Goal: Task Accomplishment & Management: Manage account settings

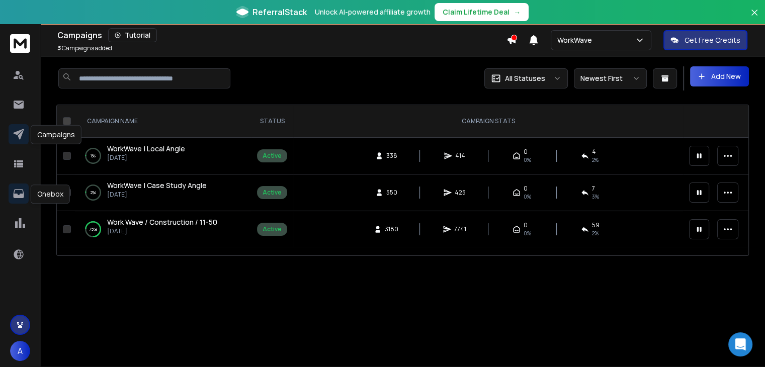
click at [27, 195] on link at bounding box center [19, 194] width 20 height 20
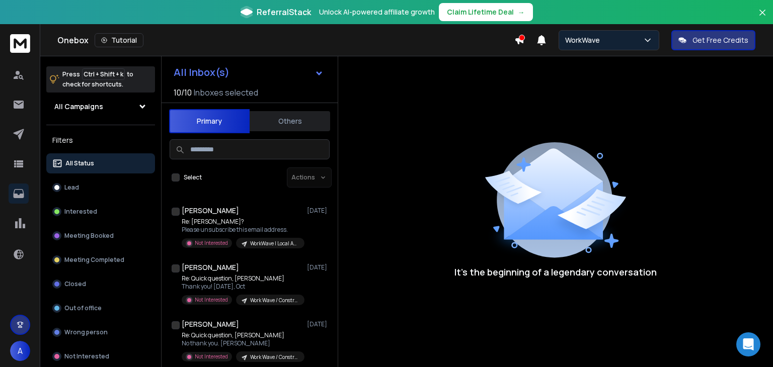
click at [608, 40] on div "WorkWave" at bounding box center [609, 40] width 88 height 10
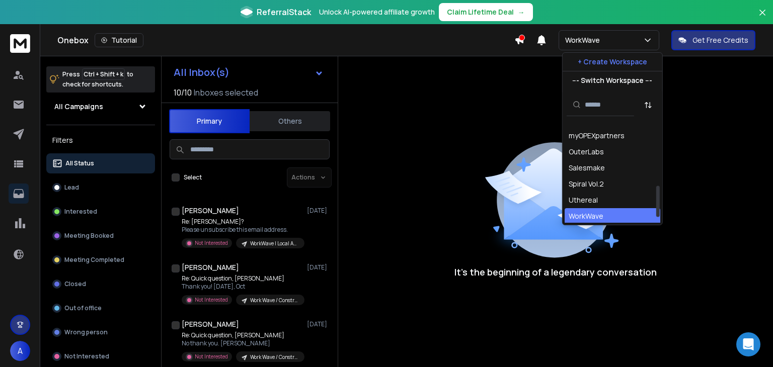
scroll to position [207, 0]
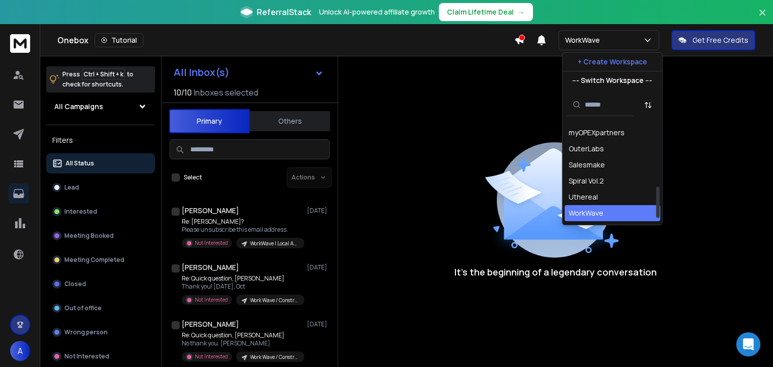
drag, startPoint x: 658, startPoint y: 138, endPoint x: 653, endPoint y: 202, distance: 63.6
click at [656, 202] on div at bounding box center [658, 202] width 4 height 31
click at [618, 184] on div "Spiral Vol.2" at bounding box center [612, 181] width 96 height 16
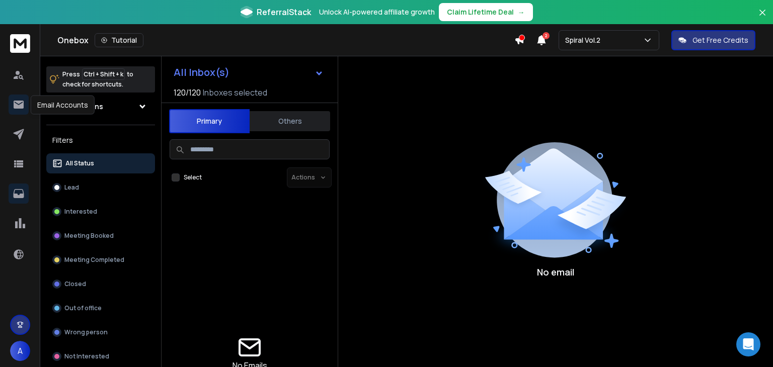
click at [19, 113] on link at bounding box center [19, 105] width 20 height 20
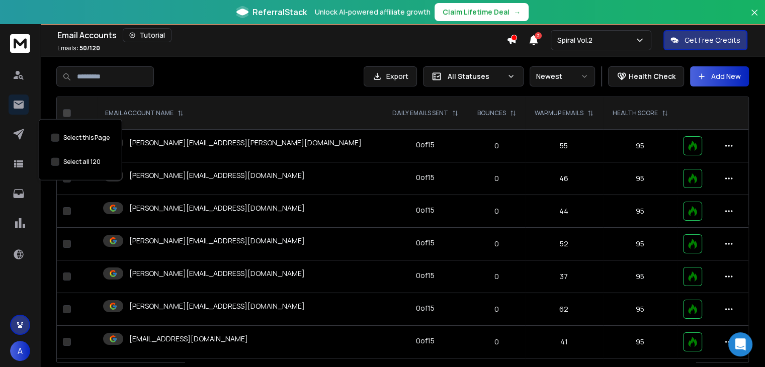
click at [67, 116] on button "Select this Page" at bounding box center [67, 113] width 8 height 8
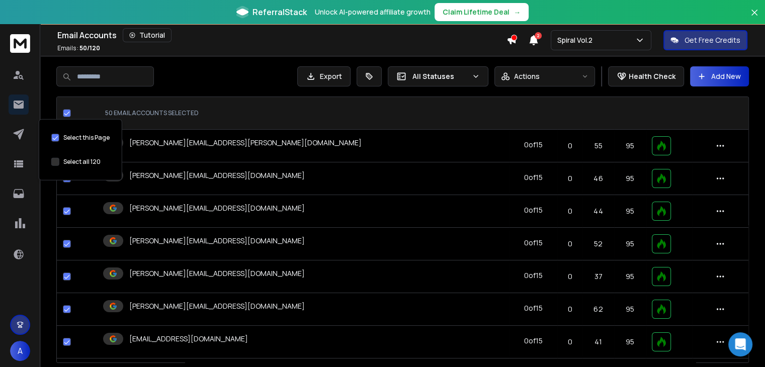
click at [56, 164] on button "Select this Page" at bounding box center [55, 162] width 8 height 8
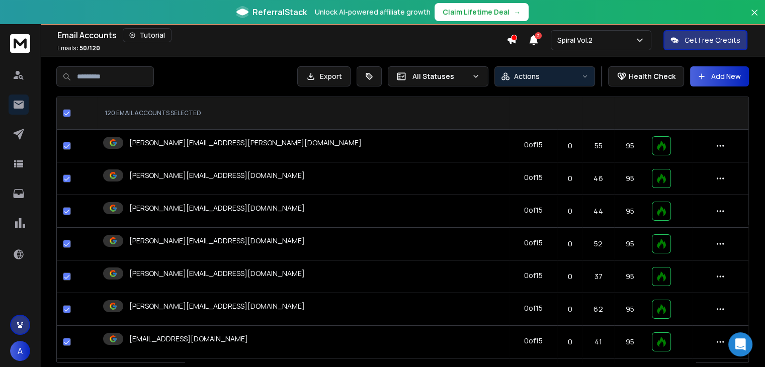
click at [571, 84] on button "Actions" at bounding box center [545, 76] width 101 height 20
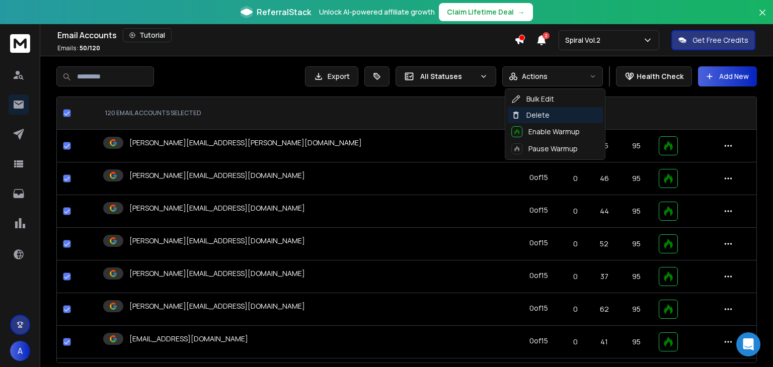
click at [556, 117] on div "Delete" at bounding box center [555, 115] width 96 height 16
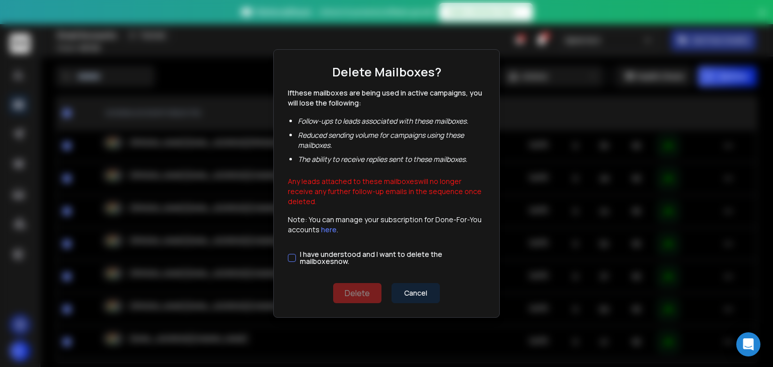
click at [290, 248] on div "I have understood and I want to delete the mailbox es now." at bounding box center [386, 254] width 197 height 22
click at [292, 254] on button "I have understood and I want to delete the mailbox es now." at bounding box center [292, 258] width 8 height 8
click at [365, 285] on button "Delete" at bounding box center [357, 293] width 48 height 20
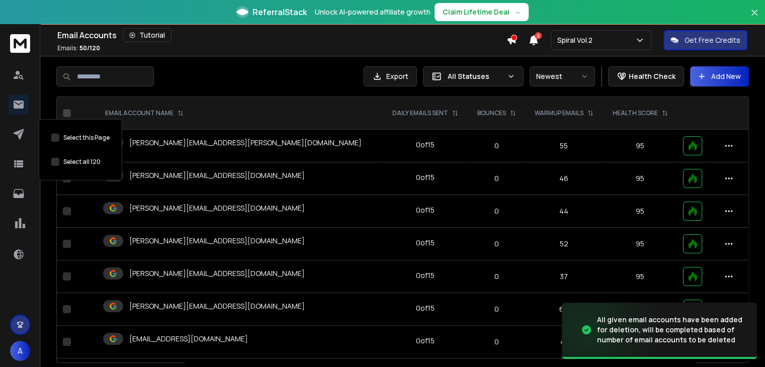
click at [65, 113] on button "Select this Page" at bounding box center [67, 113] width 8 height 8
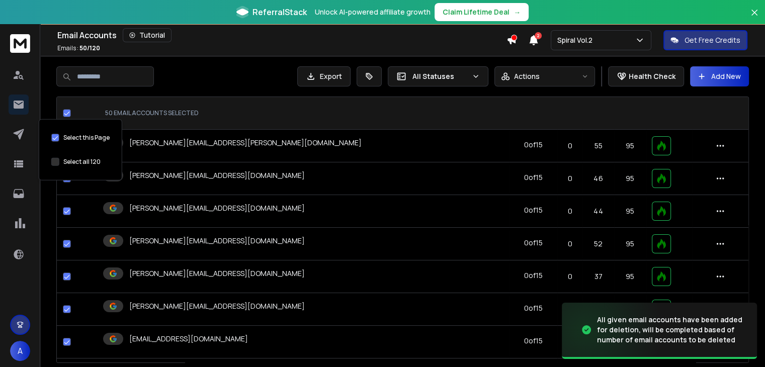
click at [55, 160] on button "Select this Page" at bounding box center [55, 162] width 8 height 8
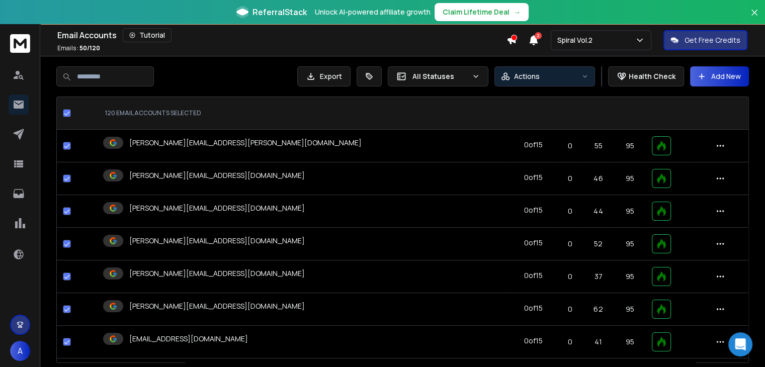
click at [564, 77] on div "Actions" at bounding box center [539, 76] width 76 height 10
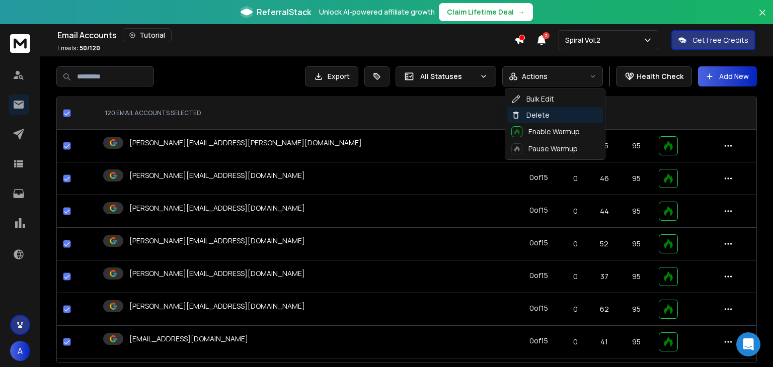
click at [561, 111] on div "Delete" at bounding box center [555, 115] width 96 height 16
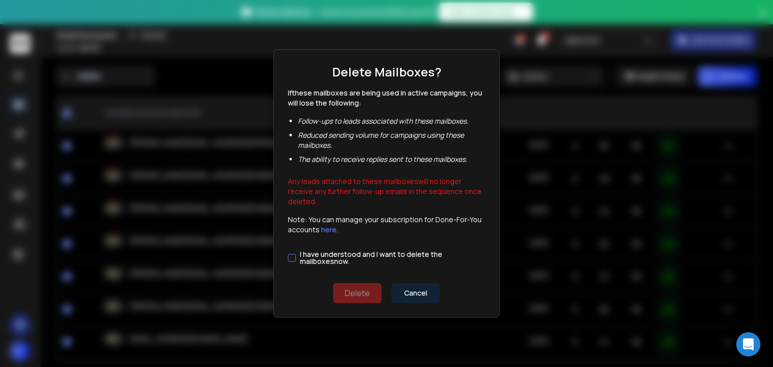
click at [358, 251] on label "I have understood and I want to delete the mailbox es now." at bounding box center [392, 258] width 185 height 14
click at [296, 254] on button "I have understood and I want to delete the mailbox es now." at bounding box center [292, 258] width 8 height 8
click at [352, 283] on button "Delete" at bounding box center [357, 293] width 48 height 20
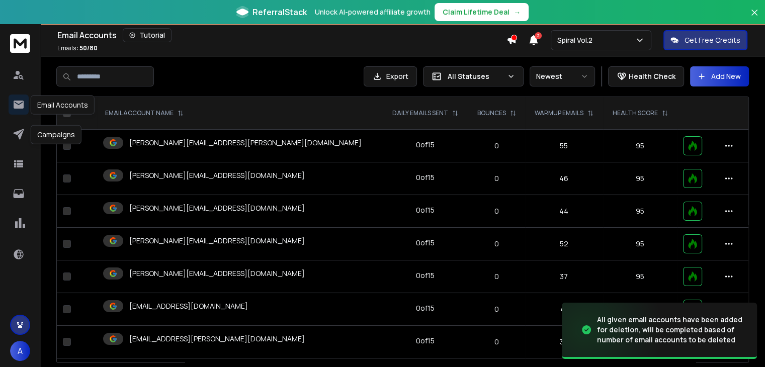
click at [18, 109] on icon at bounding box center [19, 105] width 12 height 12
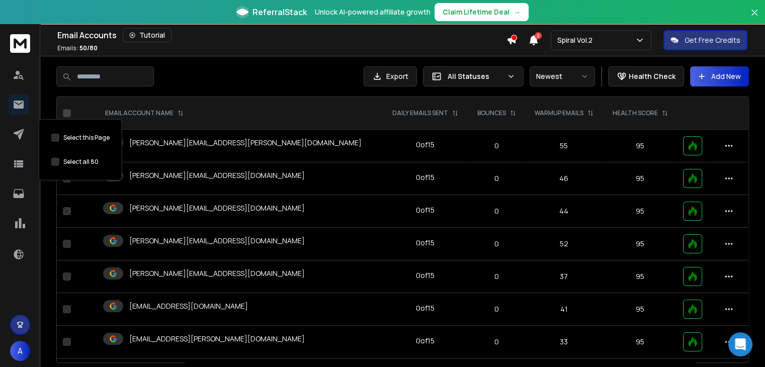
click at [68, 113] on button "Select this Page" at bounding box center [67, 113] width 8 height 8
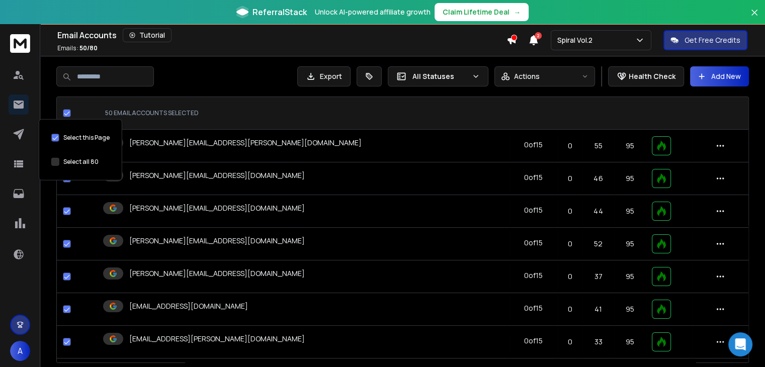
click at [76, 161] on label "Select all 80" at bounding box center [80, 162] width 35 height 8
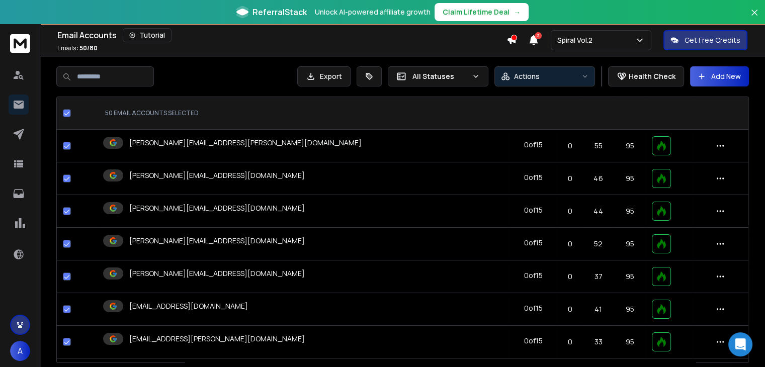
click at [544, 76] on div "Actions" at bounding box center [539, 76] width 76 height 10
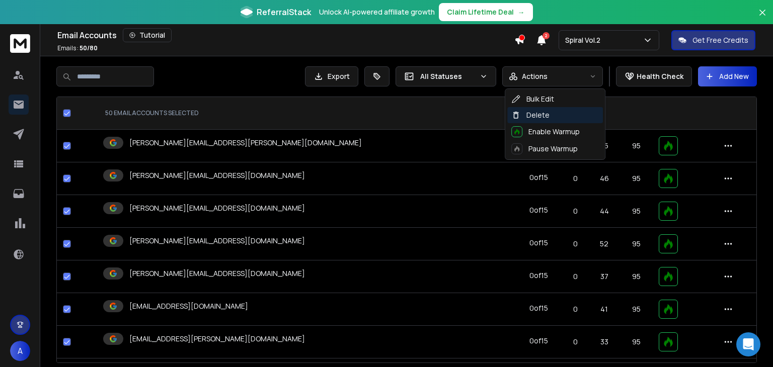
click at [557, 117] on div "Delete" at bounding box center [555, 115] width 96 height 16
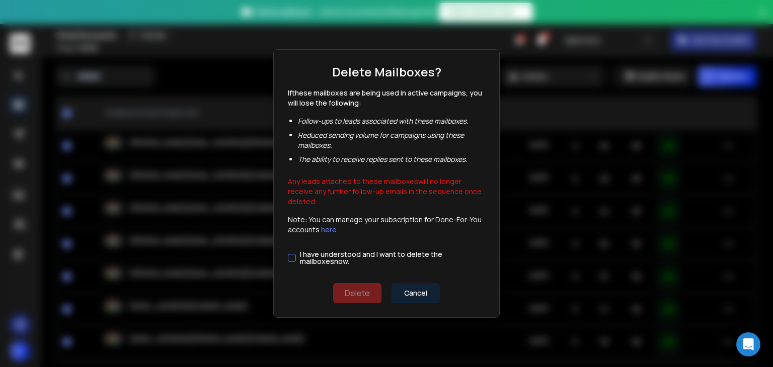
click at [334, 251] on label "I have understood and I want to delete the mailbox es now." at bounding box center [392, 258] width 185 height 14
click at [296, 254] on button "I have understood and I want to delete the mailbox es now." at bounding box center [292, 258] width 8 height 8
click at [355, 286] on button "Delete" at bounding box center [357, 293] width 48 height 20
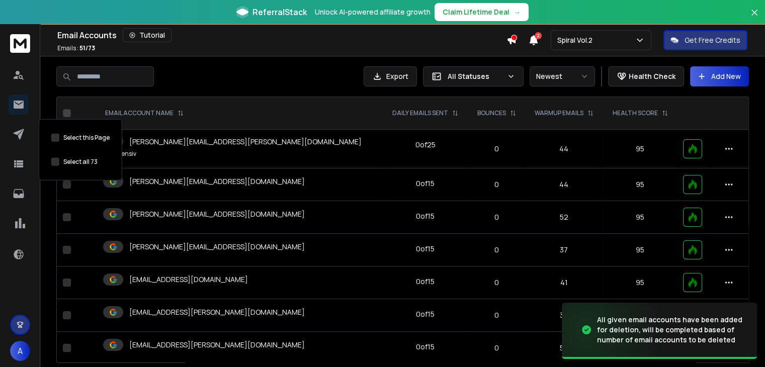
click at [68, 113] on button "Select this Page" at bounding box center [67, 113] width 8 height 8
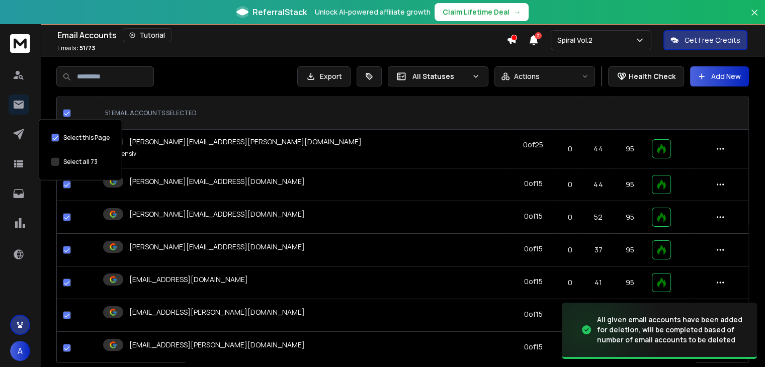
click at [56, 161] on button "Select this Page" at bounding box center [55, 162] width 8 height 8
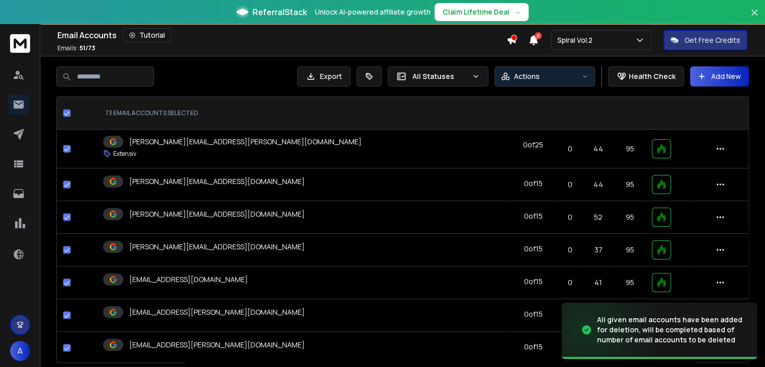
click at [542, 72] on div "Actions" at bounding box center [539, 76] width 76 height 10
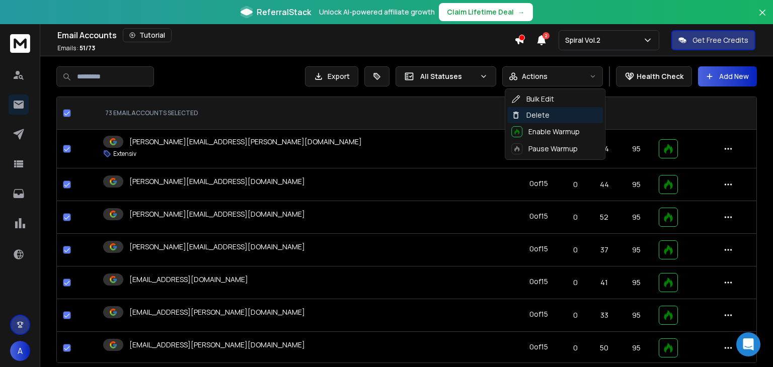
click at [547, 122] on div "Delete" at bounding box center [555, 115] width 96 height 16
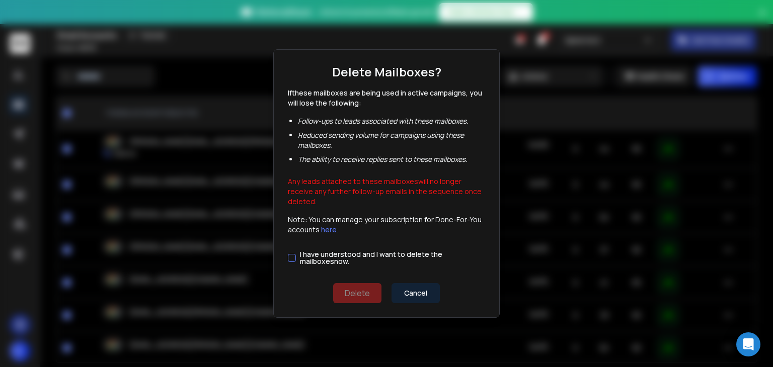
click at [356, 251] on label "I have understood and I want to delete the mailbox es now." at bounding box center [392, 258] width 185 height 14
click at [296, 254] on button "I have understood and I want to delete the mailbox es now." at bounding box center [292, 258] width 8 height 8
click at [356, 287] on button "Delete" at bounding box center [357, 293] width 48 height 20
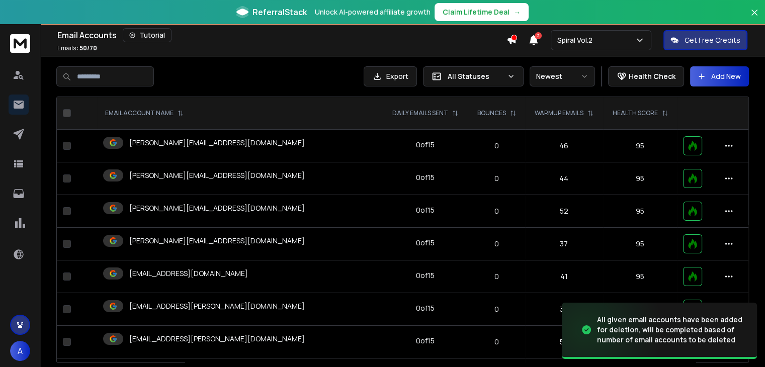
click at [63, 113] on button "button" at bounding box center [67, 113] width 8 height 8
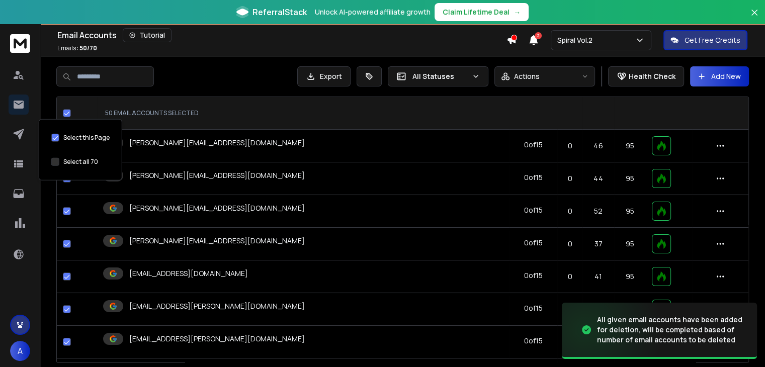
click at [70, 165] on label "Select all 70" at bounding box center [80, 162] width 35 height 8
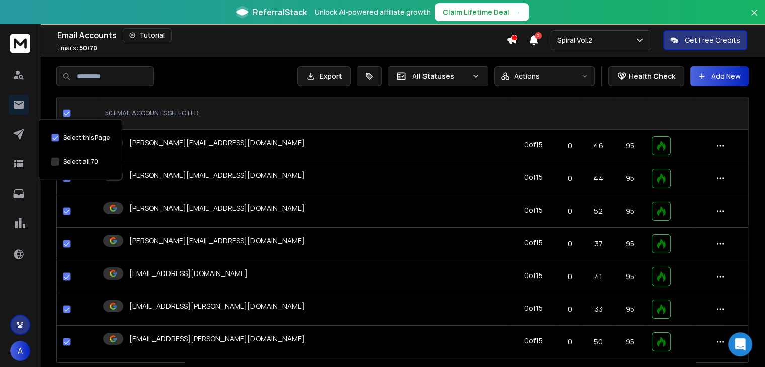
click at [67, 115] on button "Select this Page" at bounding box center [67, 113] width 8 height 8
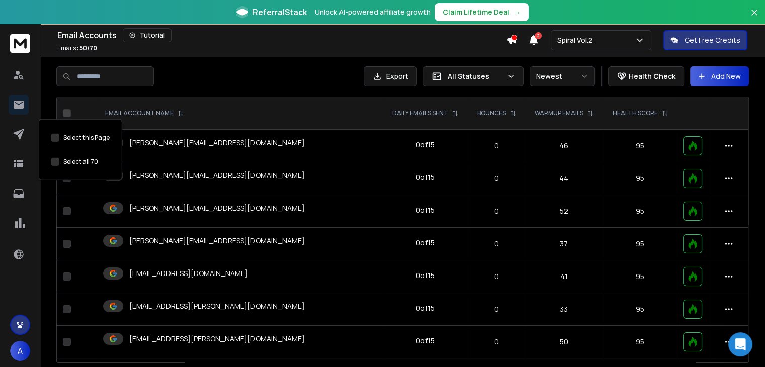
click at [55, 167] on div "Select all 70" at bounding box center [80, 162] width 58 height 20
click at [54, 162] on button "Select this Page" at bounding box center [55, 162] width 8 height 8
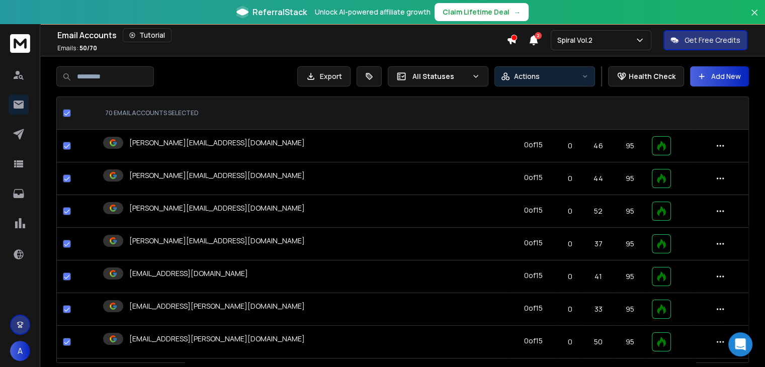
click at [553, 79] on div "Actions" at bounding box center [539, 76] width 76 height 10
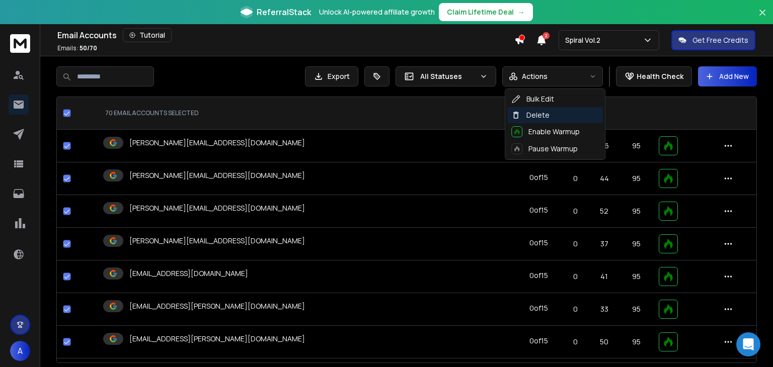
click at [551, 118] on div "Delete" at bounding box center [555, 115] width 96 height 16
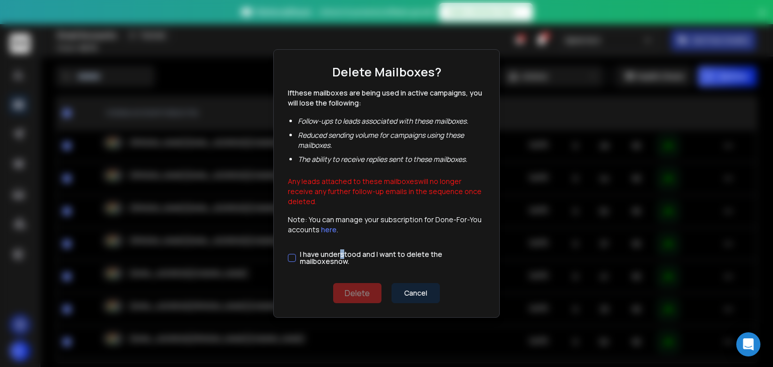
click at [342, 251] on label "I have understood and I want to delete the mailbox es now." at bounding box center [392, 258] width 185 height 14
click at [348, 252] on label "I have understood and I want to delete the mailbox es now." at bounding box center [392, 258] width 185 height 14
click at [296, 254] on button "I have understood and I want to delete the mailbox es now." at bounding box center [292, 258] width 8 height 8
click at [355, 291] on button "Delete" at bounding box center [357, 293] width 48 height 20
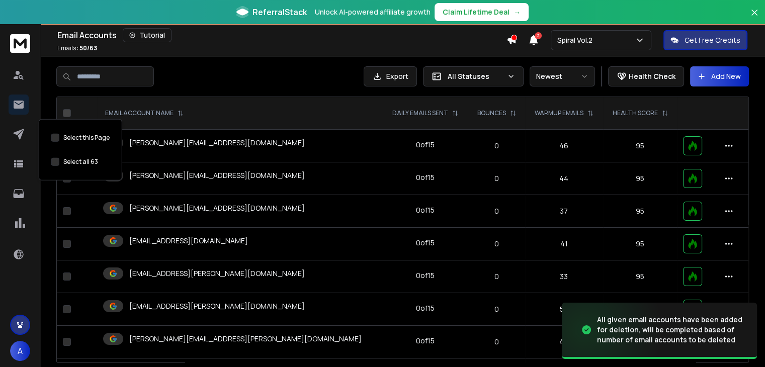
click at [69, 112] on button "Select this Page" at bounding box center [67, 113] width 8 height 8
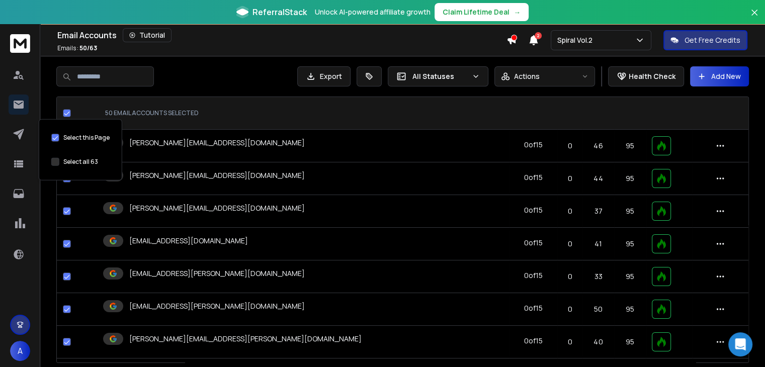
click at [64, 159] on label "Select all 63" at bounding box center [80, 162] width 35 height 8
click at [65, 115] on button "Select this Page" at bounding box center [67, 113] width 8 height 8
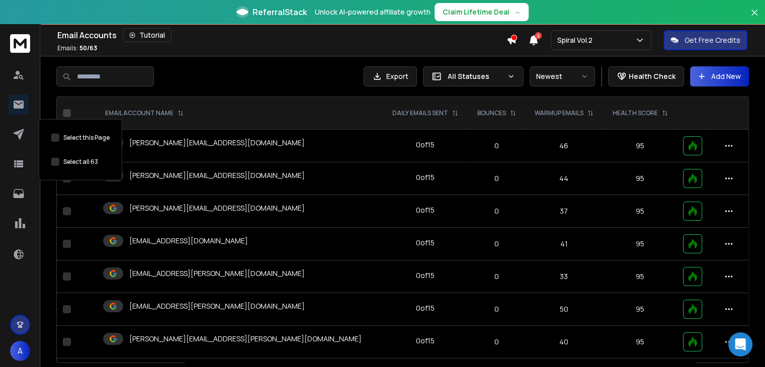
click at [56, 164] on button "Select this Page" at bounding box center [55, 162] width 8 height 8
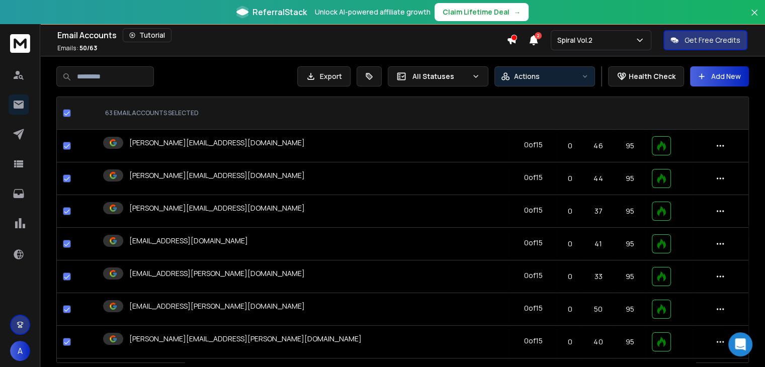
click at [552, 79] on div "Actions" at bounding box center [539, 76] width 76 height 10
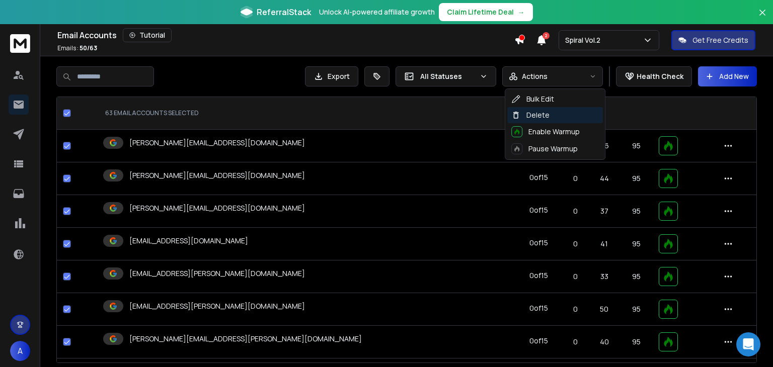
click at [557, 118] on div "Delete" at bounding box center [555, 115] width 96 height 16
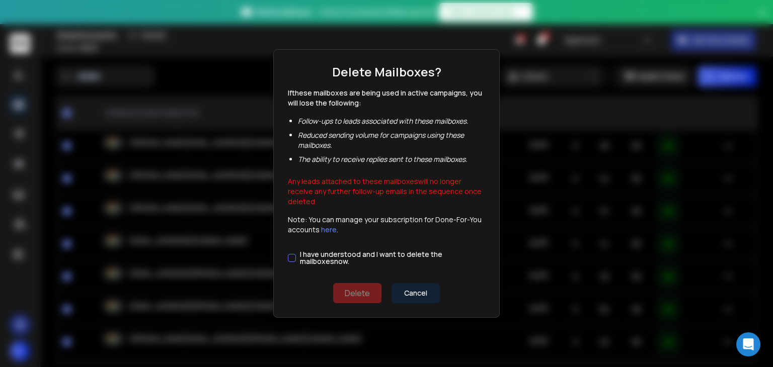
click at [329, 243] on div "I have understood and I want to delete the mailbox es now." at bounding box center [386, 254] width 197 height 22
click at [330, 251] on label "I have understood and I want to delete the mailbox es now." at bounding box center [392, 258] width 185 height 14
click at [296, 254] on button "I have understood and I want to delete the mailbox es now." at bounding box center [292, 258] width 8 height 8
click at [356, 289] on button "Delete" at bounding box center [357, 293] width 48 height 20
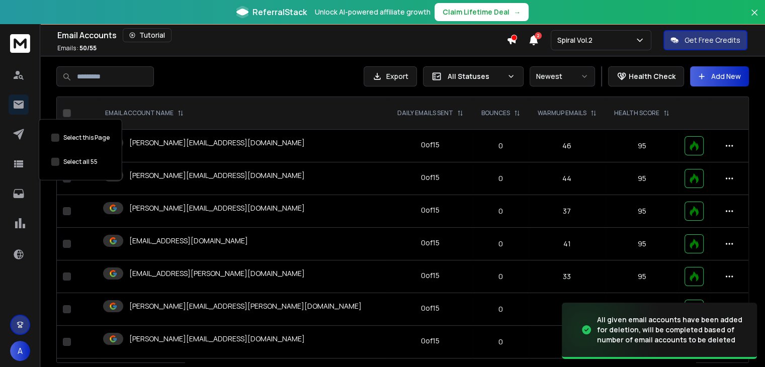
click at [63, 111] on button "Select this Page" at bounding box center [67, 113] width 8 height 8
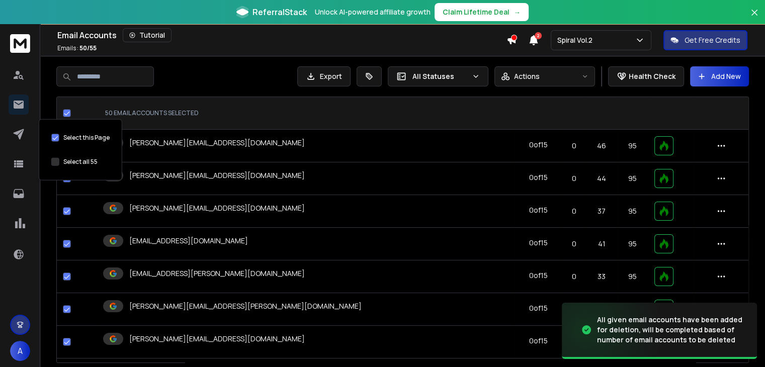
click at [55, 162] on button "Select this Page" at bounding box center [55, 162] width 8 height 8
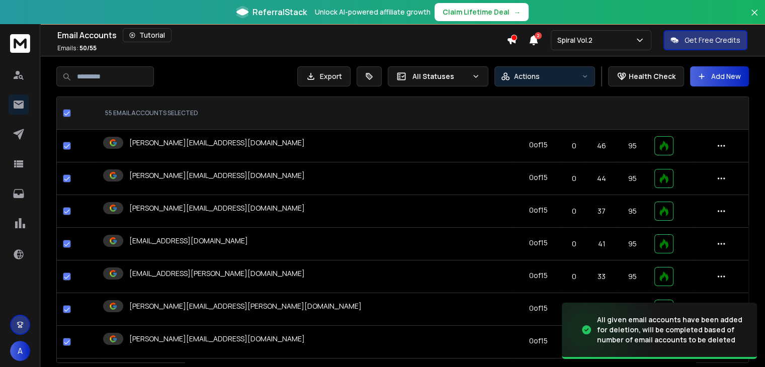
click at [547, 73] on div "Actions" at bounding box center [539, 76] width 76 height 10
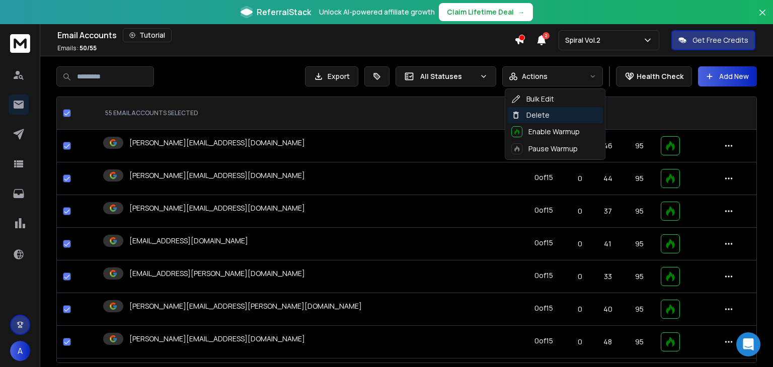
click at [549, 121] on div "Delete" at bounding box center [555, 115] width 96 height 16
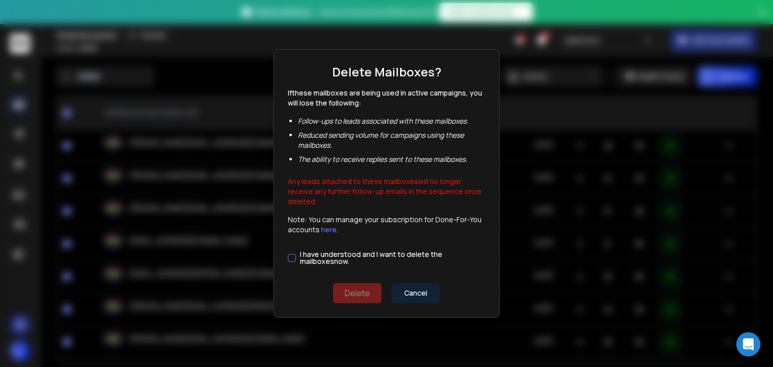
click at [354, 254] on label "I have understood and I want to delete the mailbox es now." at bounding box center [392, 258] width 185 height 14
click at [296, 254] on button "I have understood and I want to delete the mailbox es now." at bounding box center [292, 258] width 8 height 8
click at [362, 283] on button "Delete" at bounding box center [357, 293] width 48 height 20
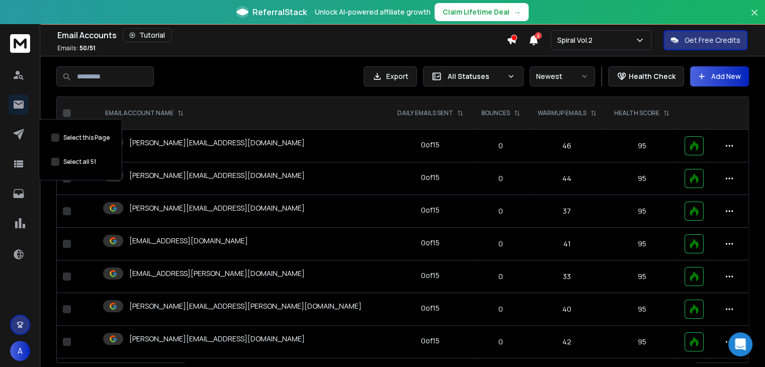
click at [66, 114] on button "Select this Page" at bounding box center [67, 113] width 8 height 8
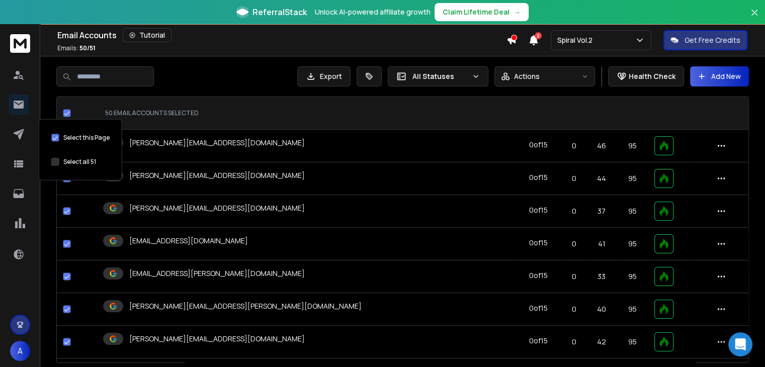
click at [83, 165] on label "Select all 51" at bounding box center [79, 162] width 33 height 8
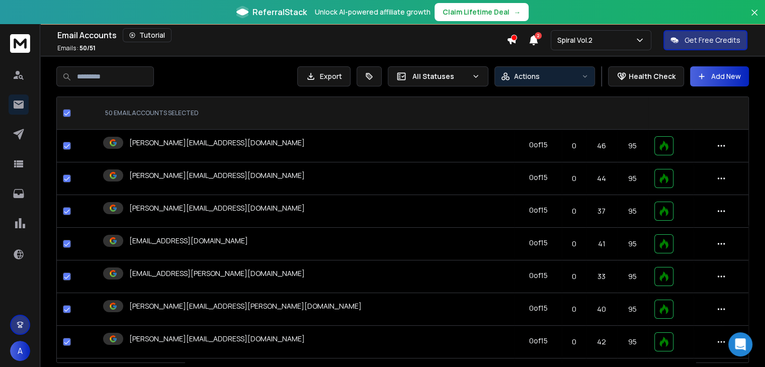
click at [550, 80] on button "Actions" at bounding box center [545, 76] width 101 height 20
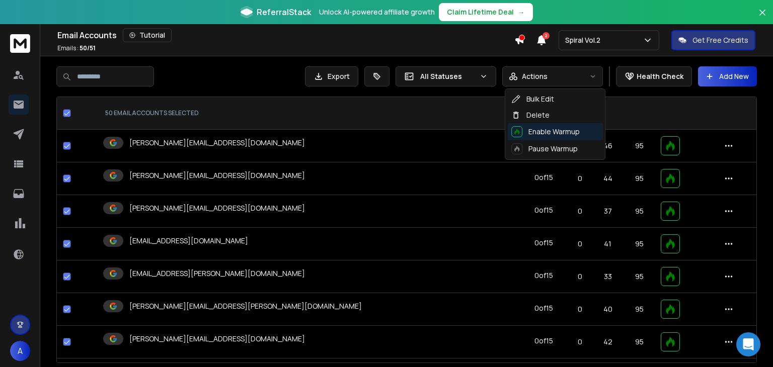
click at [547, 118] on div "Delete" at bounding box center [530, 115] width 38 height 10
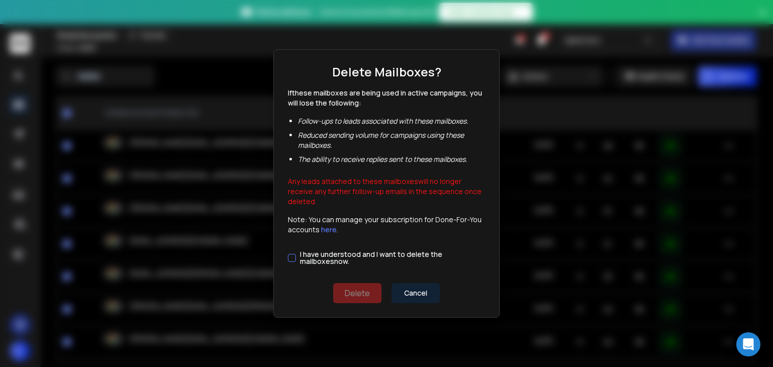
click at [330, 251] on label "I have understood and I want to delete the mailbox es now." at bounding box center [392, 258] width 185 height 14
click at [296, 254] on button "I have understood and I want to delete the mailbox es now." at bounding box center [292, 258] width 8 height 8
click at [358, 288] on button "Delete" at bounding box center [357, 293] width 48 height 20
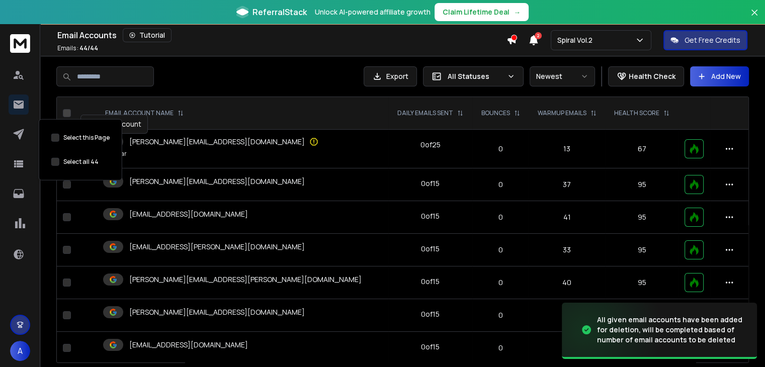
click at [66, 114] on button "Select this Page" at bounding box center [67, 113] width 8 height 8
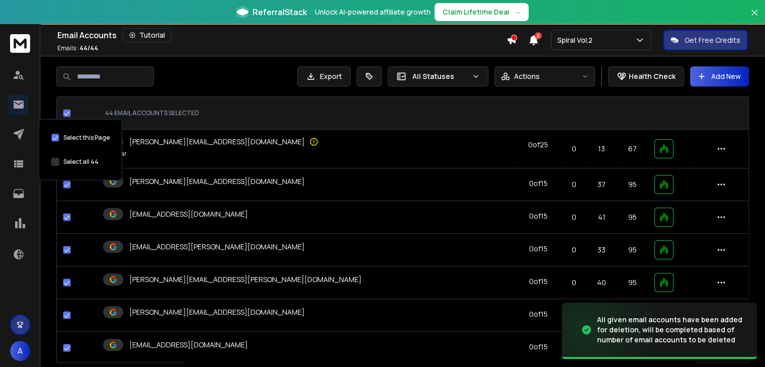
click at [56, 162] on button "Select this Page" at bounding box center [55, 162] width 8 height 8
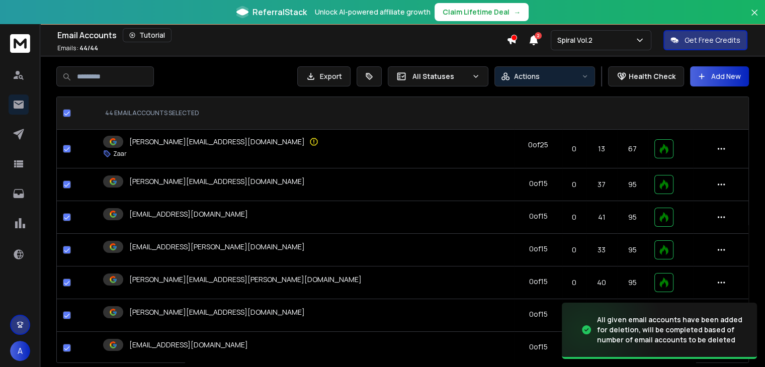
click at [526, 78] on p "Actions" at bounding box center [527, 76] width 26 height 10
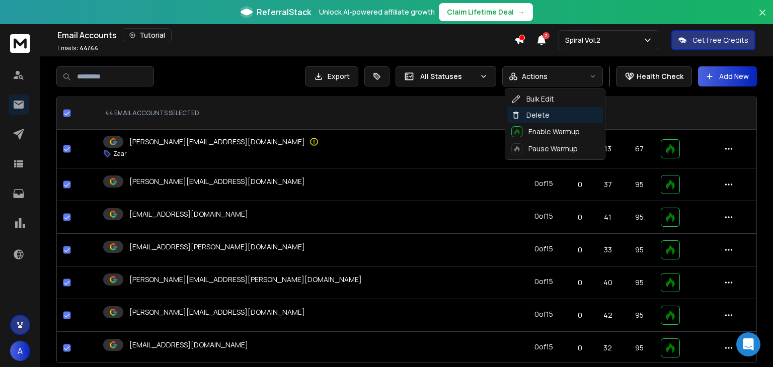
click at [541, 115] on div "Delete" at bounding box center [530, 115] width 38 height 10
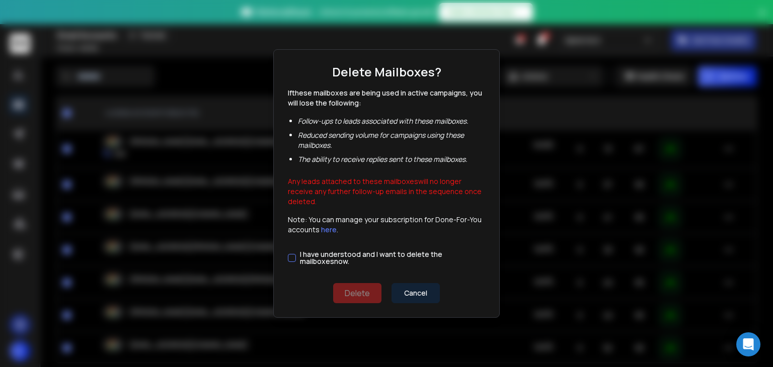
click at [353, 252] on label "I have understood and I want to delete the mailbox es now." at bounding box center [392, 258] width 185 height 14
click at [296, 254] on button "I have understood and I want to delete the mailbox es now." at bounding box center [292, 258] width 8 height 8
click at [361, 283] on button "Delete" at bounding box center [357, 293] width 48 height 20
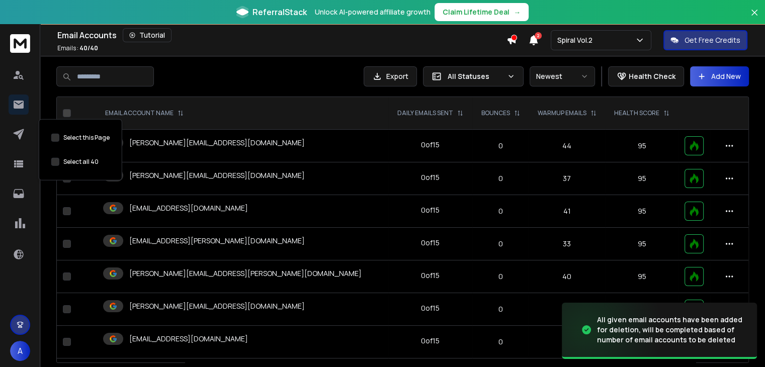
click at [63, 113] on button "Select this Page" at bounding box center [67, 113] width 8 height 8
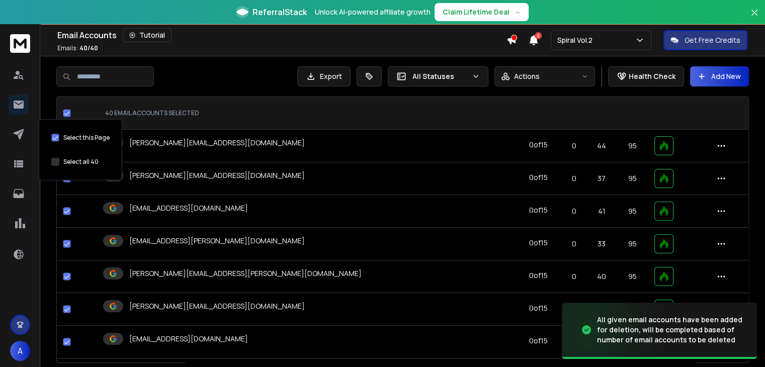
click at [64, 159] on label "Select all 40" at bounding box center [80, 162] width 35 height 8
click at [54, 159] on button "Select this Page" at bounding box center [55, 162] width 8 height 8
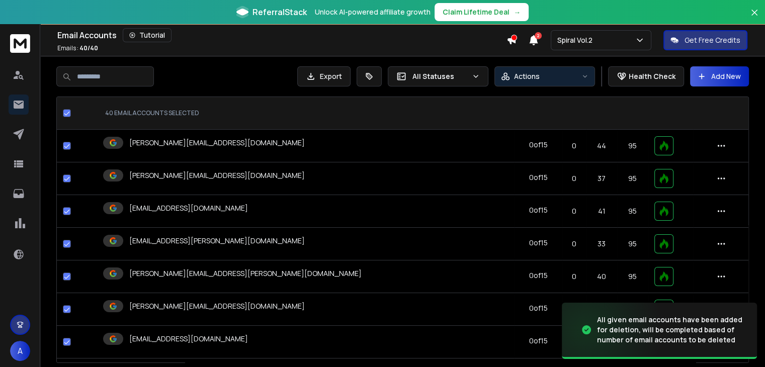
click at [519, 69] on button "Actions" at bounding box center [545, 76] width 101 height 20
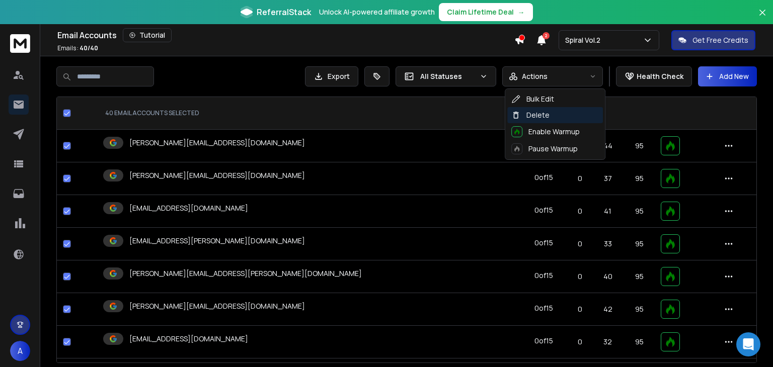
click at [545, 118] on div "Delete" at bounding box center [530, 115] width 38 height 10
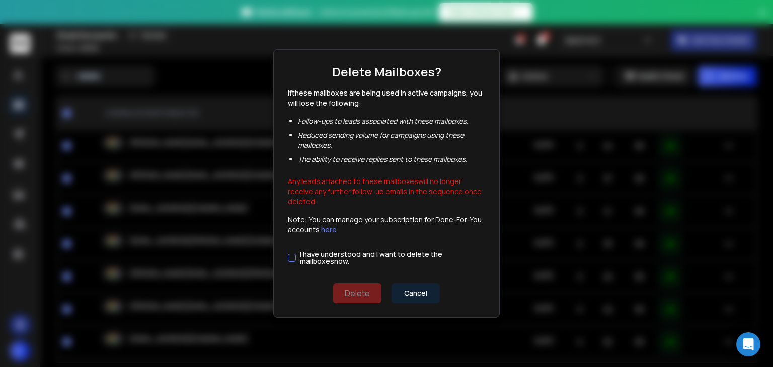
click at [359, 254] on label "I have understood and I want to delete the mailbox es now." at bounding box center [392, 258] width 185 height 14
click at [296, 254] on button "I have understood and I want to delete the mailbox es now." at bounding box center [292, 258] width 8 height 8
click at [362, 283] on button "Delete" at bounding box center [357, 293] width 48 height 20
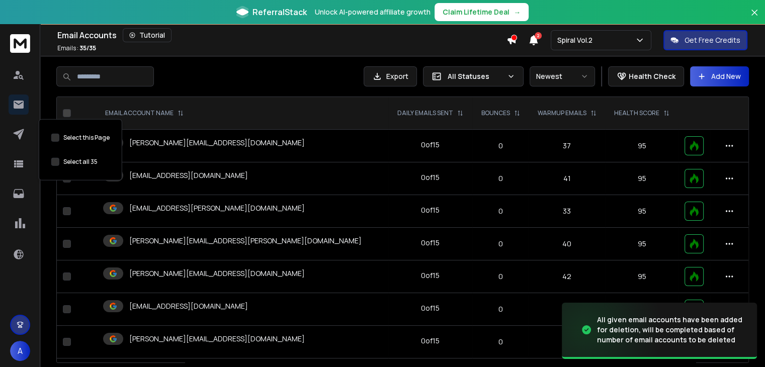
click at [66, 115] on button "Select this Page" at bounding box center [67, 113] width 8 height 8
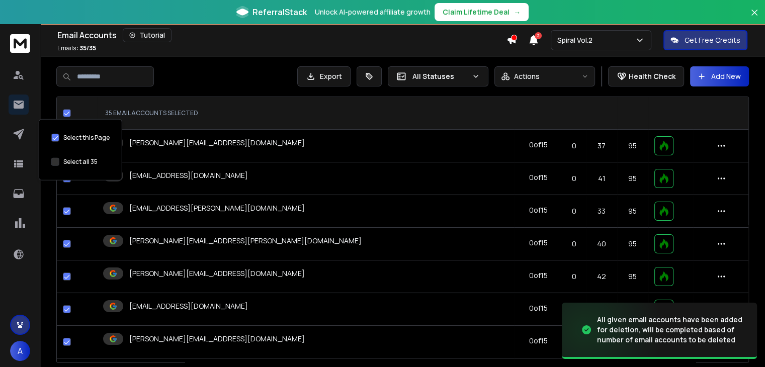
click at [52, 159] on button "Select this Page" at bounding box center [55, 162] width 8 height 8
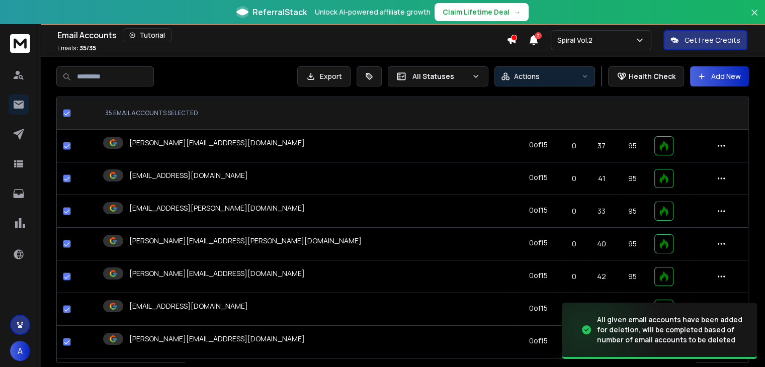
click at [527, 85] on button "Actions" at bounding box center [545, 76] width 101 height 20
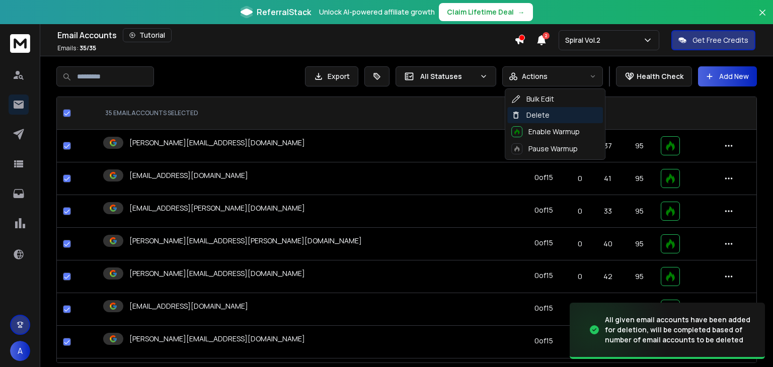
drag, startPoint x: 534, startPoint y: 118, endPoint x: 529, endPoint y: 123, distance: 6.4
click at [534, 118] on div "Delete" at bounding box center [530, 115] width 38 height 10
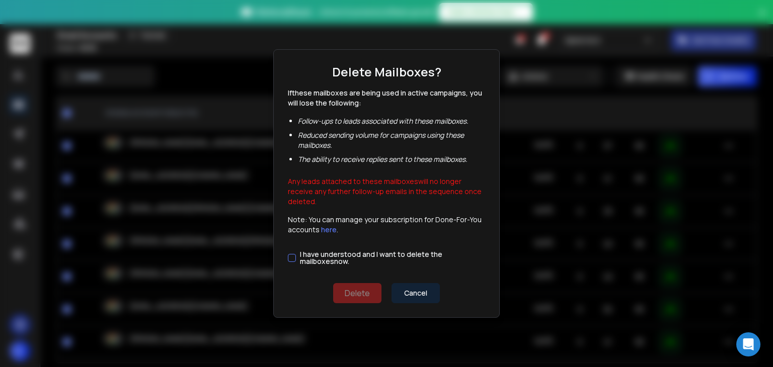
drag, startPoint x: 337, startPoint y: 248, endPoint x: 342, endPoint y: 270, distance: 22.7
click at [338, 251] on label "I have understood and I want to delete the mailbox es now." at bounding box center [392, 258] width 185 height 14
click at [296, 254] on button "I have understood and I want to delete the mailbox es now." at bounding box center [292, 258] width 8 height 8
click at [358, 295] on button "Delete" at bounding box center [357, 293] width 48 height 20
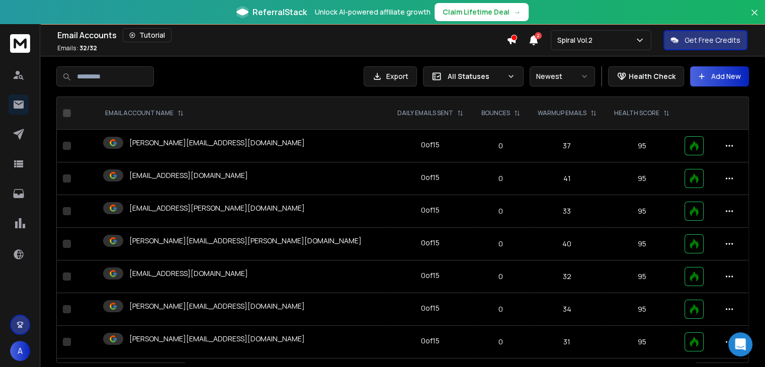
click at [69, 117] on th at bounding box center [77, 113] width 40 height 33
click at [66, 115] on button "button" at bounding box center [67, 113] width 8 height 8
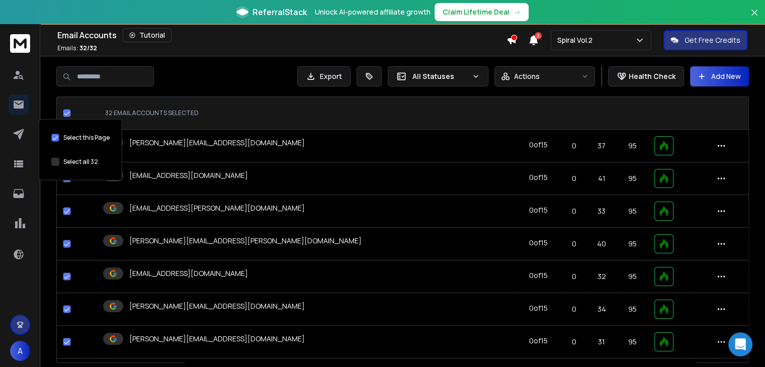
click at [52, 161] on button "Select this Page" at bounding box center [55, 162] width 8 height 8
click at [530, 62] on div "Export All Statuses Actions Health Check Add New 32 EMAIL ACCOUNTS SELECTED j.d…" at bounding box center [402, 214] width 725 height 317
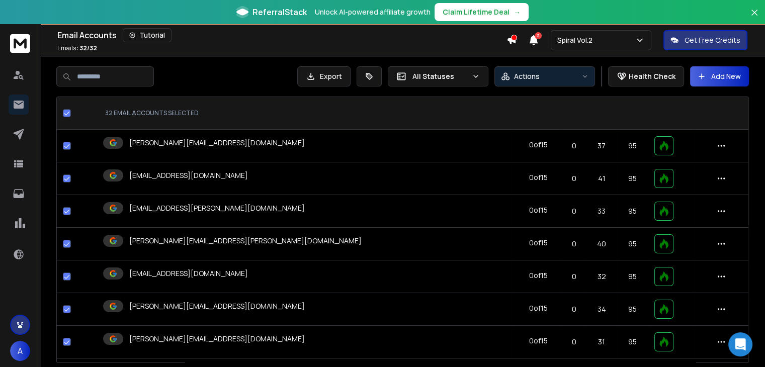
click at [531, 73] on p "Actions" at bounding box center [527, 76] width 26 height 10
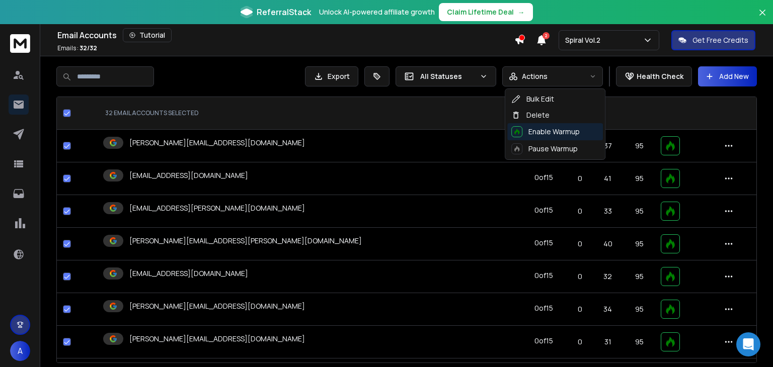
click at [549, 120] on div "Delete" at bounding box center [555, 115] width 96 height 16
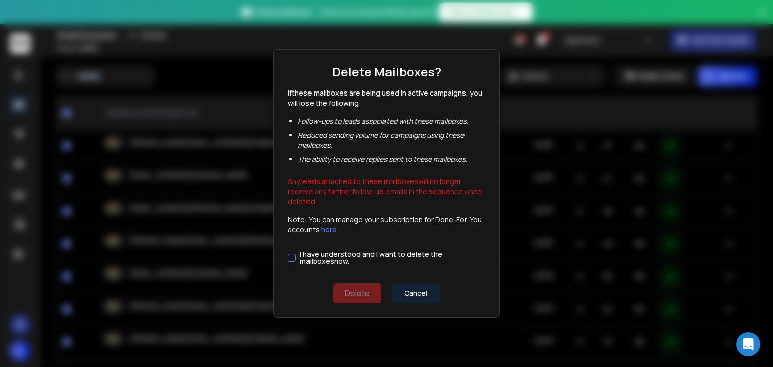
click at [322, 256] on label "I have understood and I want to delete the mailbox es now." at bounding box center [392, 258] width 185 height 14
click at [296, 256] on button "I have understood and I want to delete the mailbox es now." at bounding box center [292, 258] width 8 height 8
click at [364, 293] on button "Delete" at bounding box center [357, 293] width 48 height 20
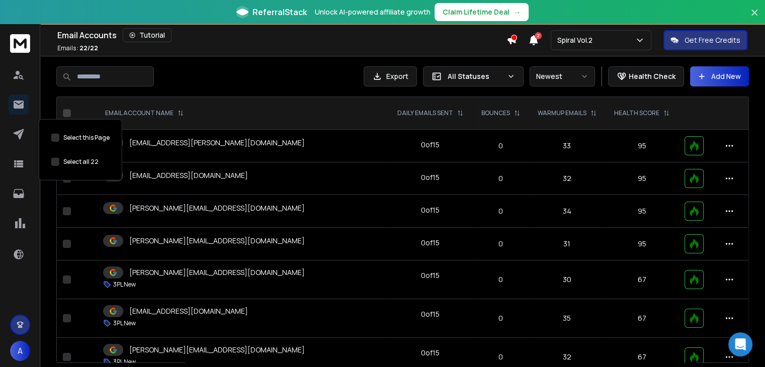
click at [66, 116] on button "Select this Page" at bounding box center [67, 113] width 8 height 8
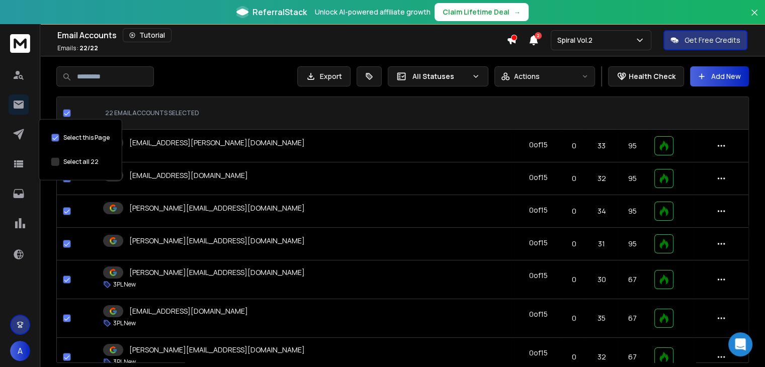
click at [57, 160] on button "Select this Page" at bounding box center [55, 162] width 8 height 8
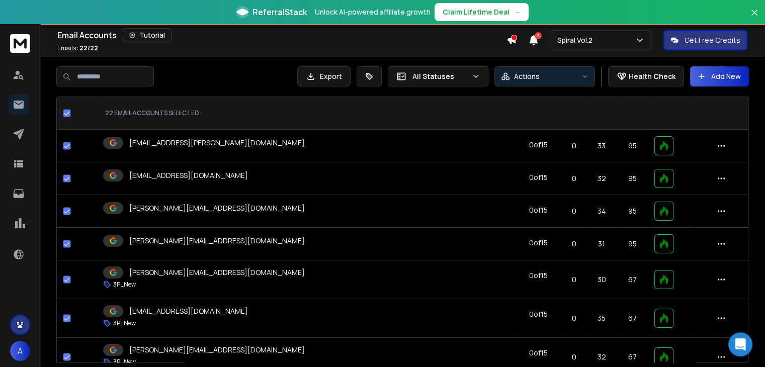
click at [555, 81] on div "Actions" at bounding box center [539, 76] width 76 height 10
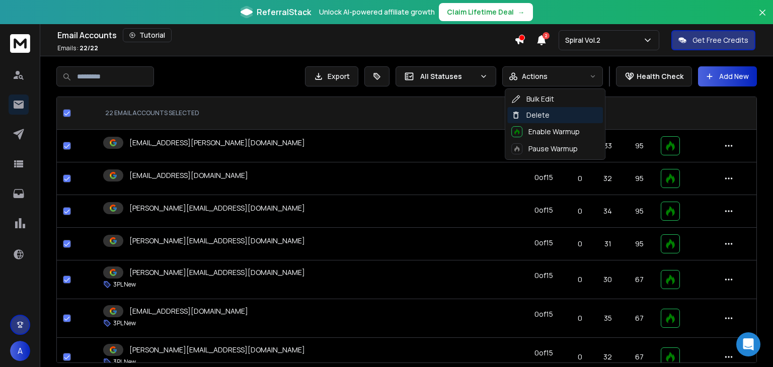
click at [545, 118] on div "Delete" at bounding box center [530, 115] width 38 height 10
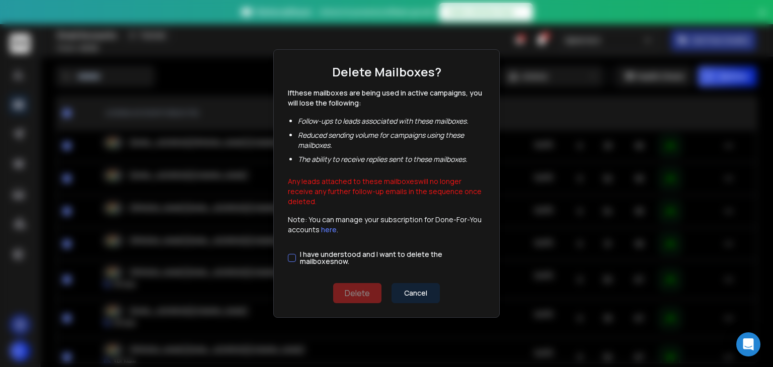
click at [365, 252] on label "I have understood and I want to delete the mailbox es now." at bounding box center [392, 258] width 185 height 14
click at [296, 254] on button "I have understood and I want to delete the mailbox es now." at bounding box center [292, 258] width 8 height 8
click at [364, 288] on button "Delete" at bounding box center [357, 293] width 48 height 20
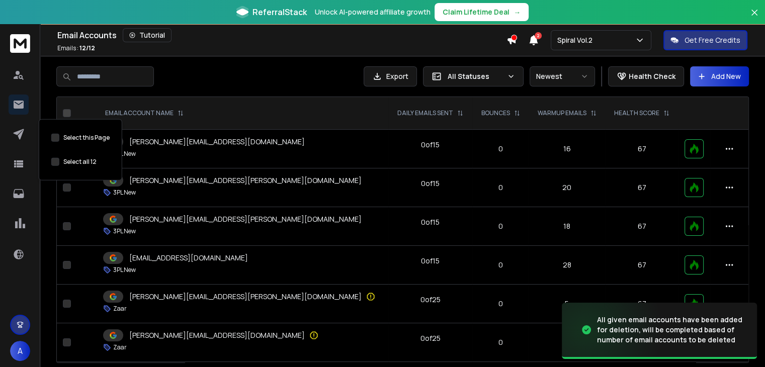
click at [66, 117] on th at bounding box center [77, 113] width 40 height 33
click at [68, 112] on button "Select this Page" at bounding box center [67, 113] width 8 height 8
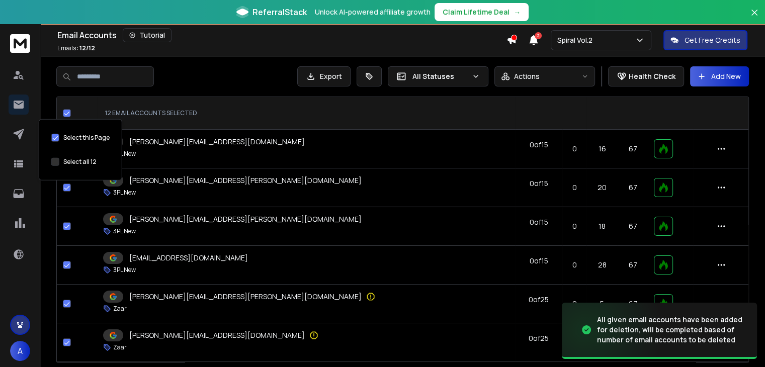
click at [62, 164] on div "Select all 12" at bounding box center [80, 162] width 58 height 8
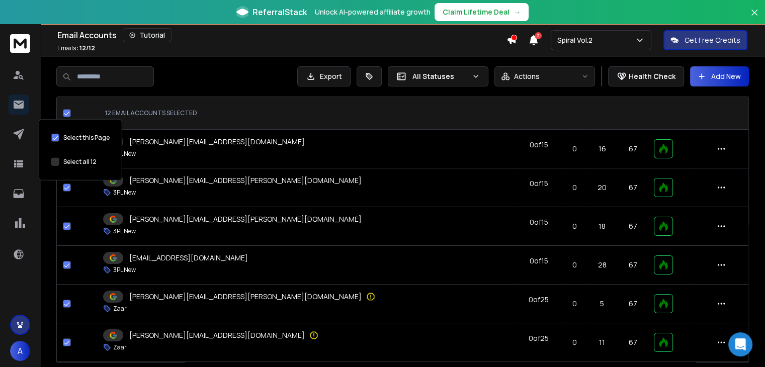
click at [55, 161] on button "Select this Page" at bounding box center [55, 162] width 8 height 8
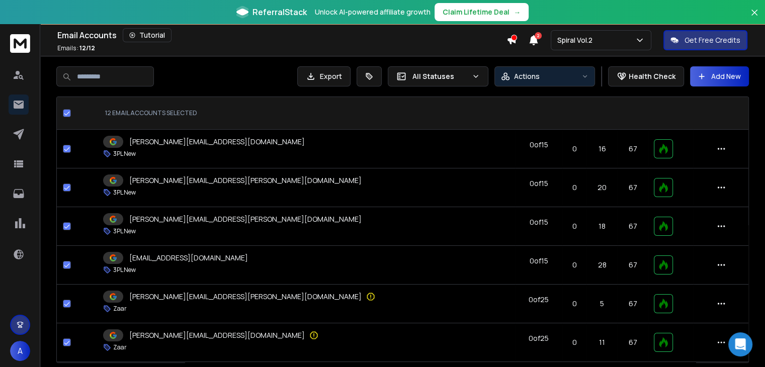
click at [521, 70] on button "Actions" at bounding box center [545, 76] width 101 height 20
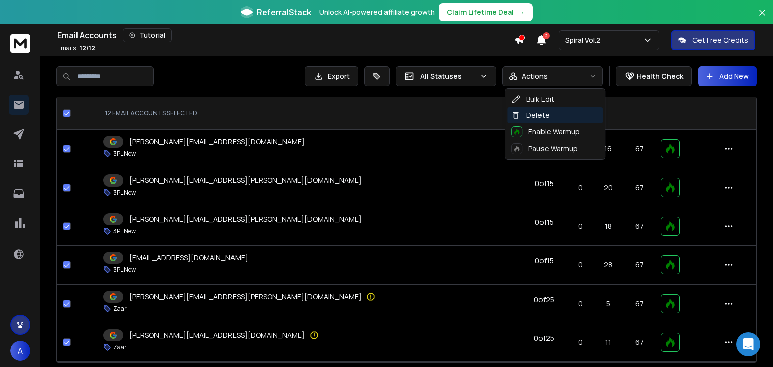
click at [529, 116] on div "Delete" at bounding box center [530, 115] width 38 height 10
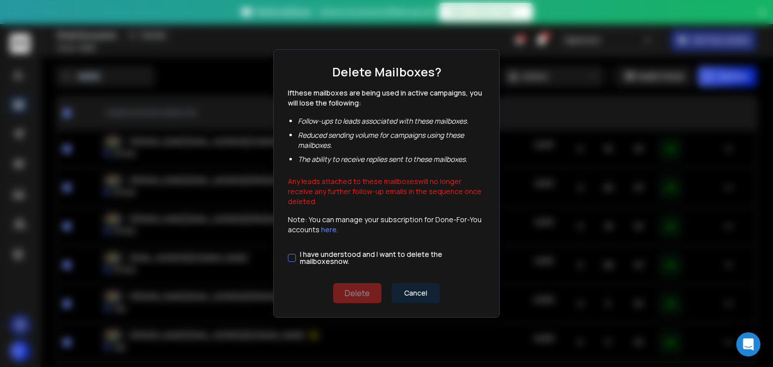
click at [311, 251] on label "I have understood and I want to delete the mailbox es now." at bounding box center [392, 258] width 185 height 14
click at [296, 254] on button "I have understood and I want to delete the mailbox es now." at bounding box center [292, 258] width 8 height 8
click at [361, 296] on button "Delete" at bounding box center [357, 293] width 48 height 20
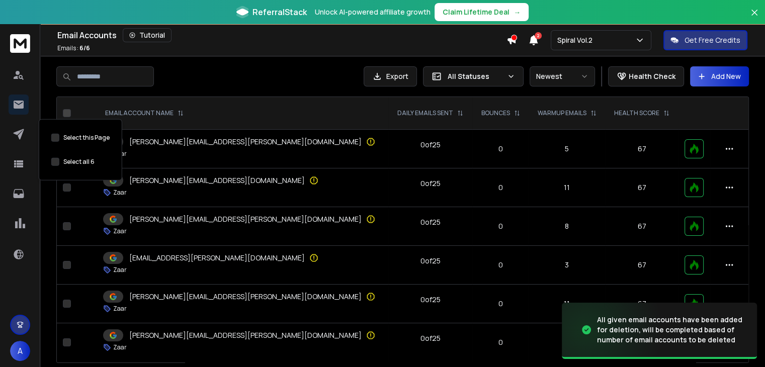
click at [66, 114] on button "Select this Page" at bounding box center [67, 113] width 8 height 8
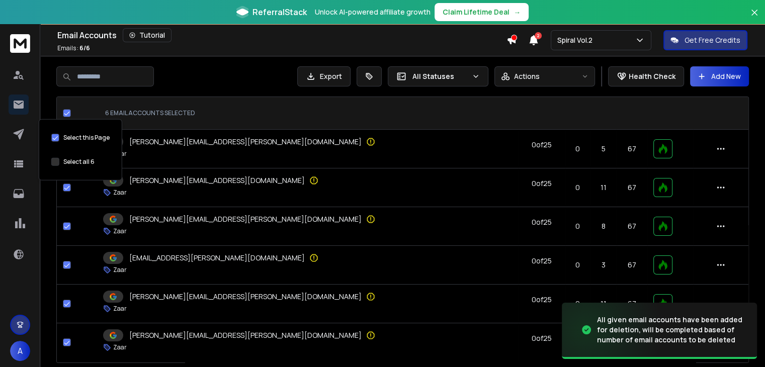
click at [54, 165] on button "Select this Page" at bounding box center [55, 162] width 8 height 8
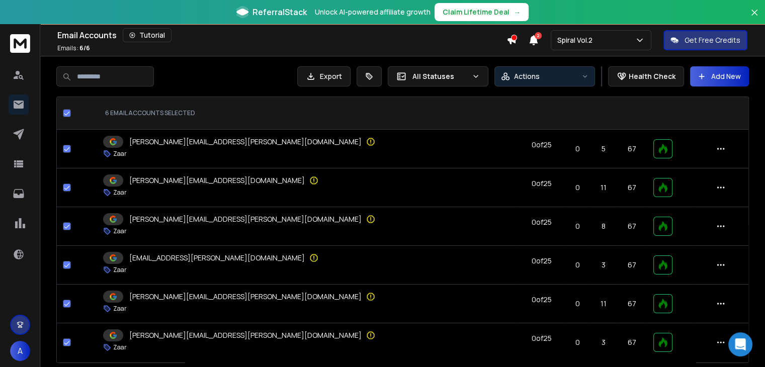
click at [541, 69] on button "Actions" at bounding box center [545, 76] width 101 height 20
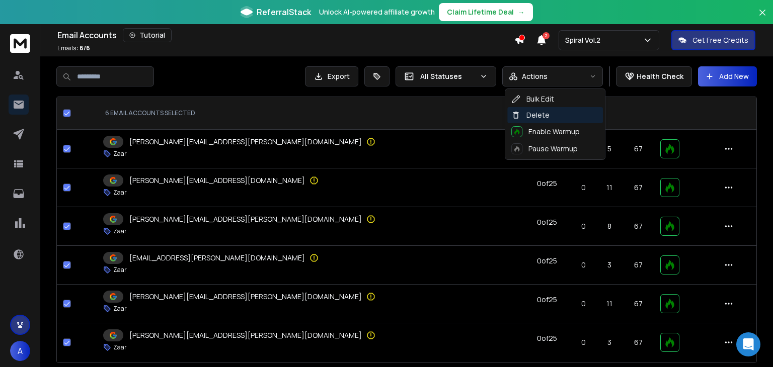
click at [545, 113] on div "Delete" at bounding box center [530, 115] width 38 height 10
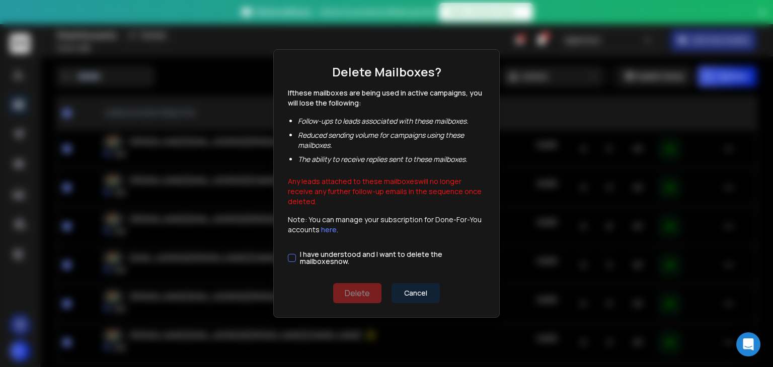
click at [323, 251] on label "I have understood and I want to delete the mailbox es now." at bounding box center [392, 258] width 185 height 14
click at [296, 254] on button "I have understood and I want to delete the mailbox es now." at bounding box center [292, 258] width 8 height 8
click at [354, 290] on button "Delete" at bounding box center [357, 293] width 48 height 20
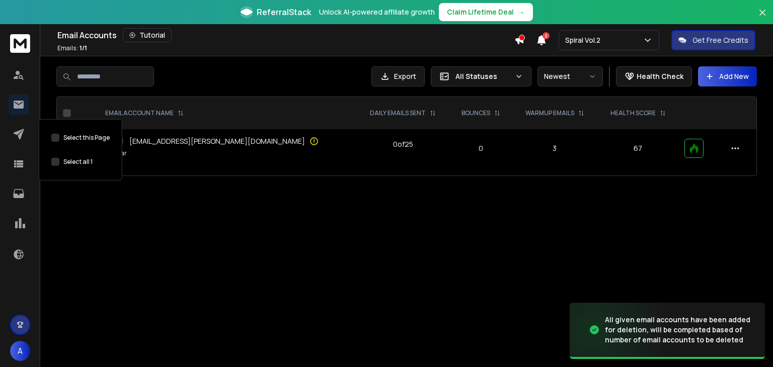
click at [67, 116] on button "Select this Page" at bounding box center [67, 113] width 8 height 8
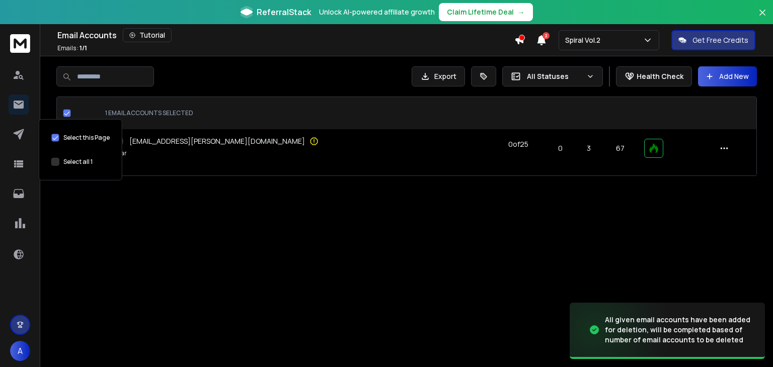
click at [70, 160] on label "Select all 1" at bounding box center [77, 162] width 29 height 8
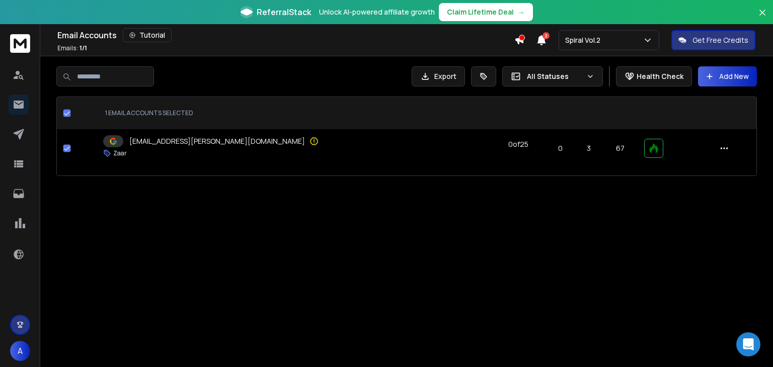
click at [548, 82] on div "All Statuses" at bounding box center [552, 76] width 101 height 20
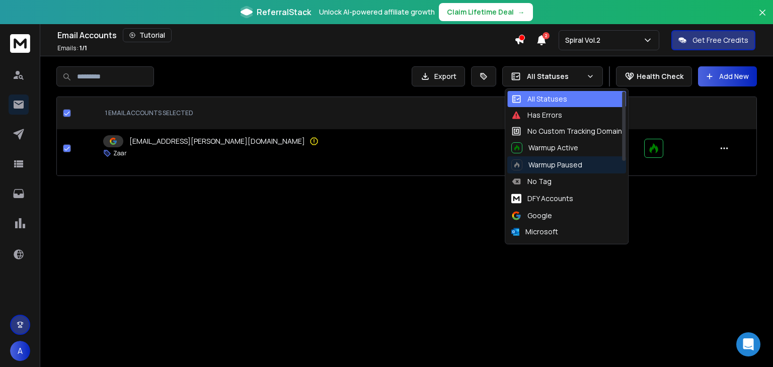
click at [328, 159] on td "miracle.jon@thezaarconsultants.com Zaar" at bounding box center [293, 148] width 393 height 38
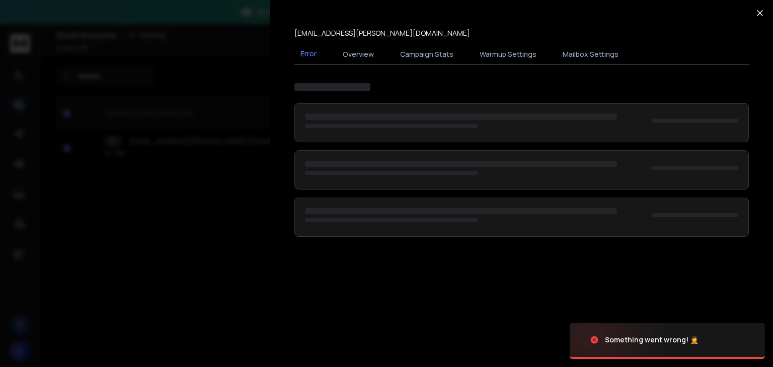
click at [755, 13] on icon "button" at bounding box center [760, 13] width 10 height 10
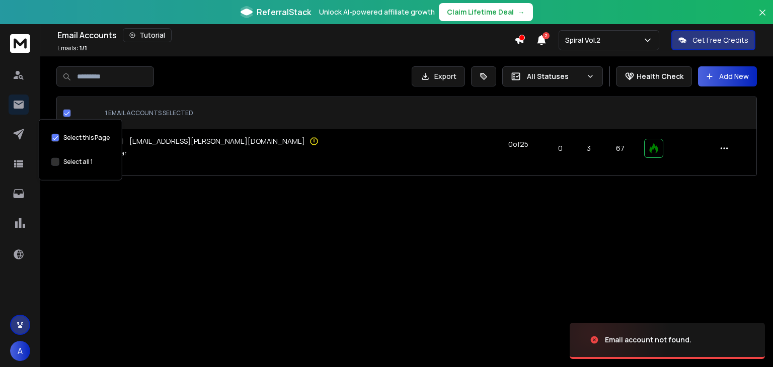
click at [66, 113] on button "Select this Page" at bounding box center [67, 113] width 8 height 8
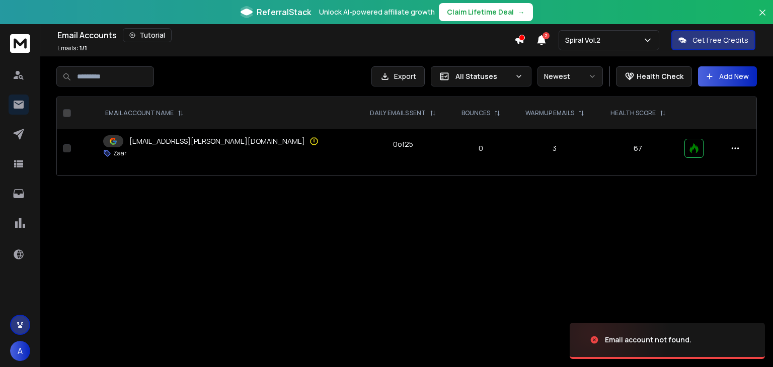
click at [64, 117] on th at bounding box center [77, 113] width 40 height 32
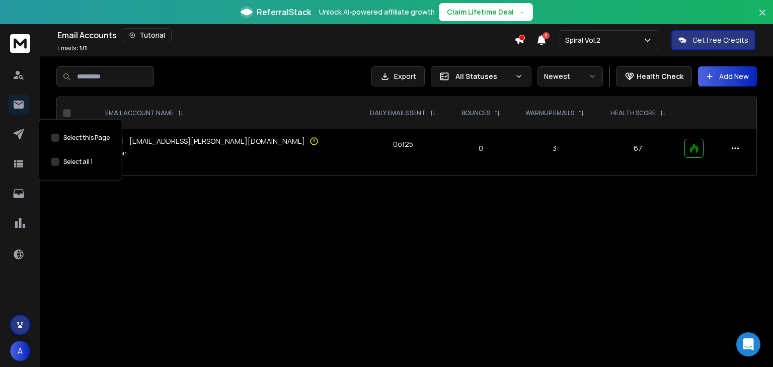
click at [65, 115] on button "Select this Page" at bounding box center [67, 113] width 8 height 8
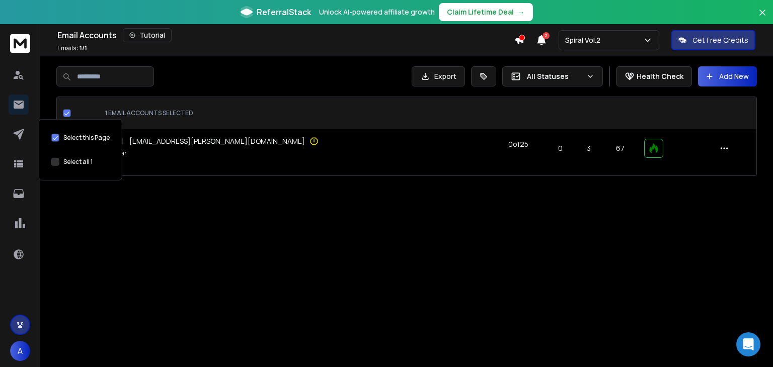
click at [56, 166] on button "Select this Page" at bounding box center [55, 162] width 8 height 8
click at [533, 78] on p "All Statuses" at bounding box center [554, 76] width 55 height 10
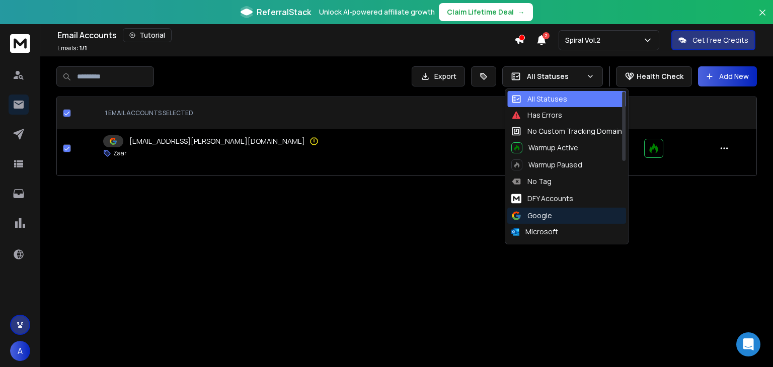
click at [381, 225] on div "ReferralStack Unlock AI-powered affiliate growth Lifetime Deals available! Clai…" at bounding box center [386, 183] width 773 height 367
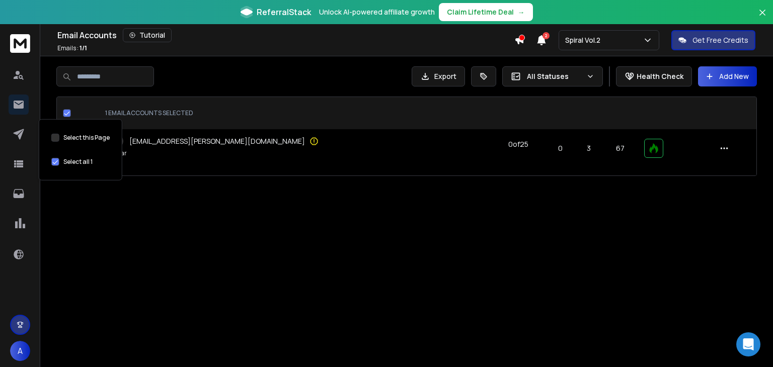
click at [65, 113] on button "Select this Page" at bounding box center [67, 113] width 8 height 8
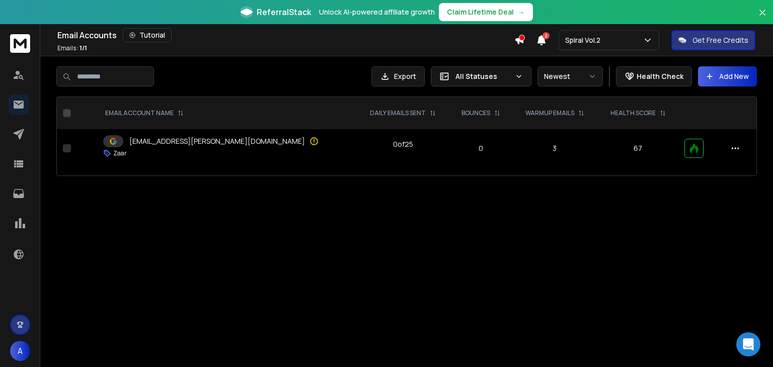
click at [65, 145] on button "button" at bounding box center [67, 148] width 8 height 8
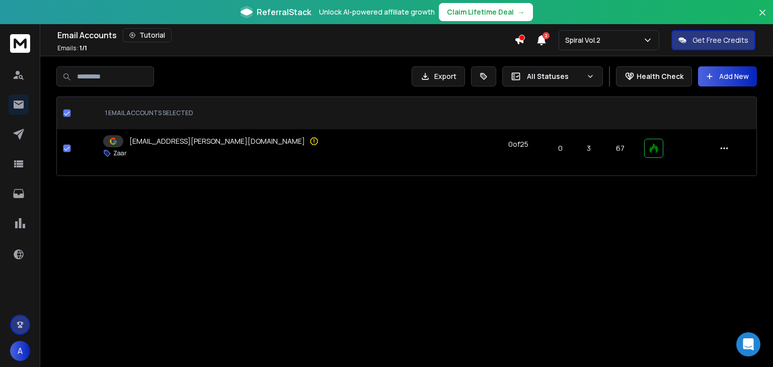
click at [724, 152] on button at bounding box center [724, 148] width 52 height 17
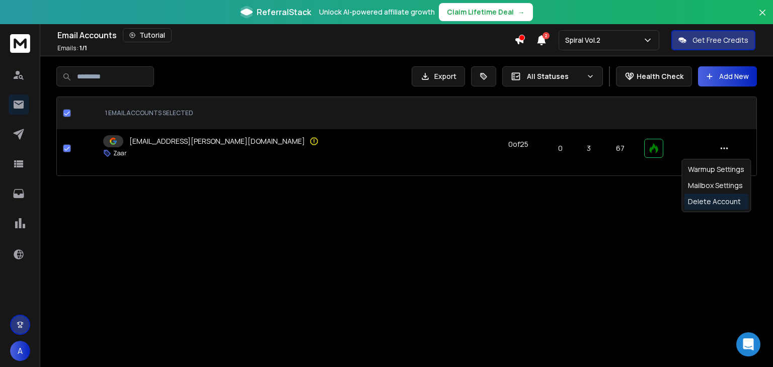
click at [712, 201] on div "Delete Account" at bounding box center [716, 202] width 64 height 16
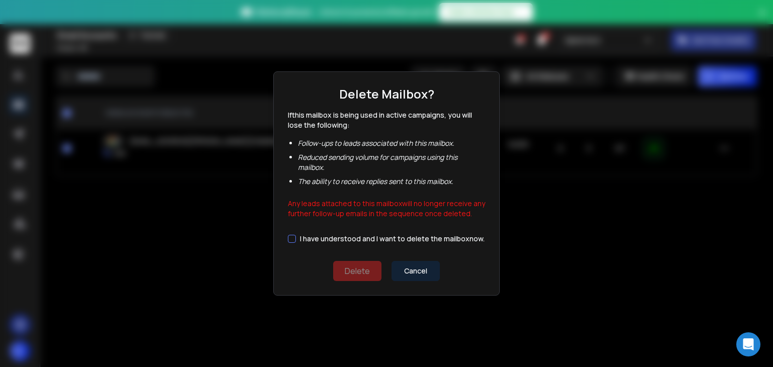
click at [362, 240] on label "I have understood and I want to delete the mailbox now." at bounding box center [392, 238] width 185 height 7
click at [296, 240] on button "I have understood and I want to delete the mailbox now." at bounding box center [292, 239] width 8 height 8
click at [361, 272] on button "Delete" at bounding box center [357, 271] width 48 height 20
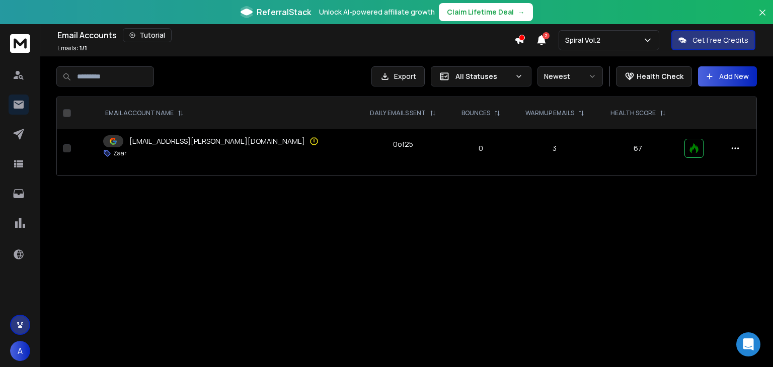
click at [64, 151] on button "button" at bounding box center [67, 148] width 8 height 8
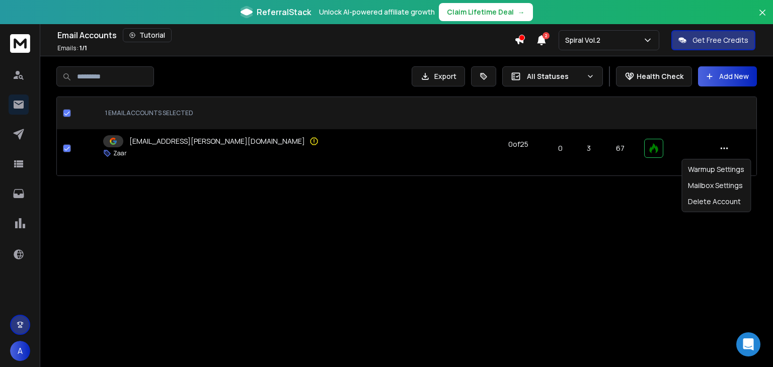
click at [719, 151] on icon at bounding box center [723, 148] width 9 height 9
click at [717, 205] on div "Delete Account" at bounding box center [716, 202] width 64 height 16
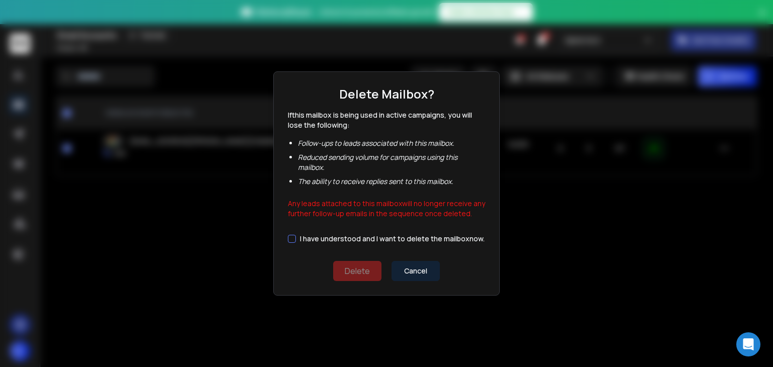
click at [318, 241] on label "I have understood and I want to delete the mailbox now." at bounding box center [392, 238] width 185 height 7
click at [296, 241] on button "I have understood and I want to delete the mailbox now." at bounding box center [292, 239] width 8 height 8
click at [359, 268] on button "Delete" at bounding box center [357, 271] width 48 height 20
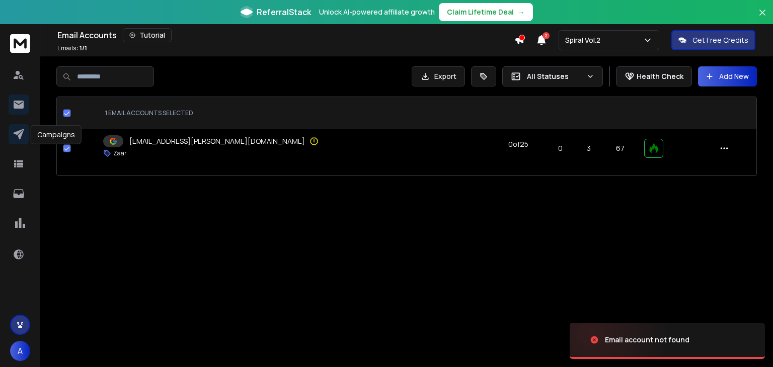
click at [21, 135] on icon at bounding box center [18, 134] width 11 height 11
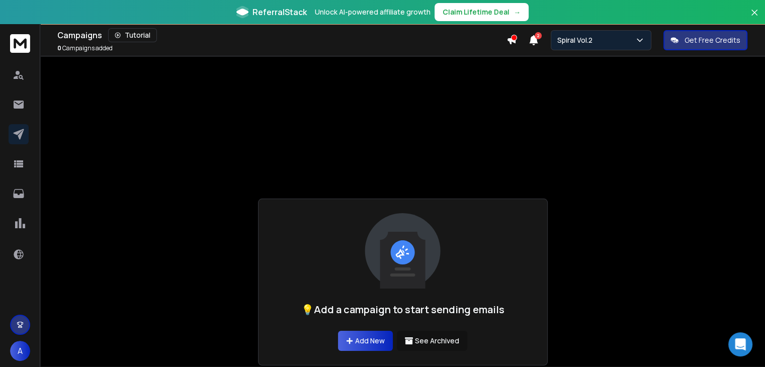
click at [597, 35] on p "Spiral Vol.2" at bounding box center [576, 40] width 39 height 10
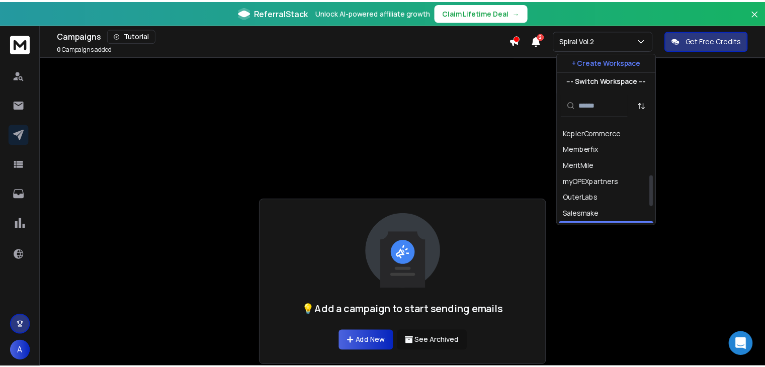
scroll to position [153, 0]
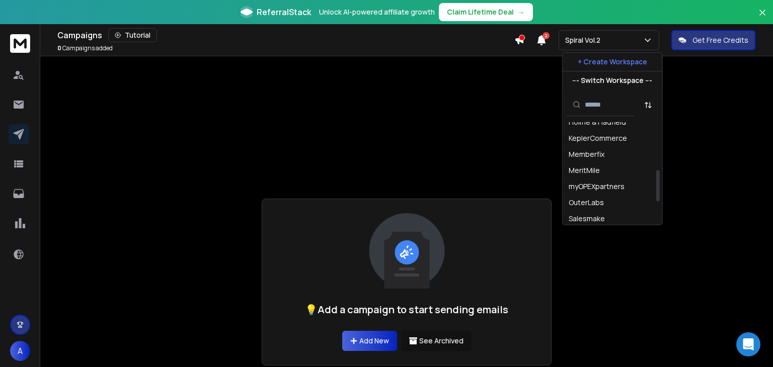
drag, startPoint x: 656, startPoint y: 137, endPoint x: 656, endPoint y: 185, distance: 47.8
click at [656, 185] on div at bounding box center [658, 185] width 4 height 31
click at [615, 183] on div "myOPEXpartners" at bounding box center [596, 187] width 56 height 10
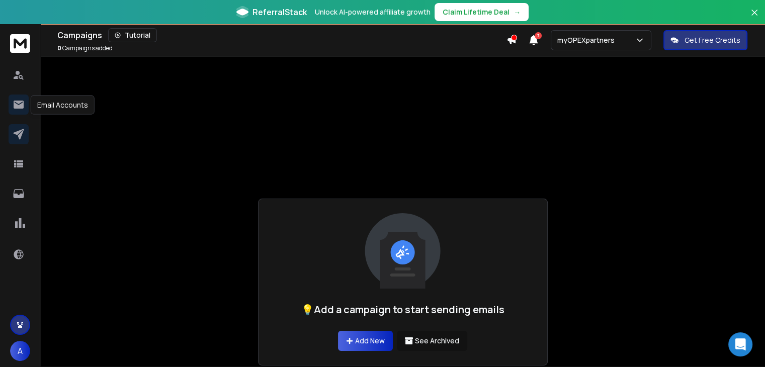
click at [20, 114] on link at bounding box center [19, 105] width 20 height 20
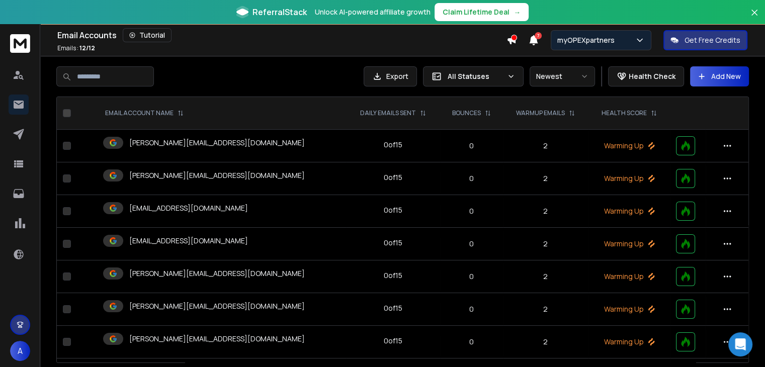
click at [593, 38] on p "myOPEXpartners" at bounding box center [587, 40] width 61 height 10
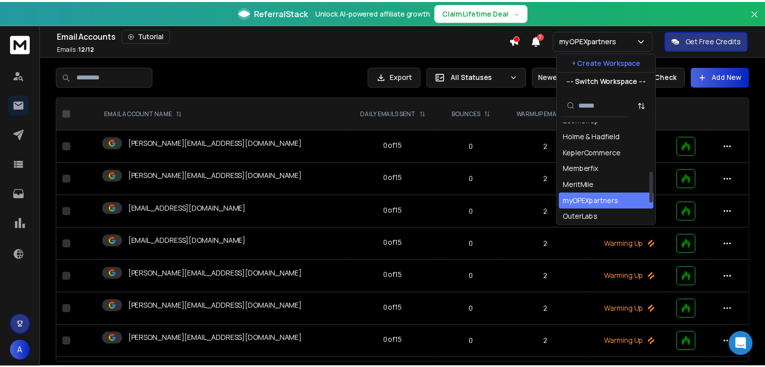
scroll to position [221, 0]
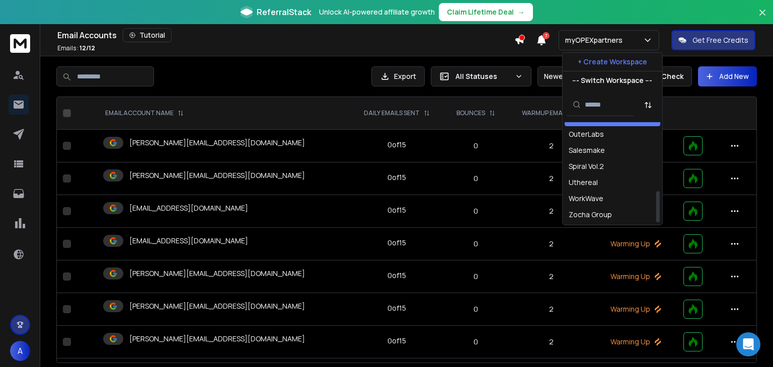
drag, startPoint x: 657, startPoint y: 137, endPoint x: 660, endPoint y: 216, distance: 78.5
click at [660, 216] on div at bounding box center [658, 206] width 4 height 31
click at [614, 194] on div "WorkWave" at bounding box center [612, 199] width 96 height 16
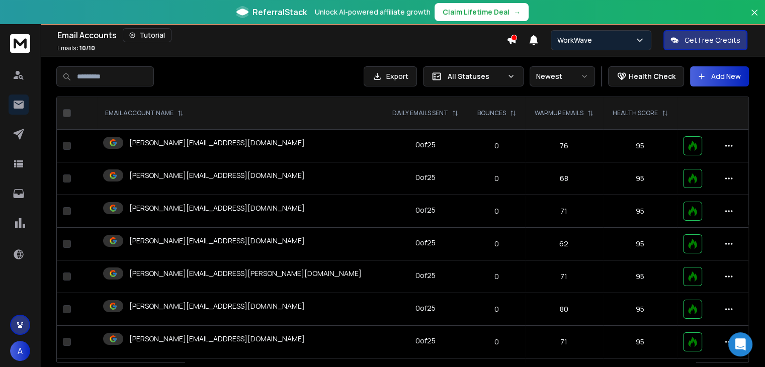
click at [578, 48] on button "WorkWave" at bounding box center [601, 40] width 101 height 20
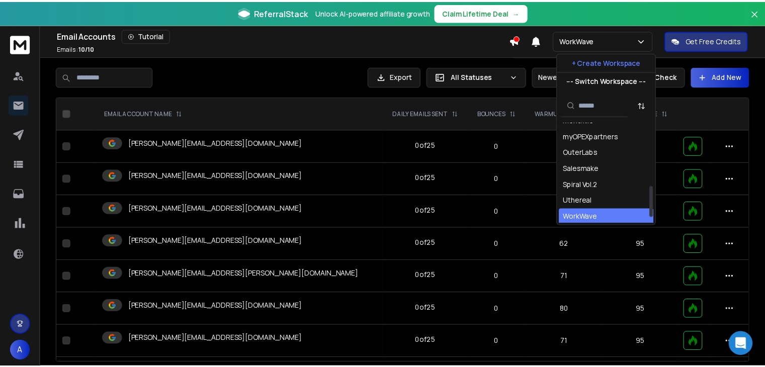
scroll to position [221, 0]
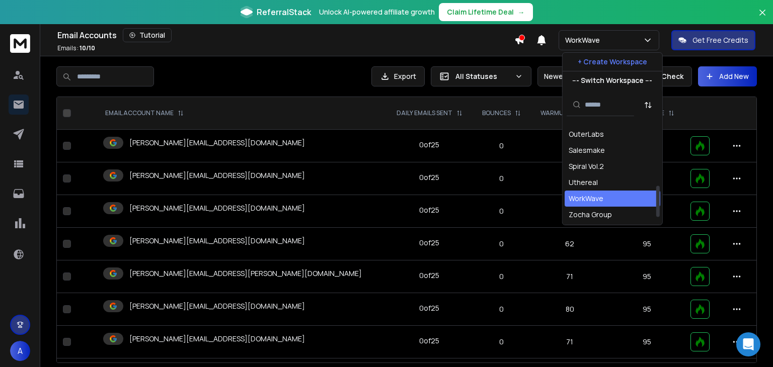
drag, startPoint x: 658, startPoint y: 142, endPoint x: 654, endPoint y: 224, distance: 82.6
click at [656, 217] on div at bounding box center [658, 201] width 4 height 31
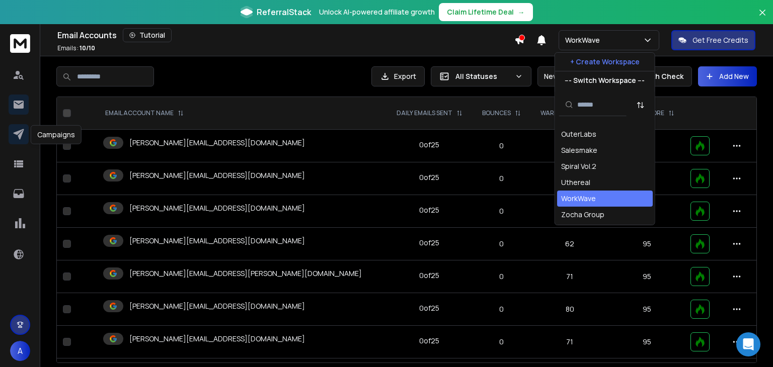
click at [21, 139] on icon at bounding box center [19, 134] width 12 height 12
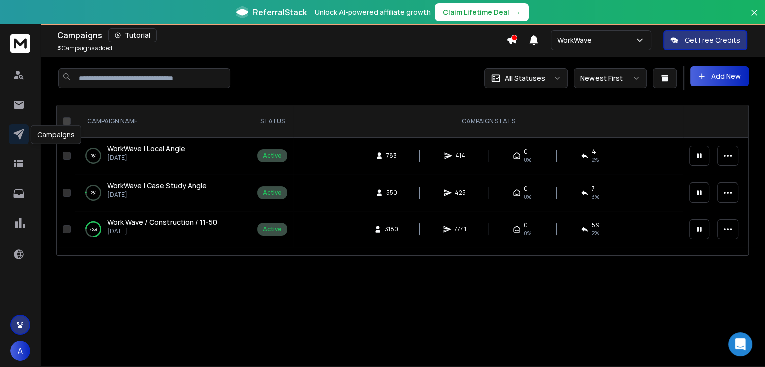
click at [191, 185] on span "WorkWave | Case Study Angle" at bounding box center [157, 186] width 100 height 10
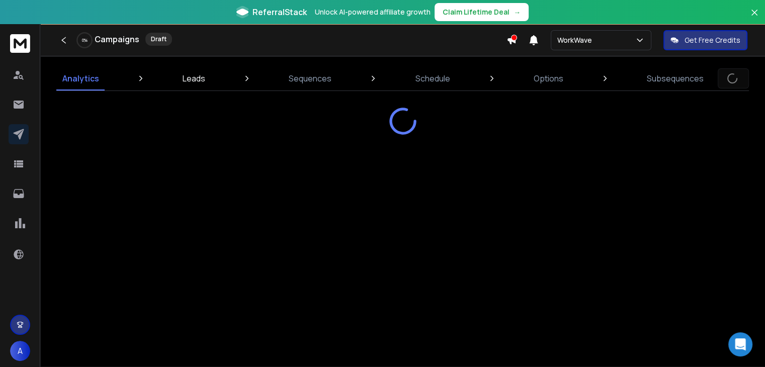
click at [191, 83] on p "Leads" at bounding box center [194, 78] width 23 height 12
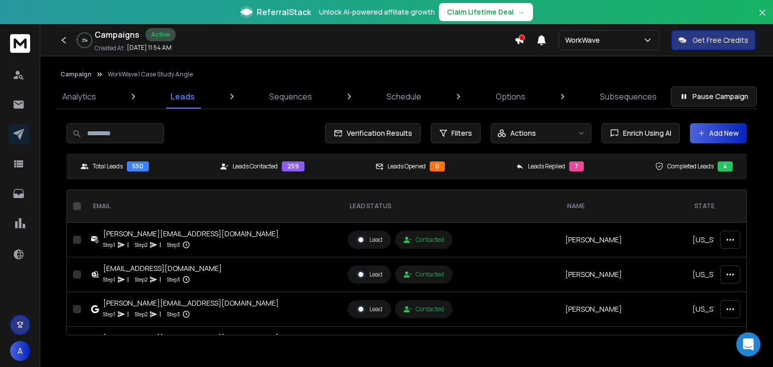
click at [729, 131] on button "Add New" at bounding box center [718, 133] width 57 height 20
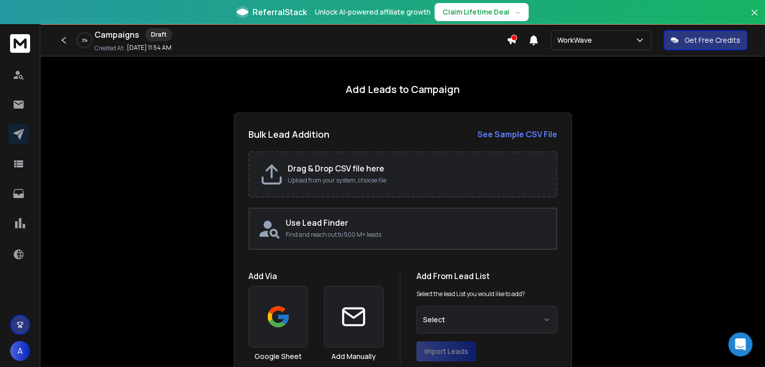
click at [310, 180] on p "Upload from your system, choose file" at bounding box center [417, 181] width 259 height 8
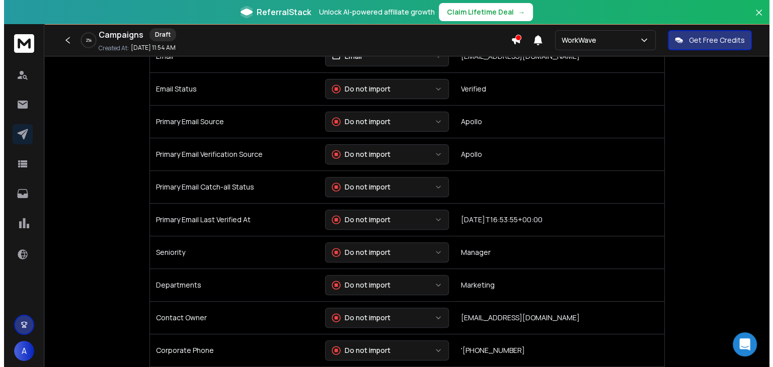
scroll to position [362, 0]
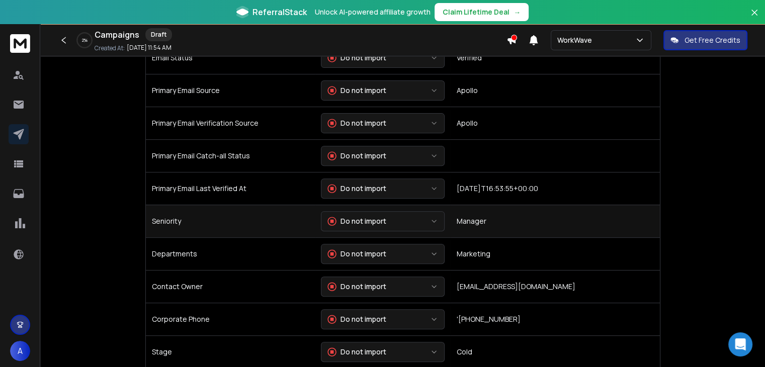
click at [378, 216] on div "Do not import" at bounding box center [357, 221] width 59 height 10
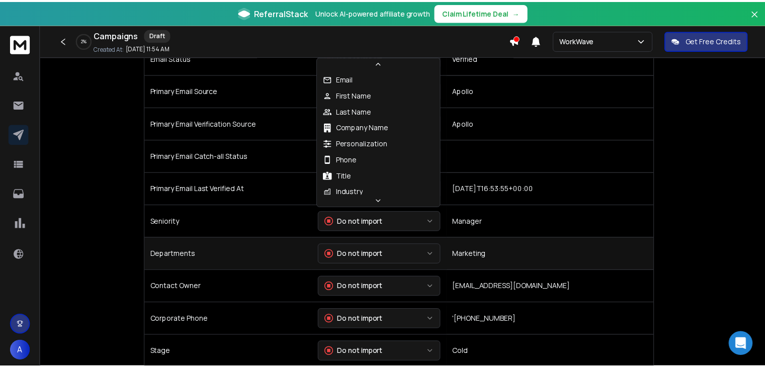
scroll to position [101, 0]
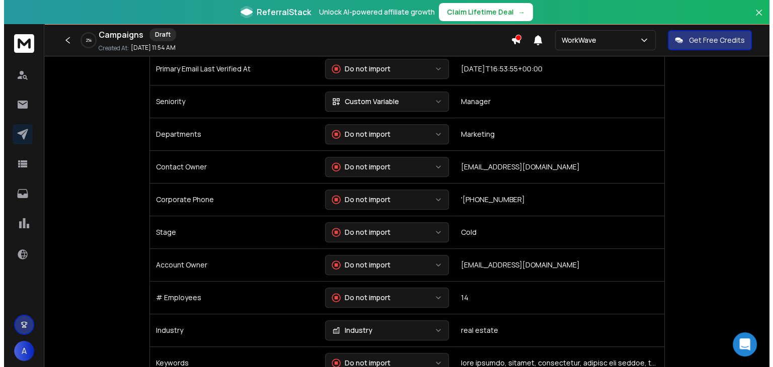
scroll to position [523, 0]
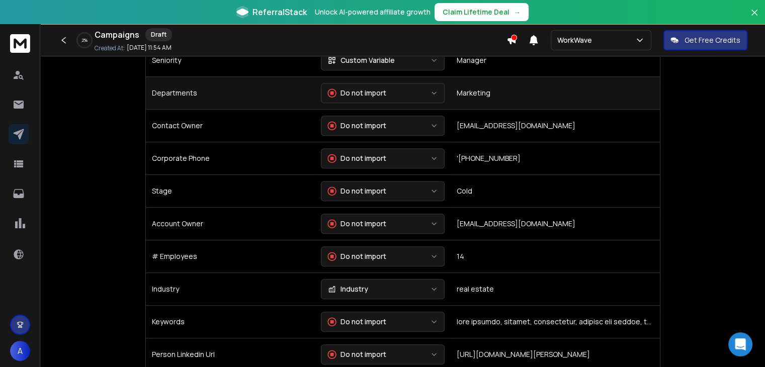
click at [396, 92] on button "Do not import" at bounding box center [383, 93] width 124 height 20
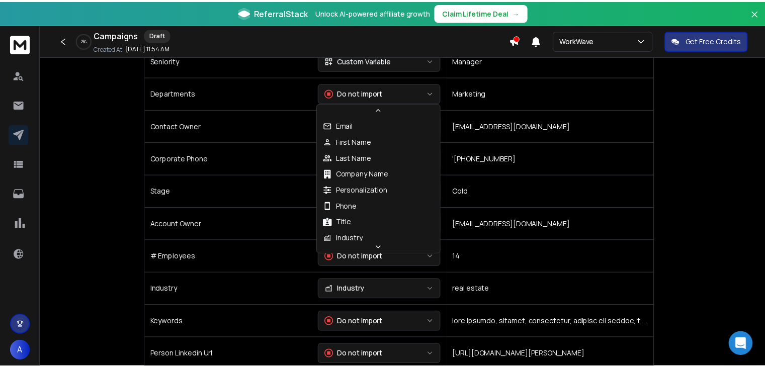
scroll to position [101, 0]
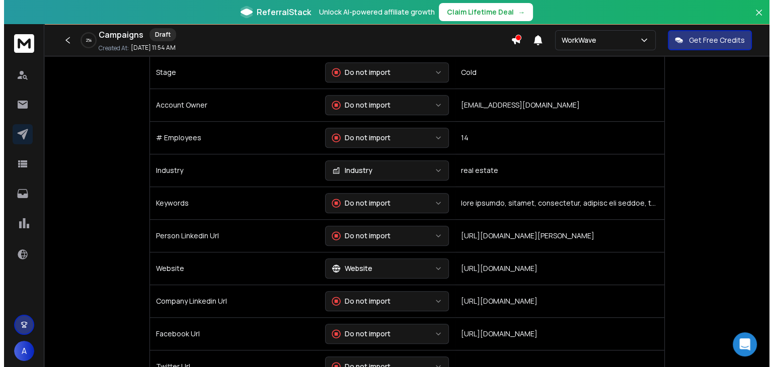
scroll to position [664, 0]
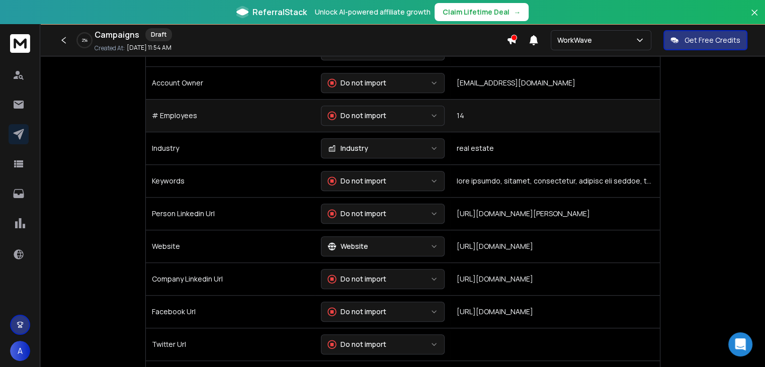
click at [421, 113] on button "Do not import" at bounding box center [383, 116] width 124 height 20
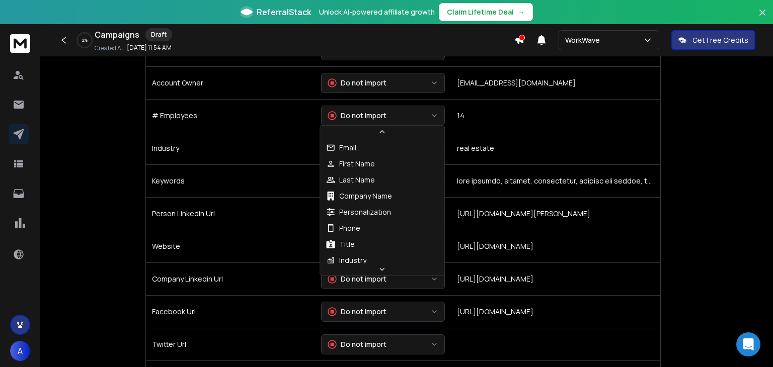
scroll to position [101, 0]
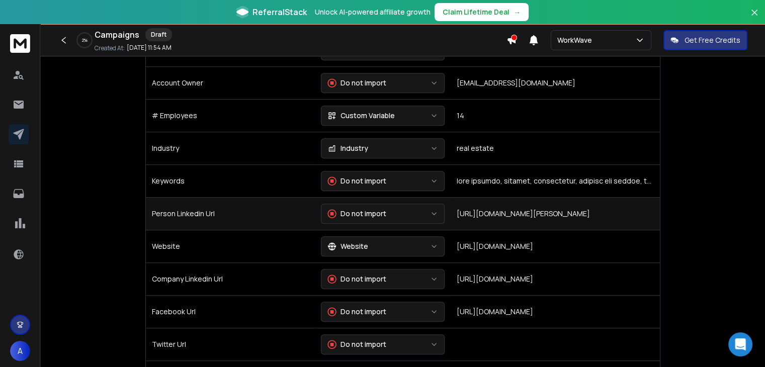
click at [376, 211] on div "Do not import" at bounding box center [357, 214] width 59 height 10
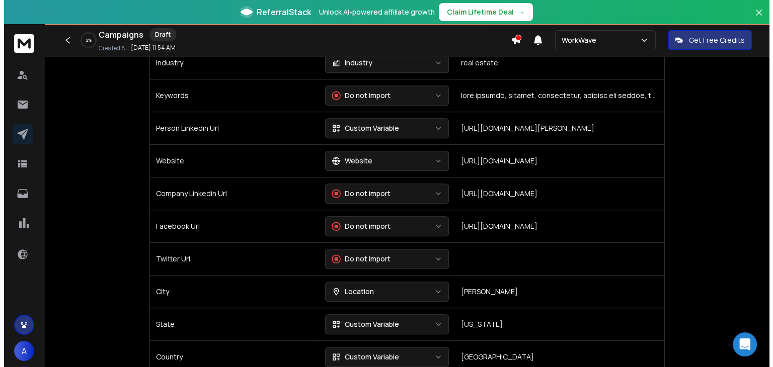
scroll to position [765, 0]
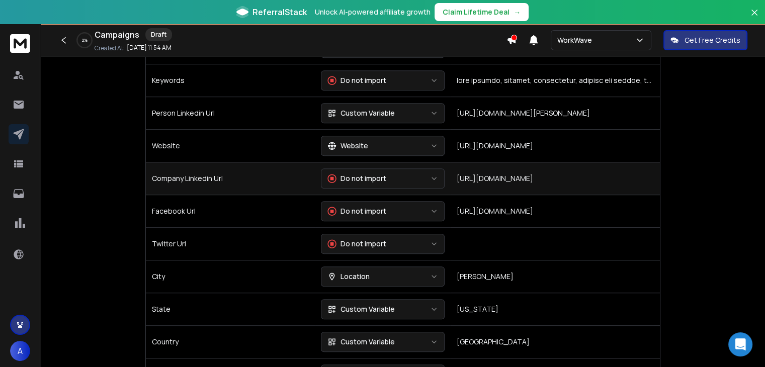
click at [421, 175] on button "Do not import" at bounding box center [383, 179] width 124 height 20
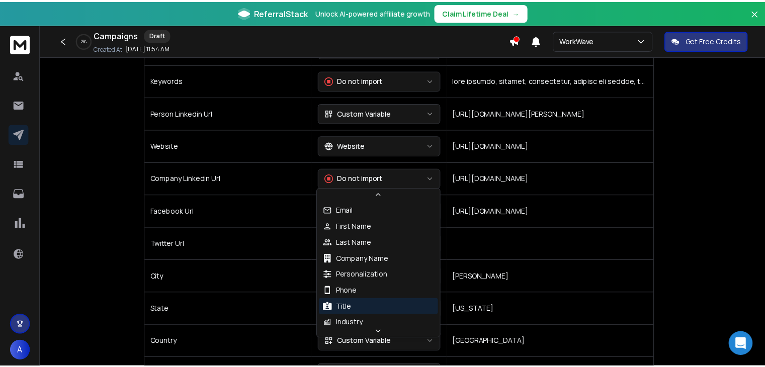
scroll to position [101, 0]
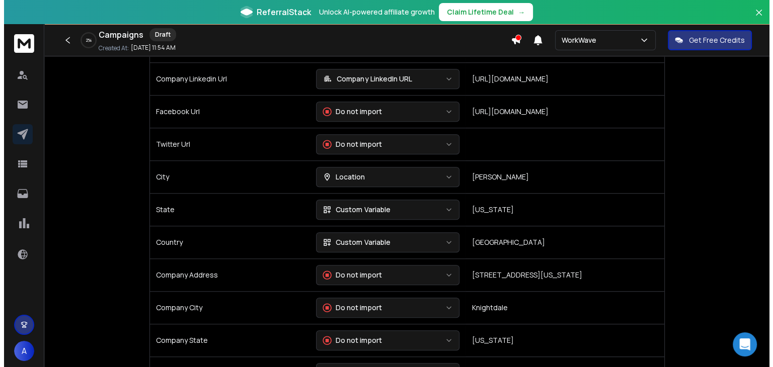
scroll to position [865, 0]
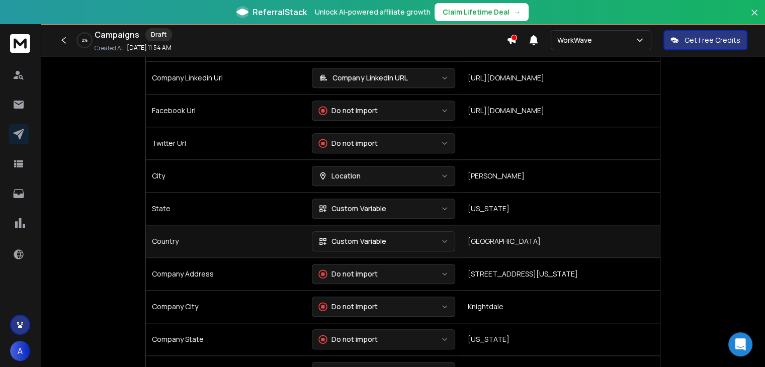
click at [392, 242] on button "Custom Variable" at bounding box center [383, 241] width 143 height 20
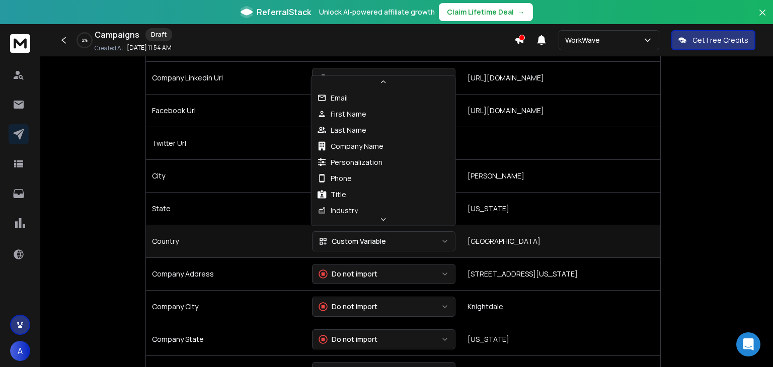
scroll to position [85, 0]
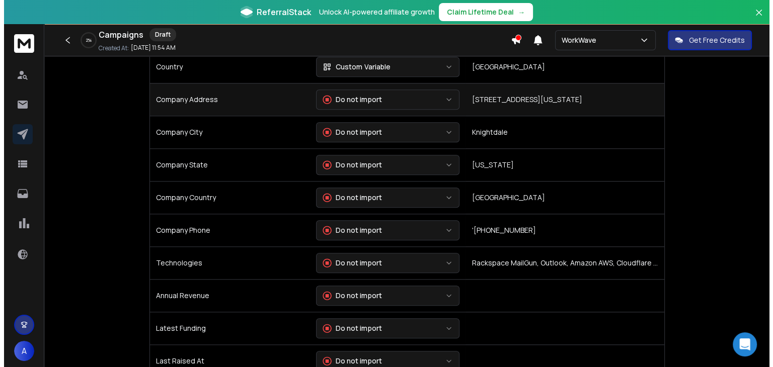
scroll to position [1046, 0]
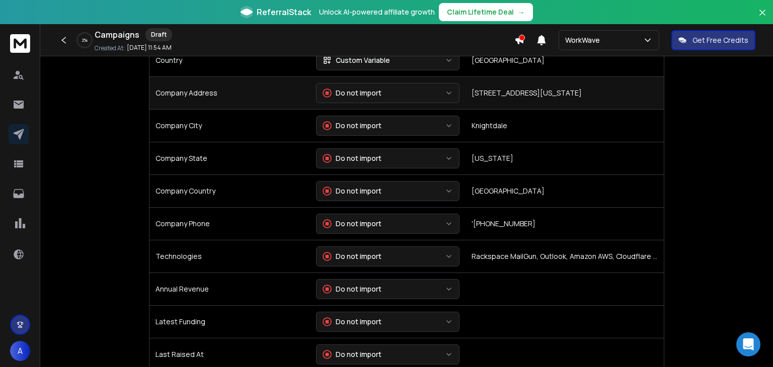
click at [362, 93] on div "Do not import" at bounding box center [351, 93] width 59 height 10
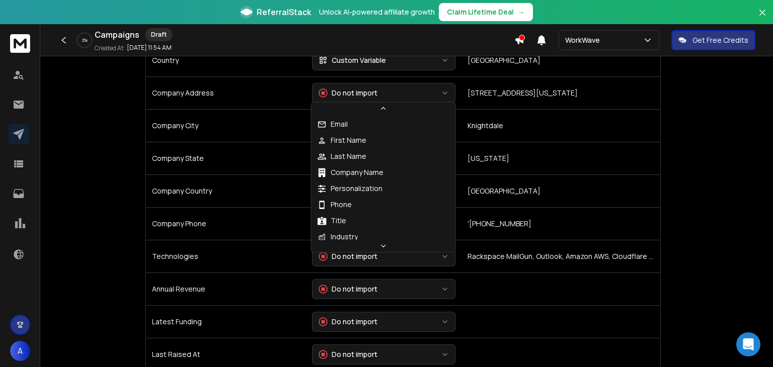
scroll to position [101, 0]
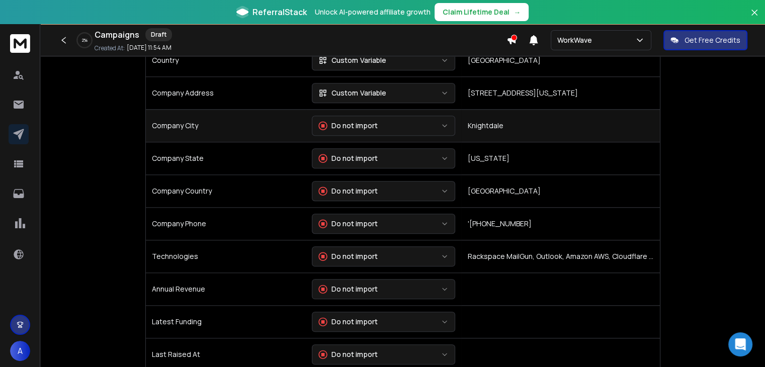
click at [388, 118] on button "Do not import" at bounding box center [383, 126] width 143 height 20
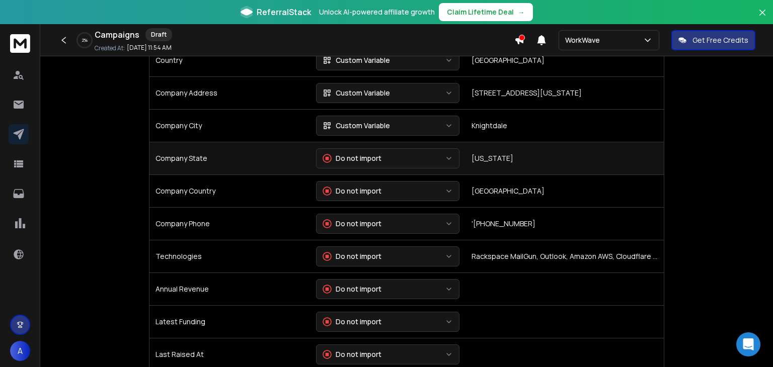
click at [388, 157] on button "Do not import" at bounding box center [387, 158] width 143 height 20
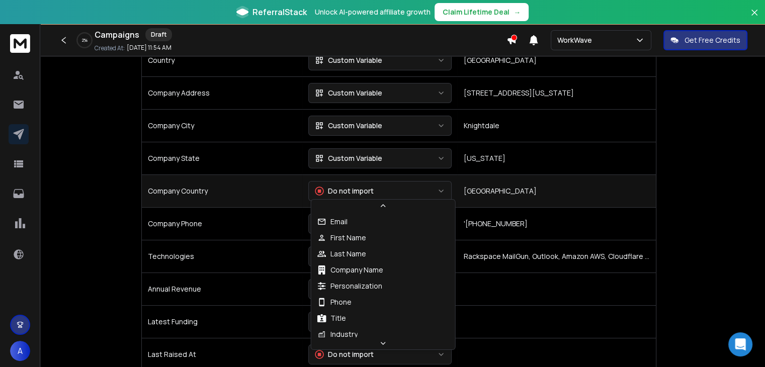
click at [393, 192] on button "Do not import" at bounding box center [379, 191] width 143 height 20
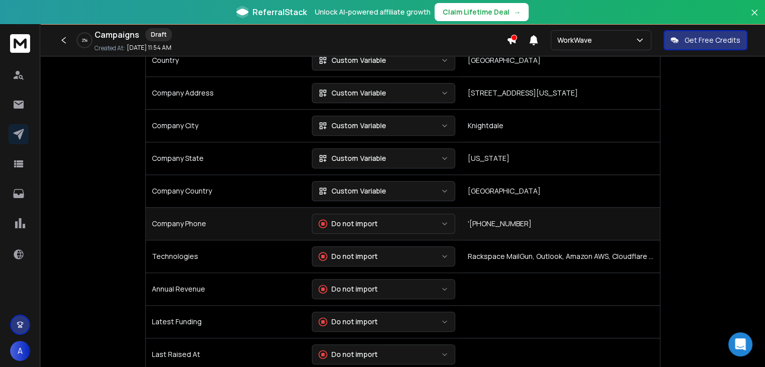
click at [173, 226] on td "Company Phone" at bounding box center [226, 223] width 160 height 33
click at [382, 223] on button "Do not import" at bounding box center [383, 224] width 143 height 20
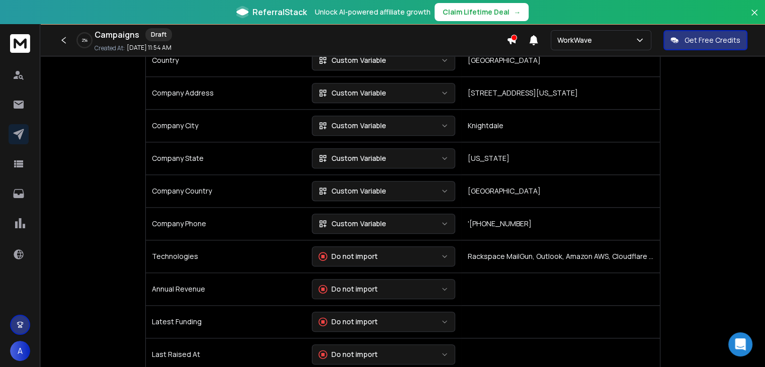
click at [674, 202] on div "workwave cleaned.csv File Processed Upload all variables COLUMN NAME SELECT TYP…" at bounding box center [382, 241] width 765 height 2526
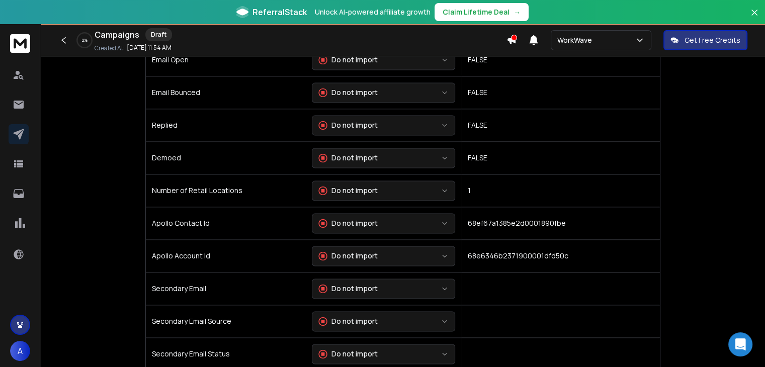
scroll to position [2176, 0]
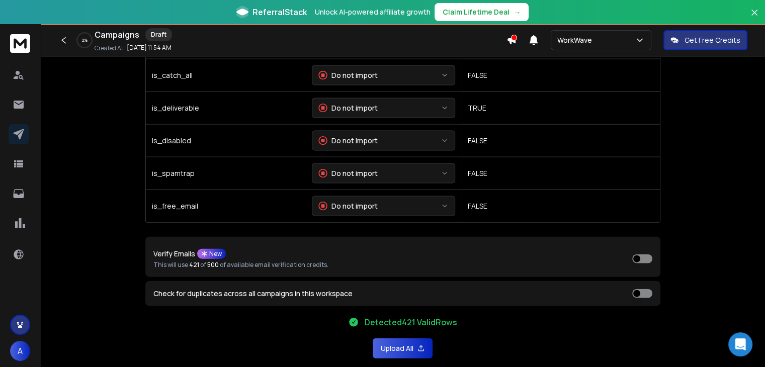
click at [648, 289] on button "Check for duplicates across all campaigns in this workspace" at bounding box center [642, 293] width 20 height 9
click at [408, 339] on button "Upload All" at bounding box center [403, 349] width 60 height 20
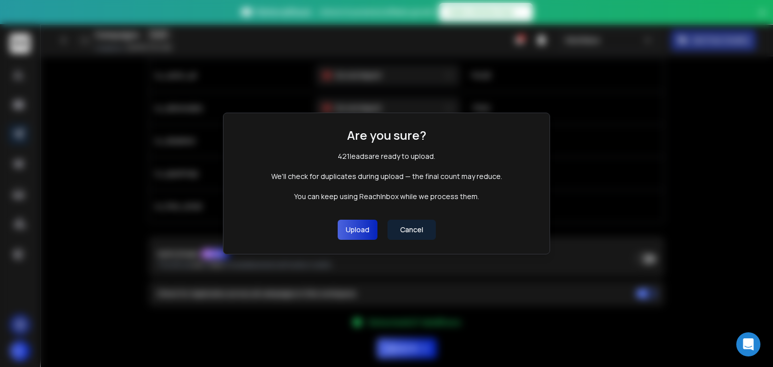
click at [367, 234] on button "Upload" at bounding box center [358, 230] width 40 height 20
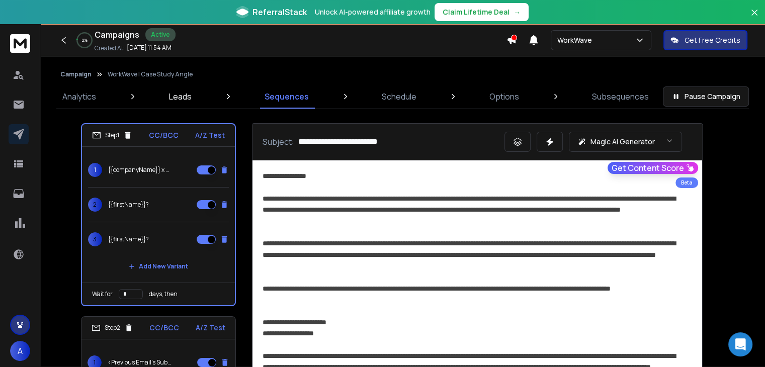
click at [177, 101] on p "Leads" at bounding box center [180, 97] width 23 height 12
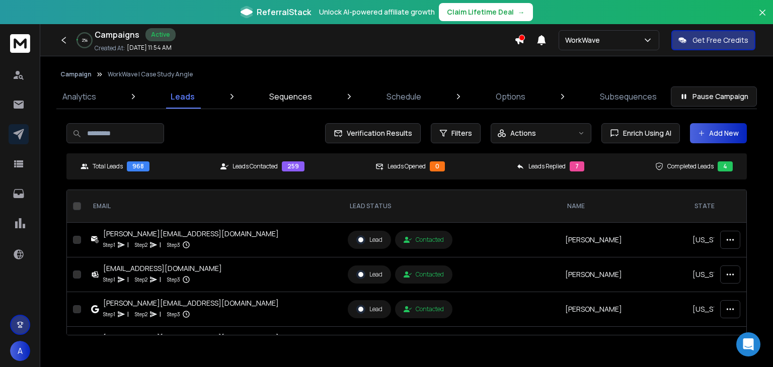
click at [296, 95] on p "Sequences" at bounding box center [290, 97] width 43 height 12
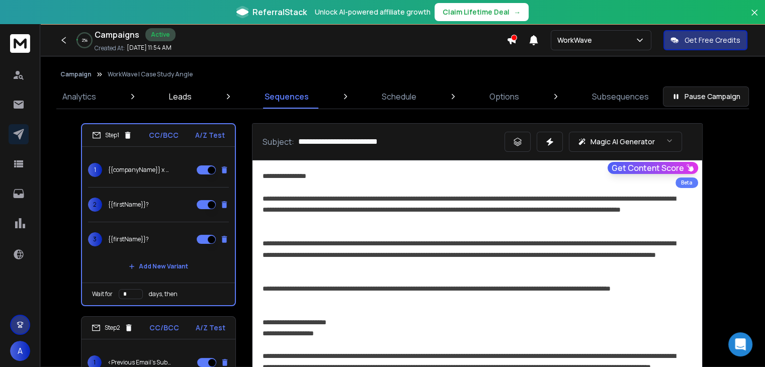
click at [179, 93] on p "Leads" at bounding box center [180, 97] width 23 height 12
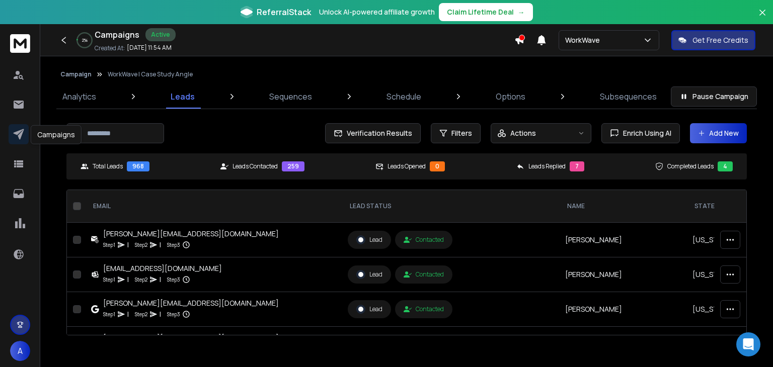
click at [20, 135] on icon at bounding box center [18, 134] width 11 height 11
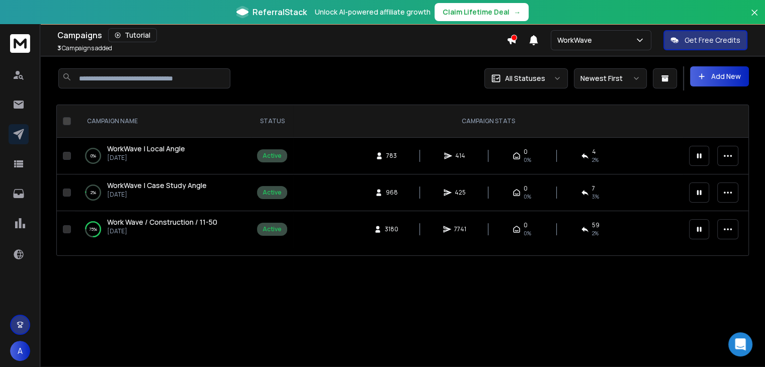
click at [188, 226] on span "Work Wave / Construction / 11-50" at bounding box center [162, 222] width 110 height 10
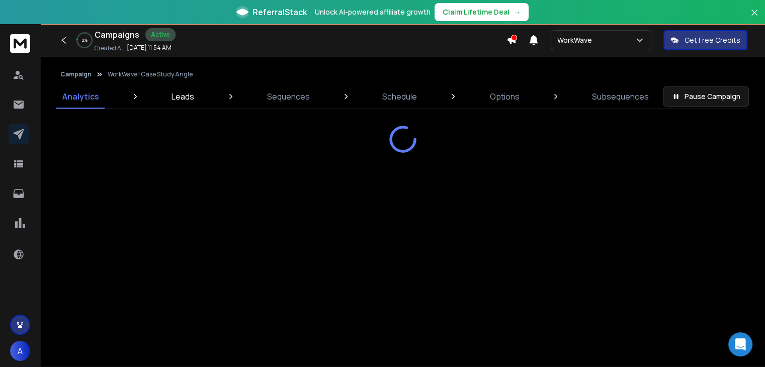
click at [188, 92] on p "Leads" at bounding box center [183, 97] width 23 height 12
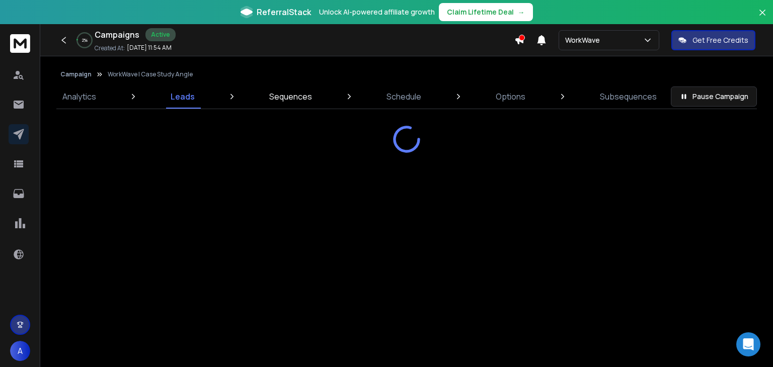
click at [296, 100] on p "Sequences" at bounding box center [290, 97] width 43 height 12
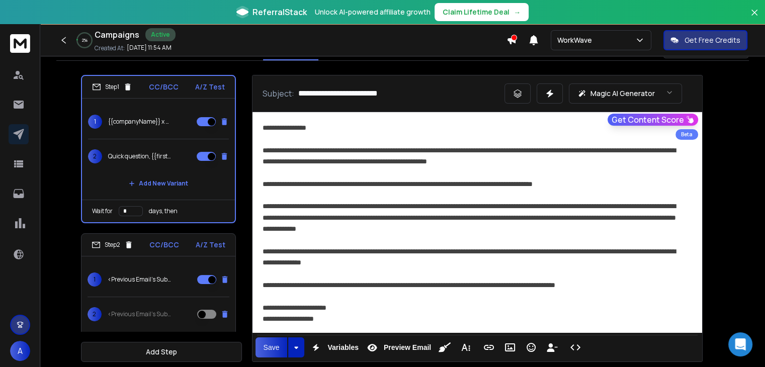
scroll to position [49, 0]
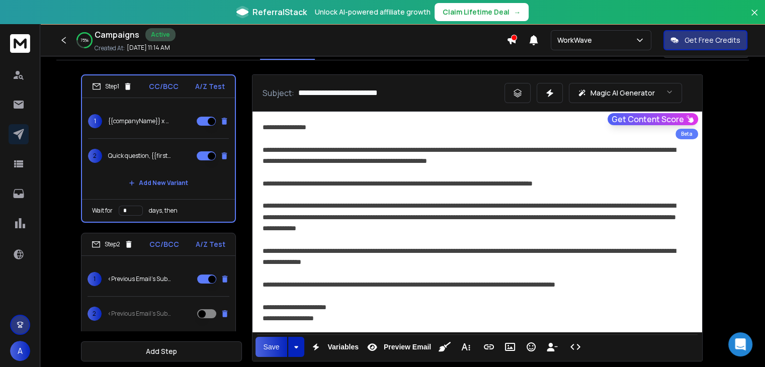
click at [69, 109] on div "**********" at bounding box center [402, 217] width 693 height 295
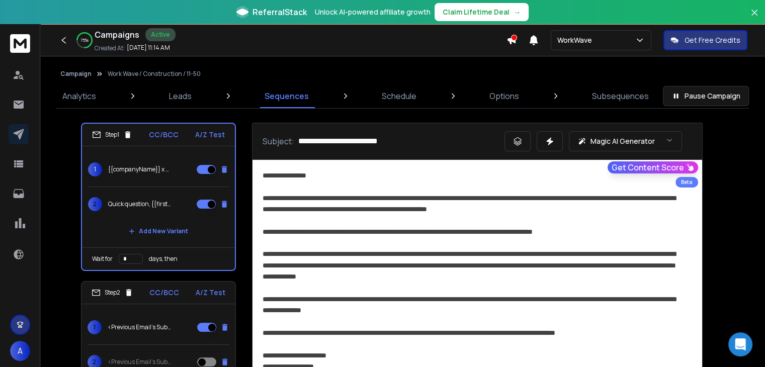
scroll to position [0, 0]
click at [189, 99] on p "Leads" at bounding box center [180, 97] width 23 height 12
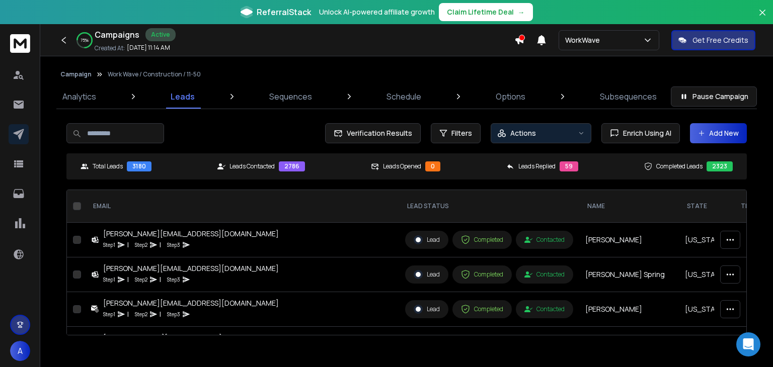
click at [534, 131] on p "Actions" at bounding box center [523, 133] width 26 height 10
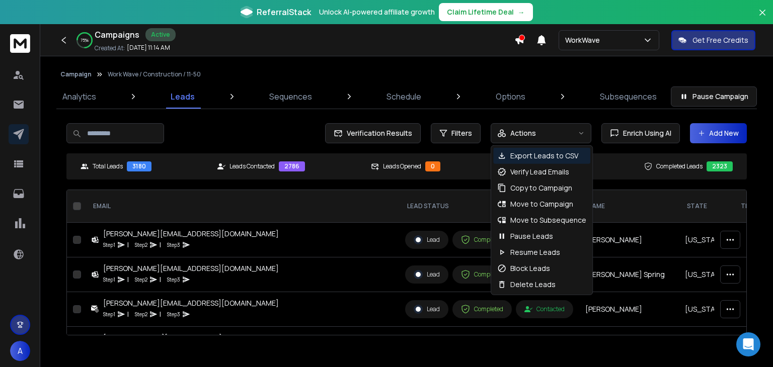
click at [505, 75] on div "Campaign Work Wave / Construction / 11-50" at bounding box center [406, 74] width 692 height 8
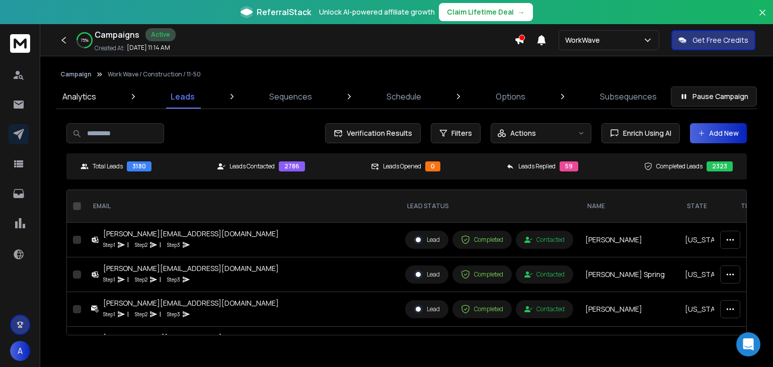
click at [89, 101] on p "Analytics" at bounding box center [79, 97] width 34 height 12
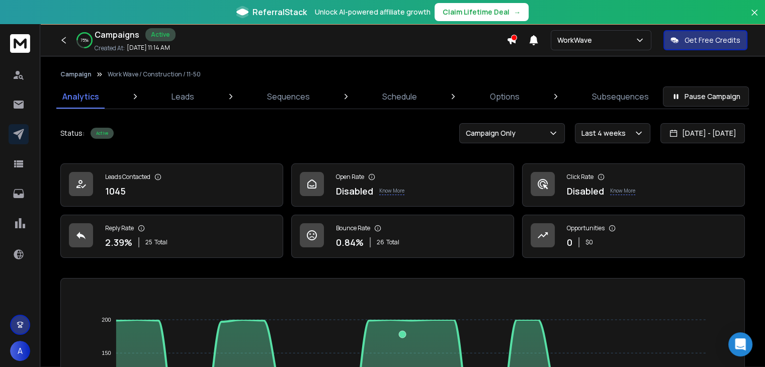
click at [355, 135] on div "Status: Active Pause Campaign Campaign Only Last 4 weeks 17 Sep 2025 - 15 Oct 2…" at bounding box center [402, 133] width 685 height 20
click at [696, 133] on button "[DATE] - [DATE]" at bounding box center [703, 133] width 85 height 20
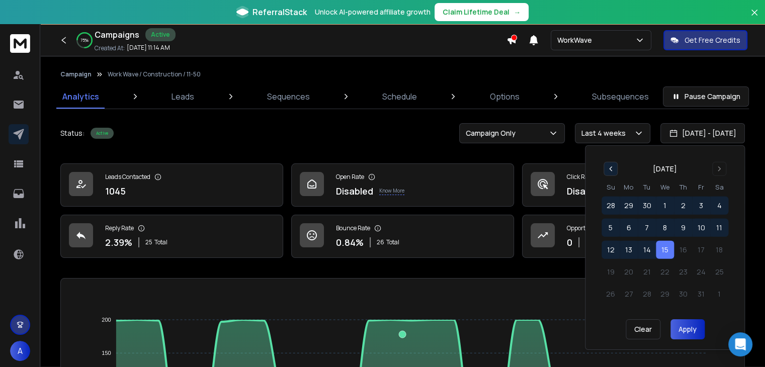
click at [610, 170] on icon "Go to previous month" at bounding box center [611, 169] width 8 height 8
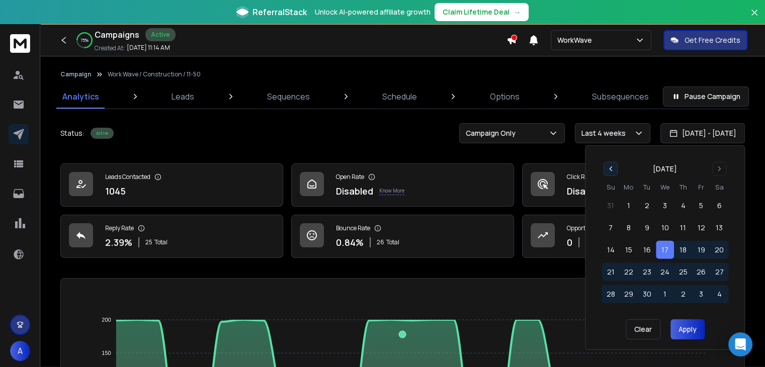
click at [610, 170] on icon "Go to previous month" at bounding box center [611, 169] width 8 height 8
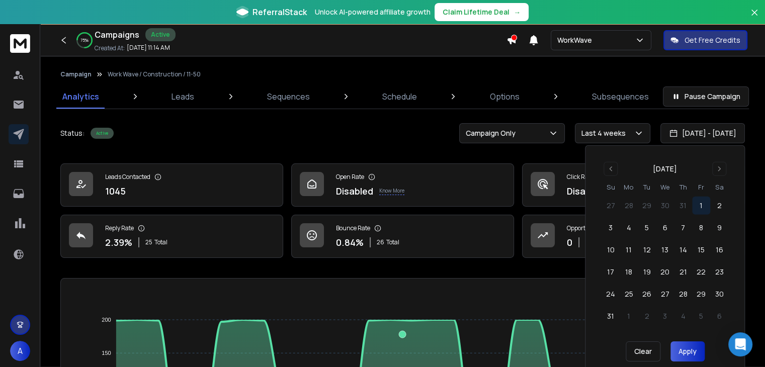
click at [702, 201] on button "1" at bounding box center [701, 206] width 18 height 18
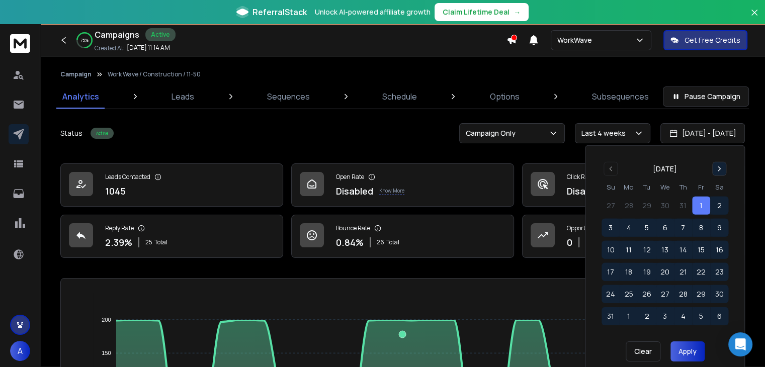
click at [720, 171] on icon "Go to next month" at bounding box center [719, 169] width 8 height 8
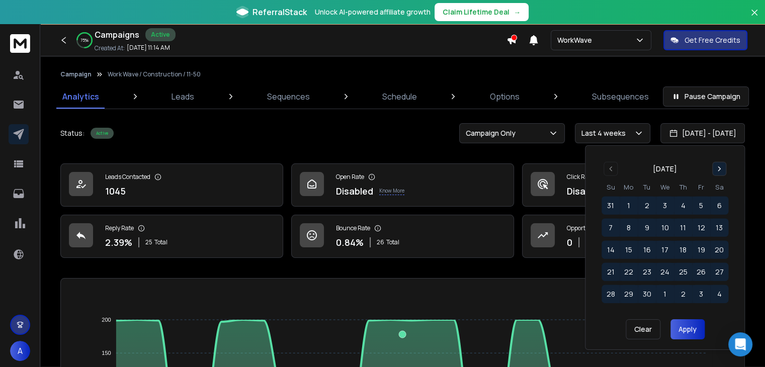
click at [720, 171] on icon "Go to next month" at bounding box center [719, 169] width 8 height 8
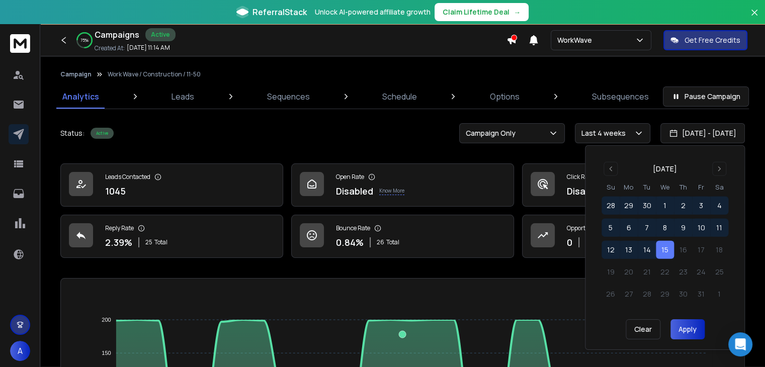
click at [669, 248] on button "15" at bounding box center [665, 250] width 18 height 18
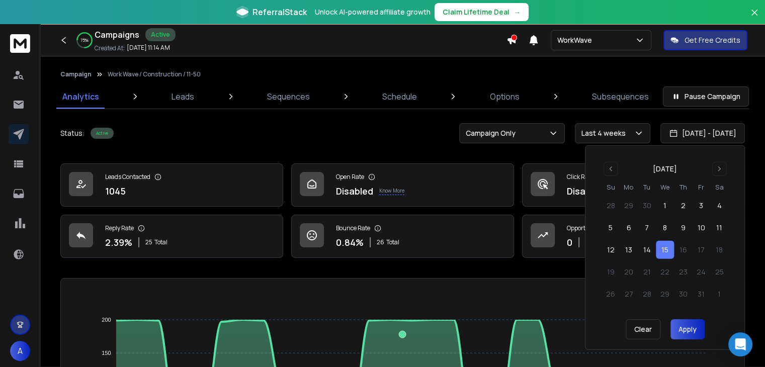
click at [685, 327] on button "Apply" at bounding box center [688, 329] width 34 height 20
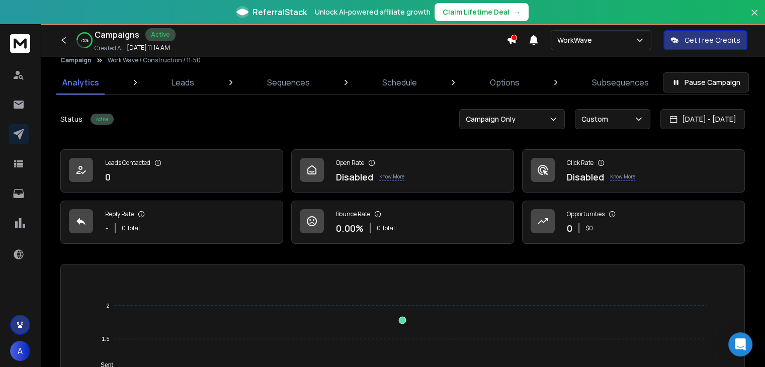
scroll to position [6, 0]
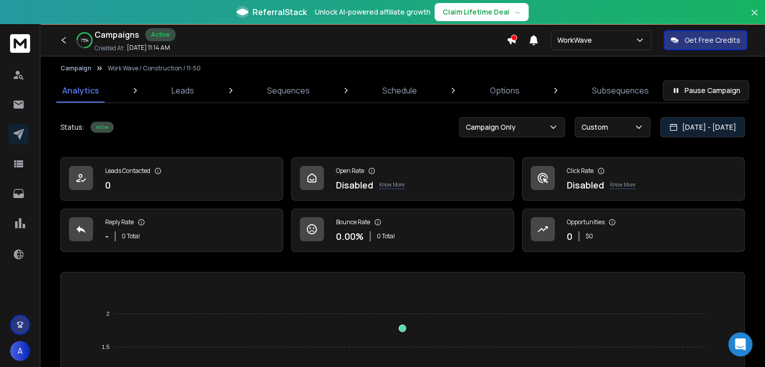
click at [697, 132] on button "15 Oct 2025 - 15 Oct 2025" at bounding box center [703, 127] width 85 height 20
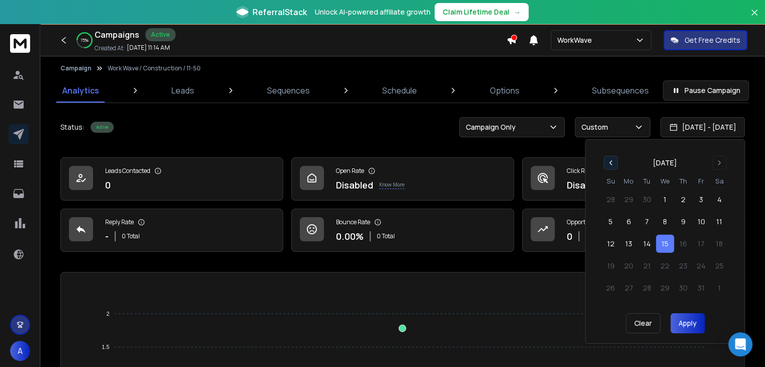
click at [611, 168] on button "Go to previous month" at bounding box center [611, 163] width 14 height 14
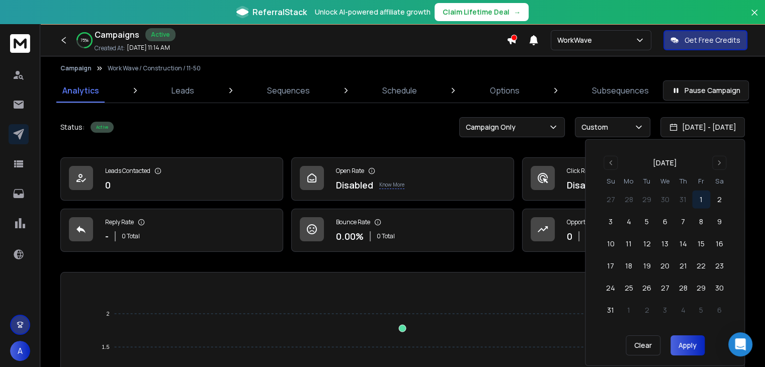
click at [704, 201] on button "1" at bounding box center [701, 200] width 18 height 18
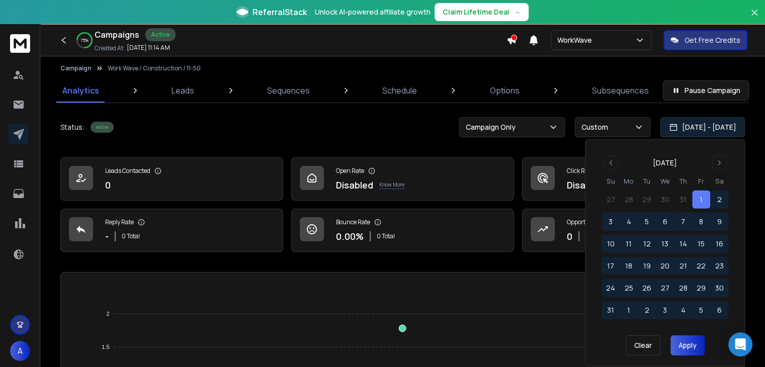
click at [666, 131] on button "15 Oct 2025 - 15 Oct 2025" at bounding box center [703, 127] width 85 height 20
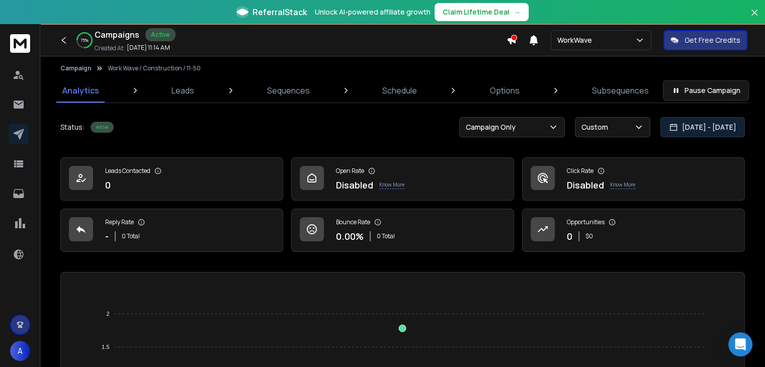
click at [666, 131] on button "15 Oct 2025 - 15 Oct 2025" at bounding box center [703, 127] width 85 height 20
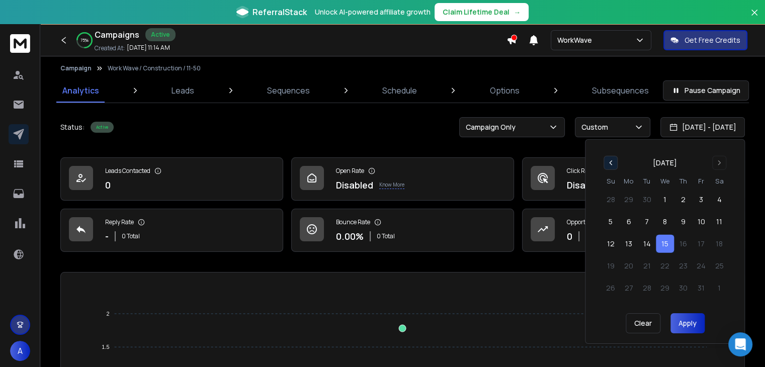
click at [605, 162] on button "Go to previous month" at bounding box center [611, 163] width 14 height 14
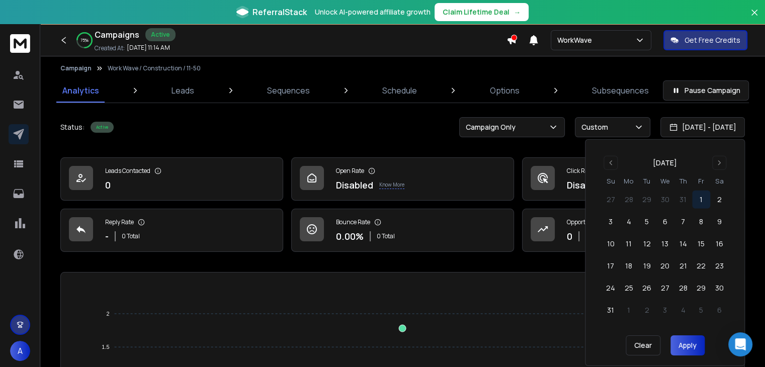
click at [702, 197] on button "1" at bounding box center [701, 200] width 18 height 18
click at [711, 128] on button "15 Oct 2025 - 15 Oct 2025" at bounding box center [703, 127] width 85 height 20
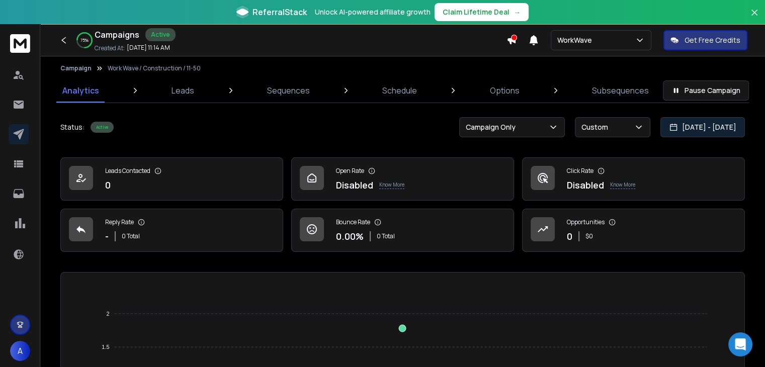
click at [711, 128] on button "15 Oct 2025 - 15 Oct 2025" at bounding box center [703, 127] width 85 height 20
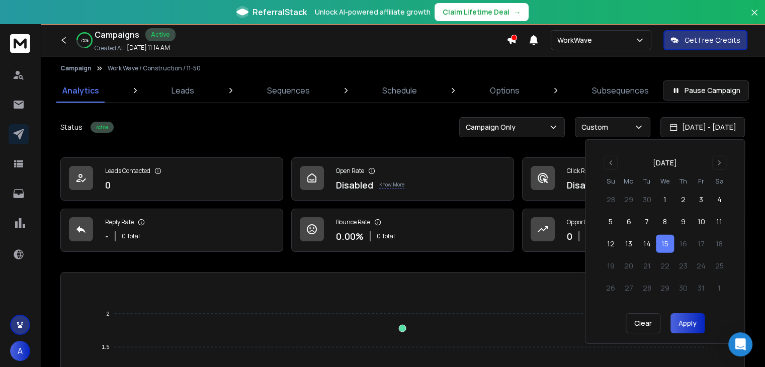
click at [678, 329] on button "Apply" at bounding box center [688, 323] width 34 height 20
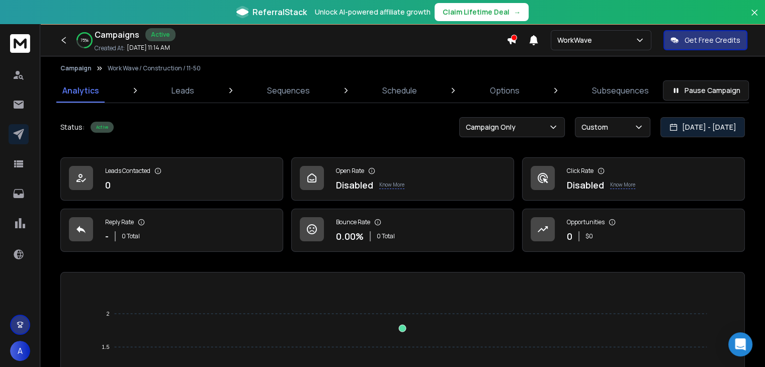
click at [684, 135] on button "15 Oct 2025 - 15 Oct 2025" at bounding box center [703, 127] width 85 height 20
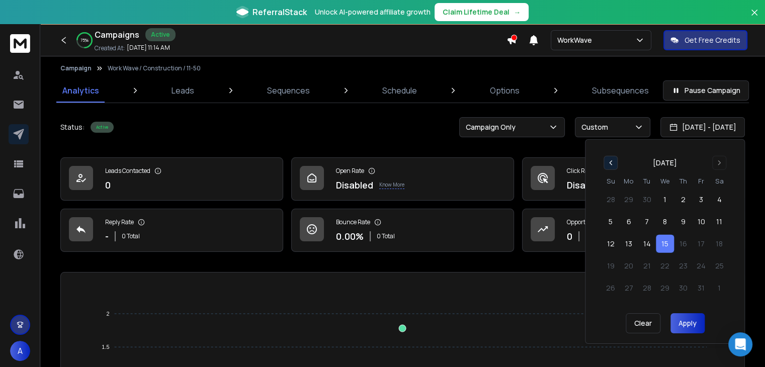
click at [610, 159] on icon "Go to previous month" at bounding box center [611, 163] width 8 height 8
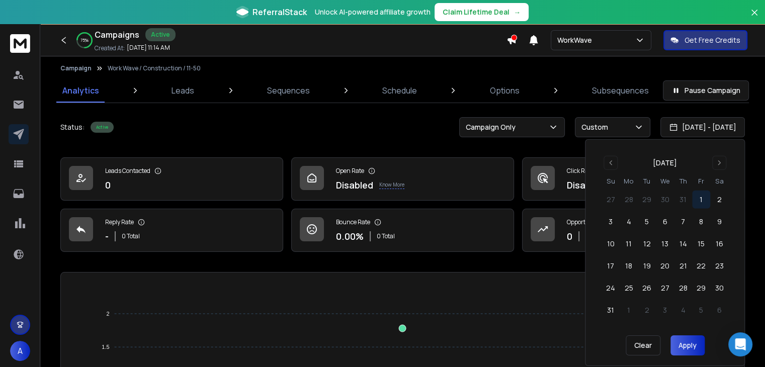
click at [698, 201] on button "1" at bounding box center [701, 200] width 18 height 18
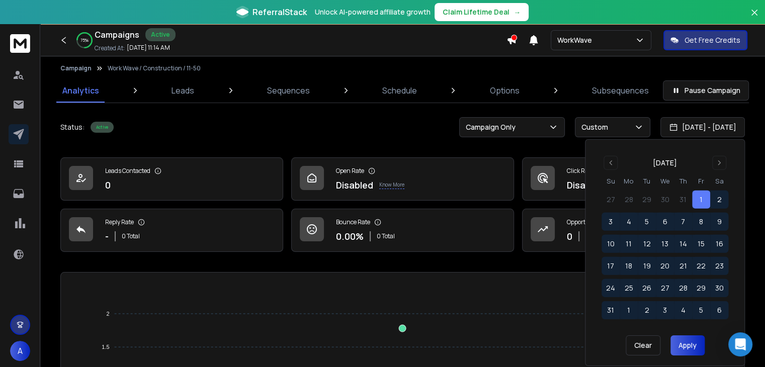
click at [716, 307] on button "6" at bounding box center [719, 310] width 18 height 18
click at [690, 343] on button "Apply" at bounding box center [688, 346] width 34 height 20
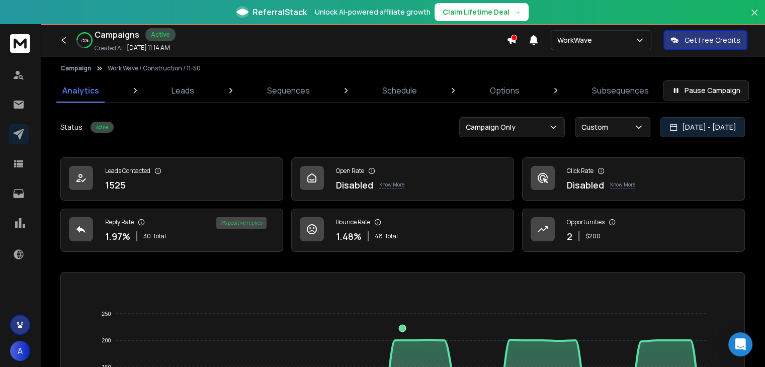
click at [690, 131] on button "01 Aug 2025 - 06 Sep 2025" at bounding box center [703, 127] width 85 height 20
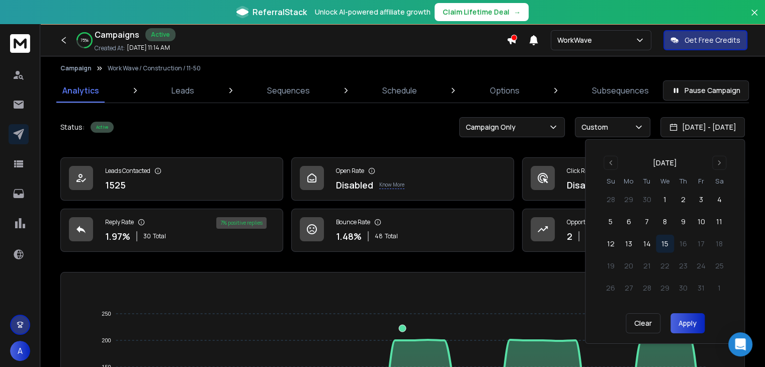
click at [664, 246] on button "15" at bounding box center [665, 244] width 18 height 18
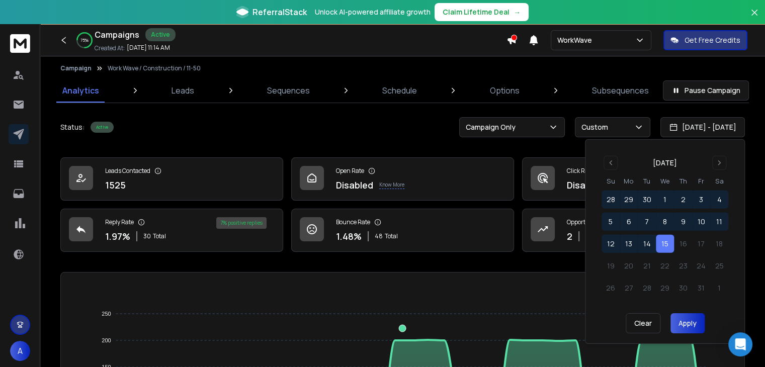
click at [690, 321] on button "Apply" at bounding box center [688, 323] width 34 height 20
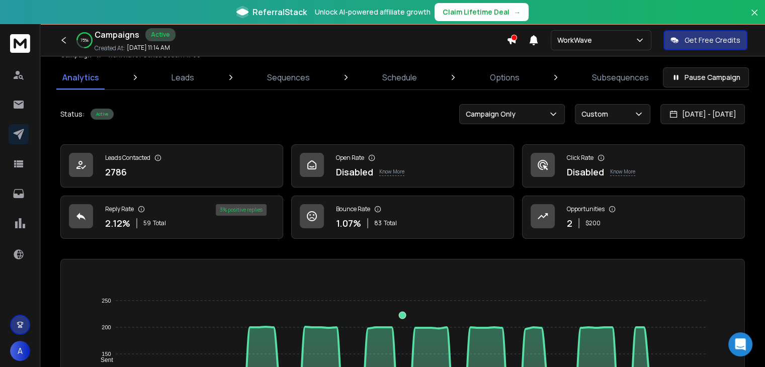
scroll to position [0, 0]
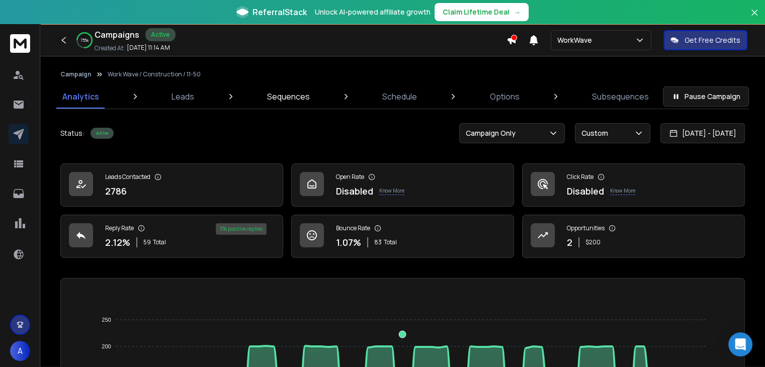
click at [301, 102] on p "Sequences" at bounding box center [288, 97] width 43 height 12
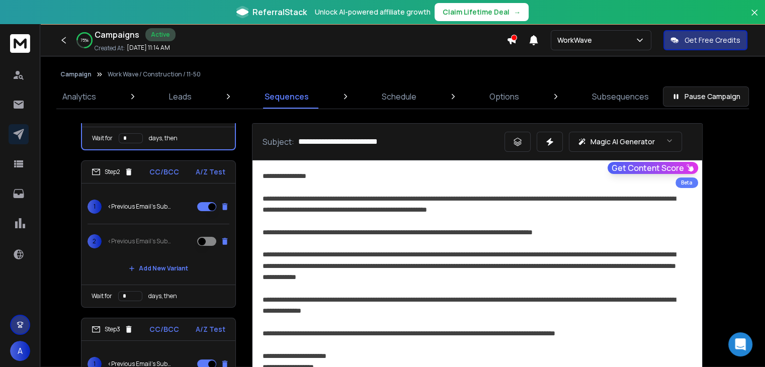
scroll to position [129, 0]
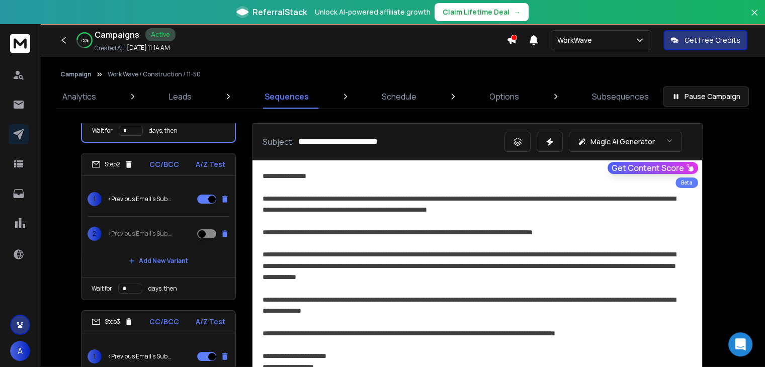
click at [154, 238] on div "2 <Previous Email's Subject>" at bounding box center [130, 234] width 85 height 14
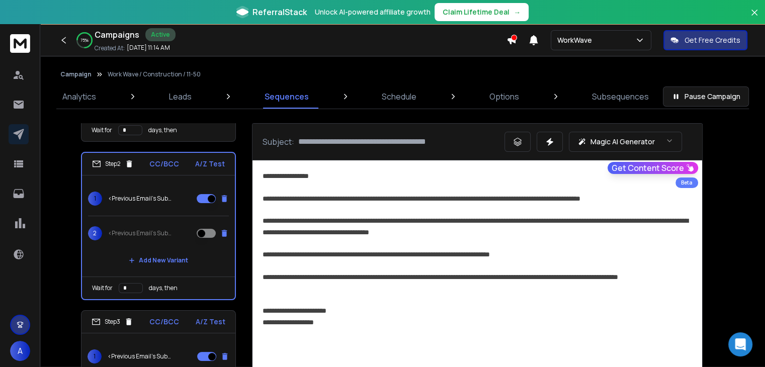
click at [147, 195] on p "<Previous Email's Subject>" at bounding box center [140, 199] width 64 height 8
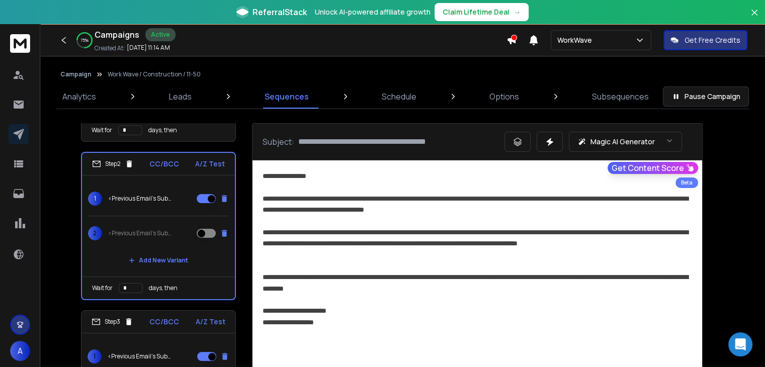
click at [151, 229] on p "<Previous Email's Subject>" at bounding box center [140, 233] width 64 height 8
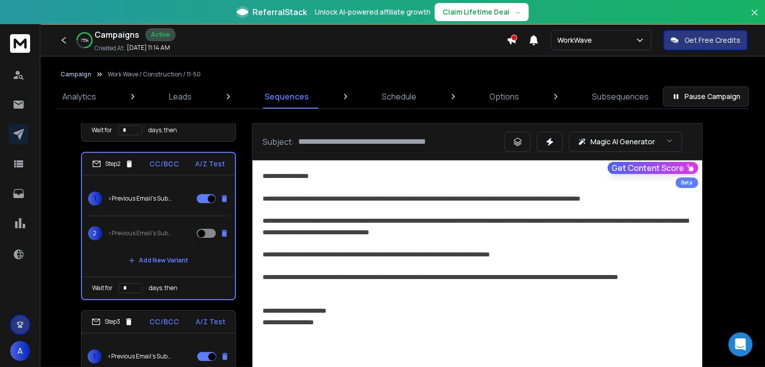
click at [241, 243] on div "Step 1 CC/BCC A/Z Test 1 {{companyName}} x WorkWave 2 Quick question, {{firstNa…" at bounding box center [161, 251] width 161 height 257
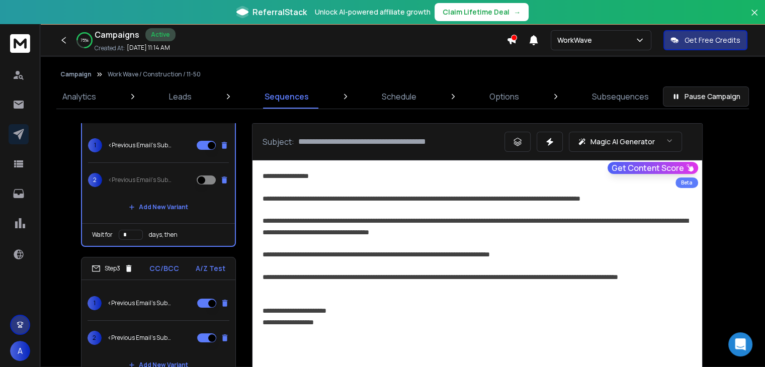
scroll to position [127, 0]
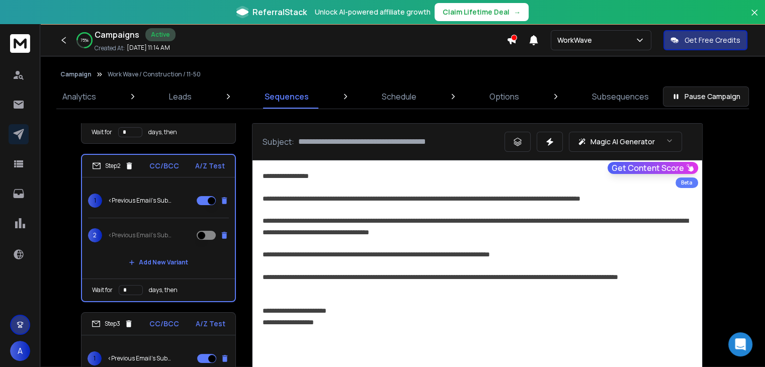
click at [144, 197] on p "<Previous Email's Subject>" at bounding box center [140, 201] width 64 height 8
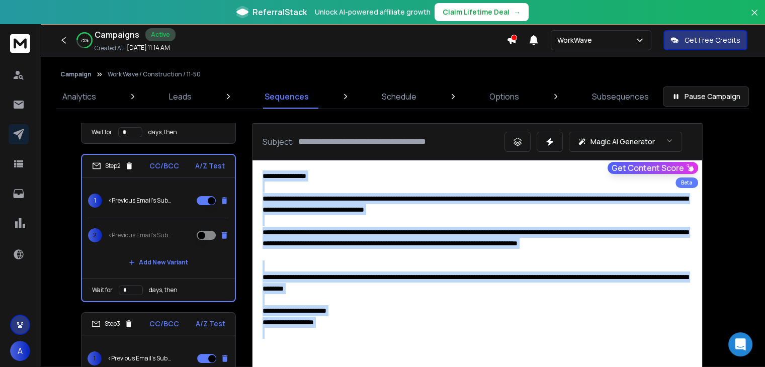
drag, startPoint x: 345, startPoint y: 328, endPoint x: 253, endPoint y: 162, distance: 190.1
click at [253, 162] on div "**********" at bounding box center [478, 270] width 450 height 220
copy div "**********"
click at [137, 266] on button "Add New Variant" at bounding box center [158, 263] width 75 height 20
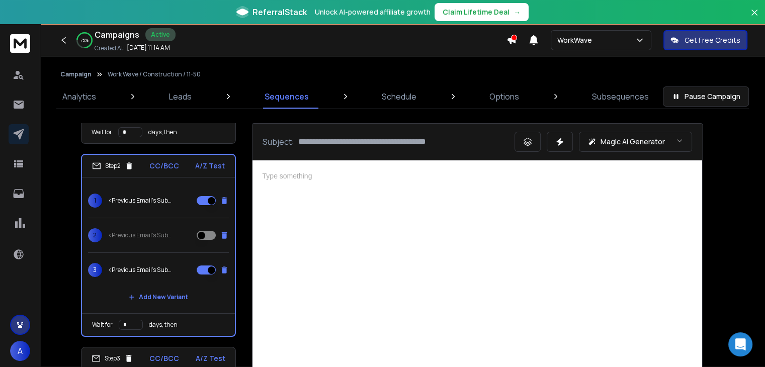
click at [356, 194] on div at bounding box center [478, 270] width 450 height 220
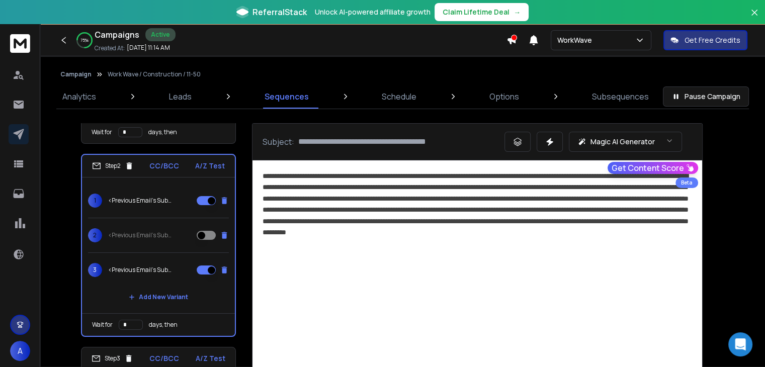
click at [312, 174] on div "**********" at bounding box center [478, 210] width 430 height 79
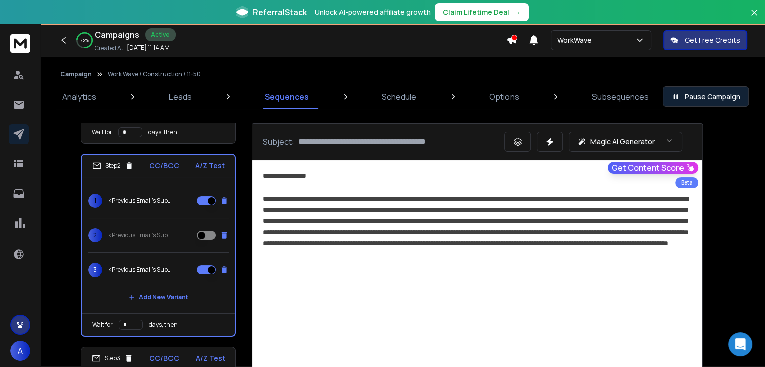
click at [710, 90] on button "Pause Campaign" at bounding box center [706, 97] width 86 height 20
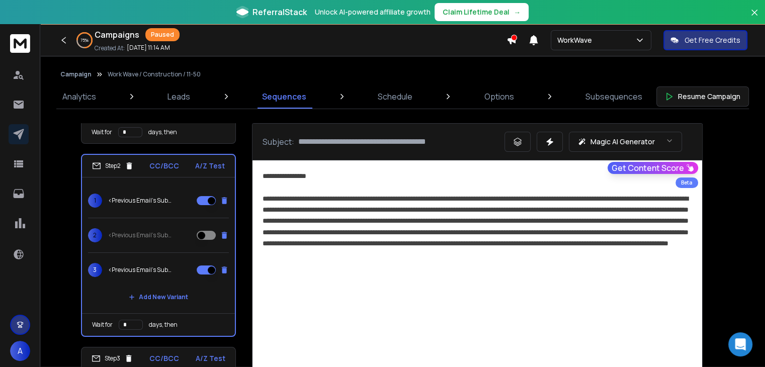
click at [582, 208] on div "**********" at bounding box center [478, 232] width 430 height 79
click at [665, 209] on div "**********" at bounding box center [478, 232] width 430 height 79
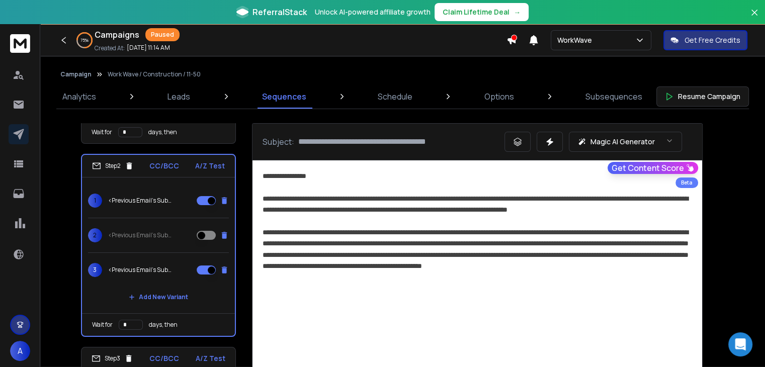
click at [607, 242] on div "**********" at bounding box center [478, 255] width 430 height 56
drag, startPoint x: 448, startPoint y: 254, endPoint x: 455, endPoint y: 259, distance: 8.0
click at [449, 254] on div "**********" at bounding box center [478, 255] width 430 height 56
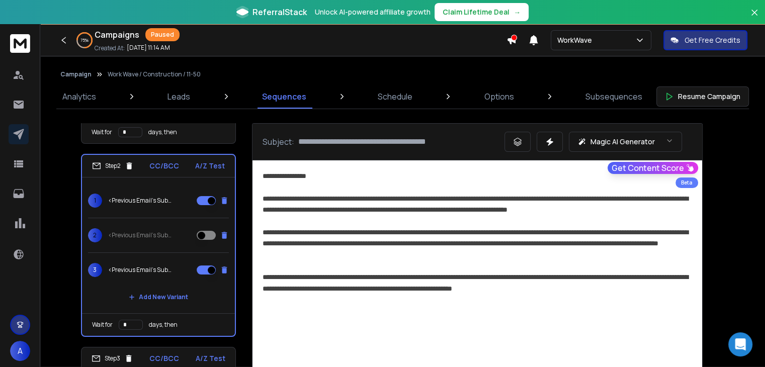
click at [459, 286] on div "**********" at bounding box center [478, 283] width 430 height 23
click at [355, 310] on div "**********" at bounding box center [478, 310] width 430 height 11
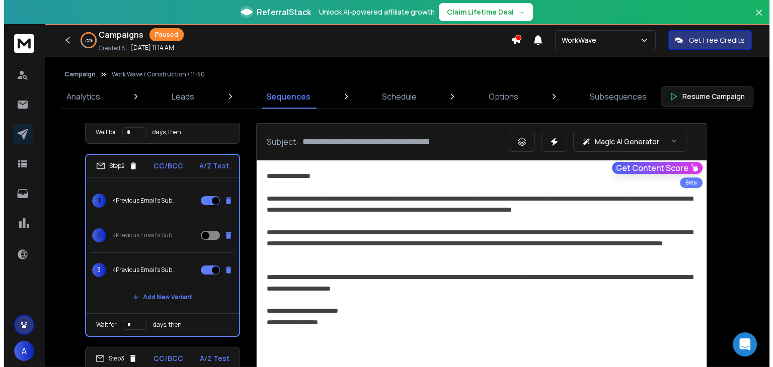
scroll to position [57, 0]
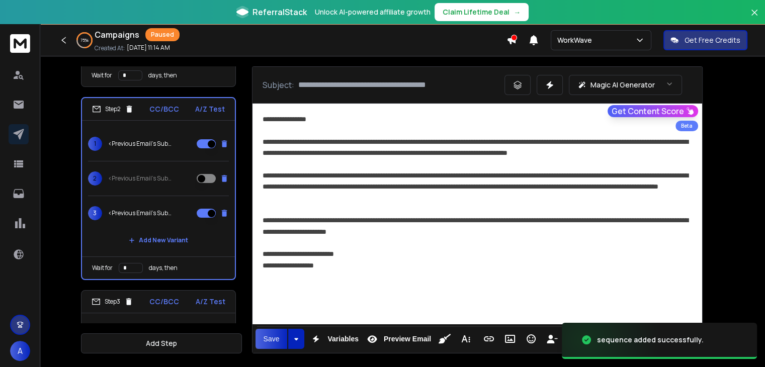
click at [154, 141] on p "<Previous Email's Subject>" at bounding box center [140, 144] width 64 height 8
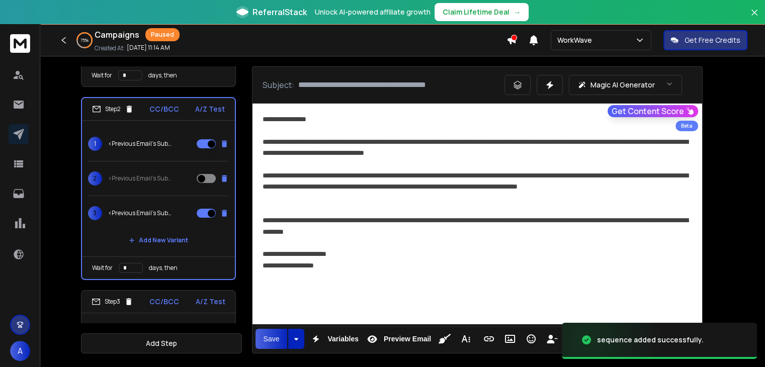
click at [157, 213] on p "<Previous Email's Subject>" at bounding box center [140, 213] width 64 height 8
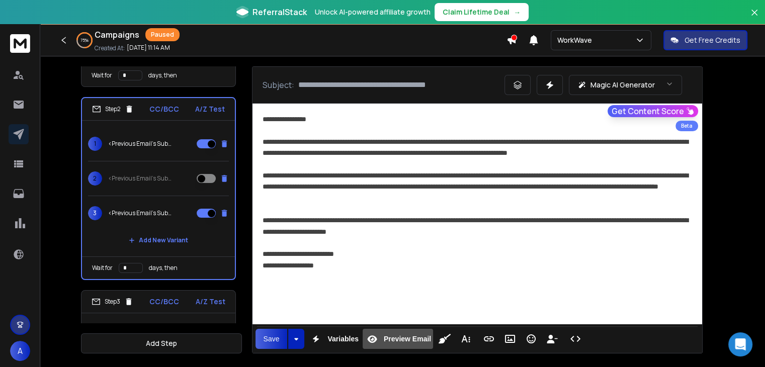
click at [406, 339] on span "Preview Email" at bounding box center [407, 339] width 51 height 9
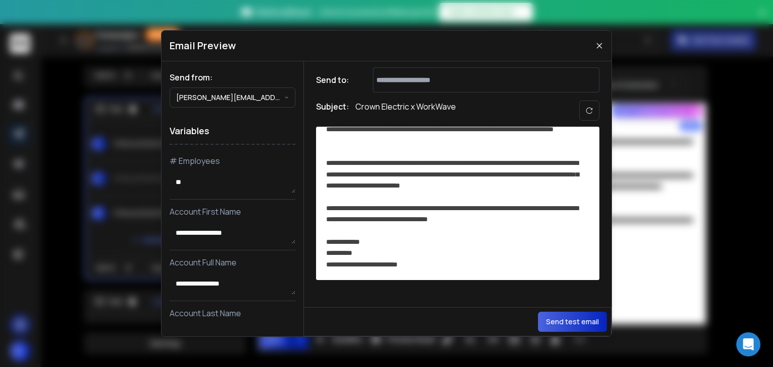
scroll to position [0, 0]
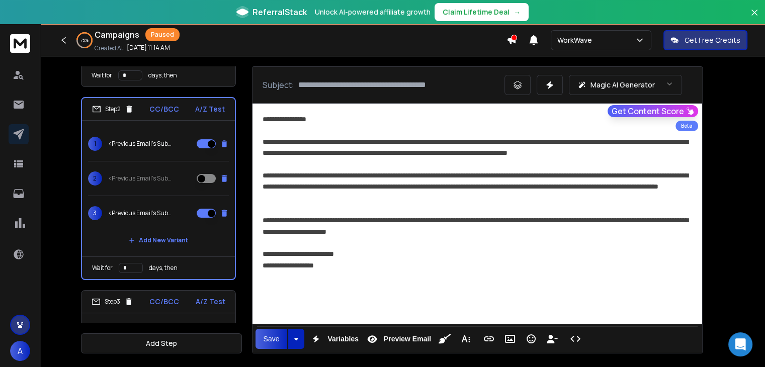
click at [642, 173] on div "**********" at bounding box center [478, 187] width 430 height 34
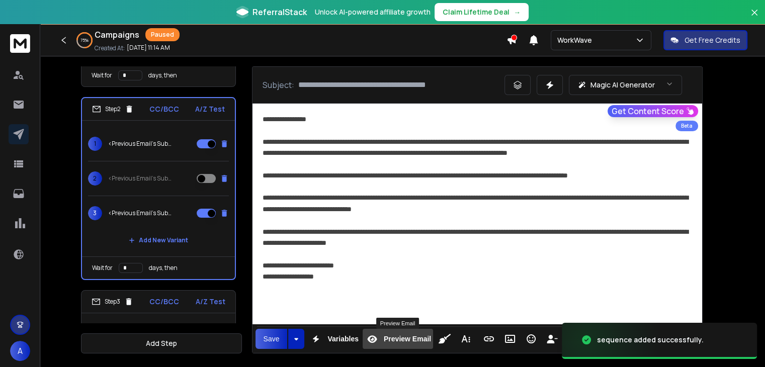
click at [409, 334] on div "Preview Email" at bounding box center [398, 339] width 70 height 17
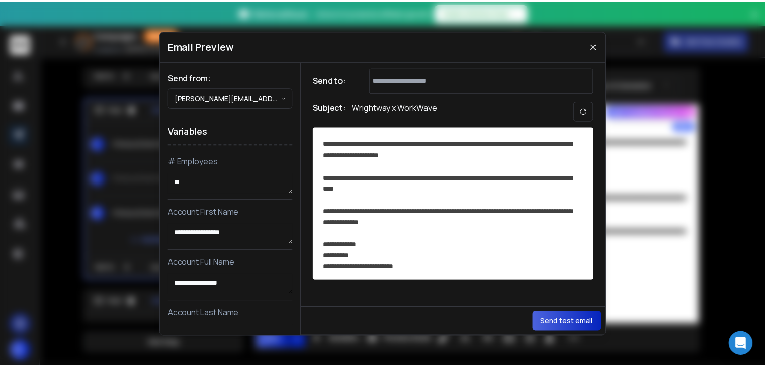
scroll to position [69, 0]
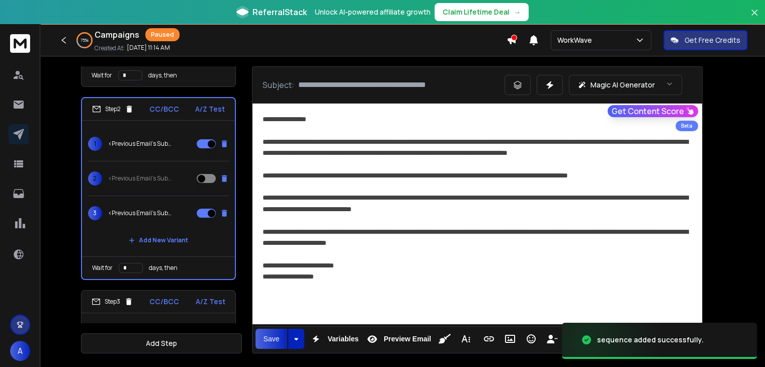
click at [145, 148] on div "1 <Previous Email's Subject>" at bounding box center [130, 144] width 85 height 14
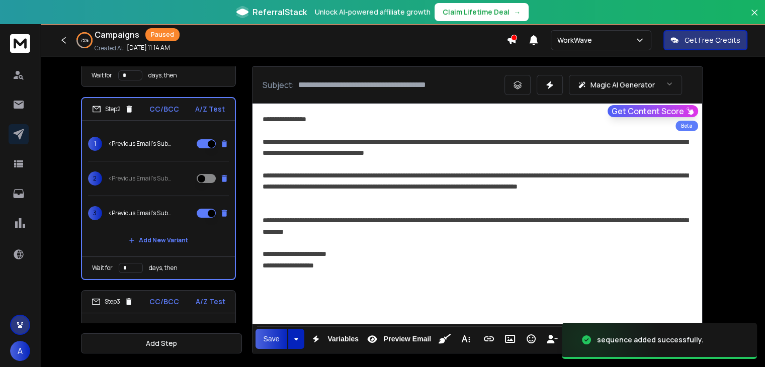
click at [155, 212] on p "<Previous Email's Subject>" at bounding box center [140, 213] width 64 height 8
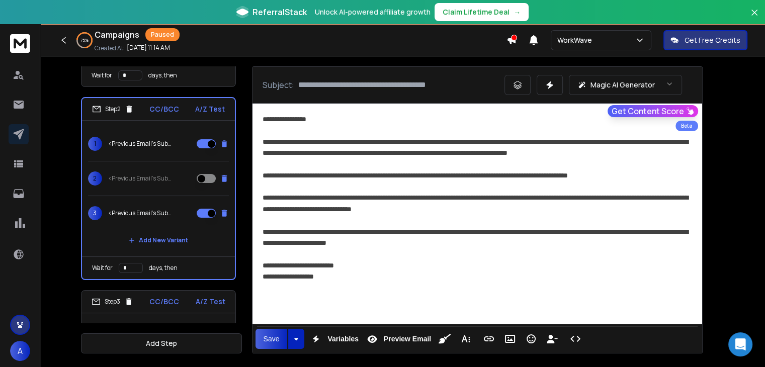
click at [238, 224] on div "Step 1 CC/BCC A/Z Test 1 {{companyName}} x WorkWave 2 Quick question, {{firstNa…" at bounding box center [161, 194] width 161 height 257
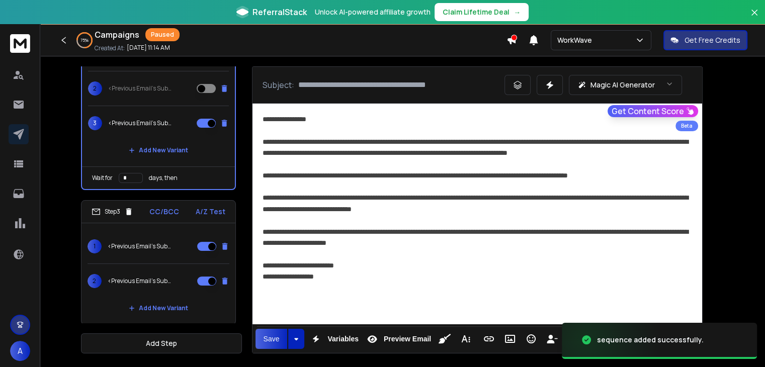
scroll to position [0, 0]
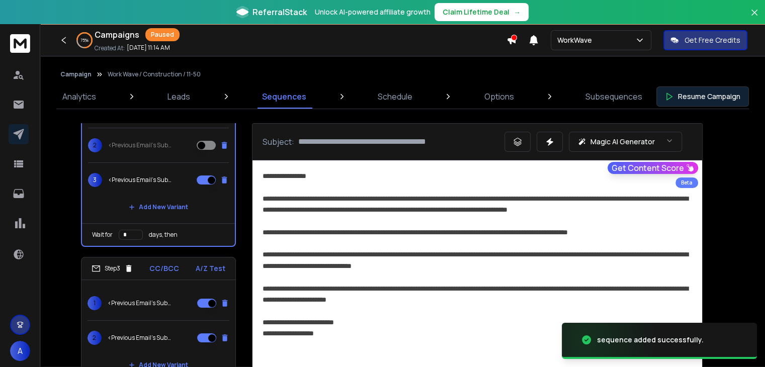
click at [694, 99] on button "Resume Campaign" at bounding box center [703, 97] width 93 height 20
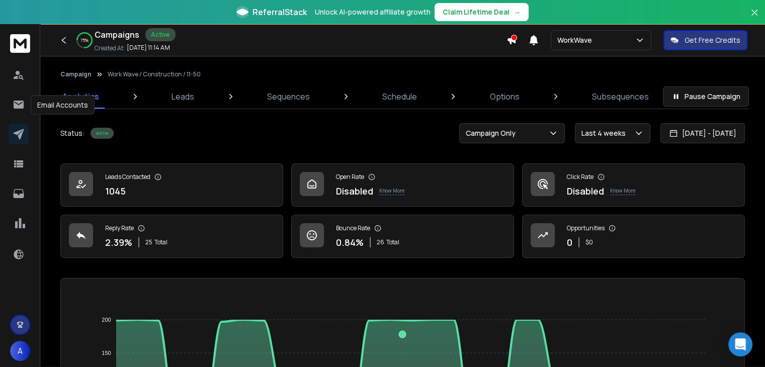
click at [13, 129] on icon at bounding box center [19, 134] width 12 height 12
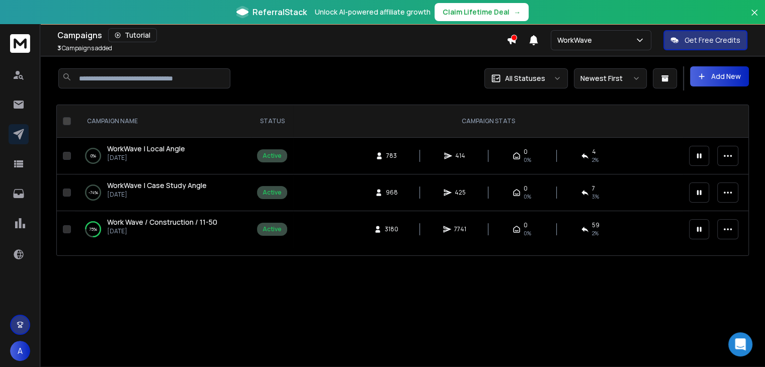
click at [167, 188] on span "WorkWave | Case Study Angle" at bounding box center [157, 186] width 100 height 10
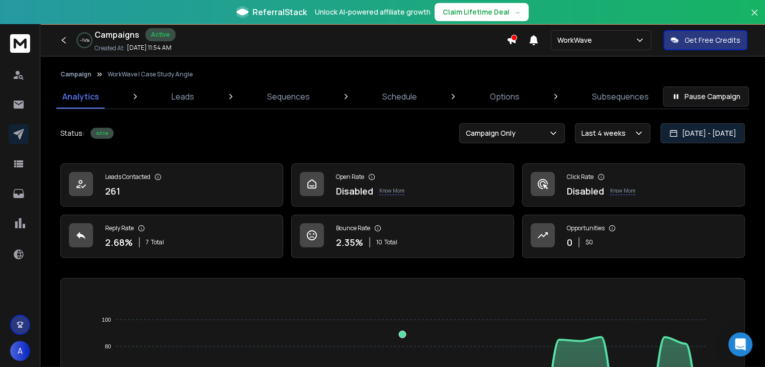
click at [687, 139] on button "[DATE] - [DATE]" at bounding box center [703, 133] width 85 height 20
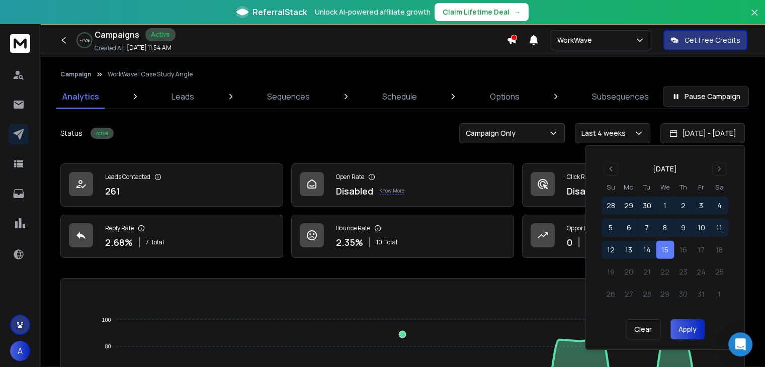
click at [665, 206] on button "1" at bounding box center [665, 206] width 18 height 18
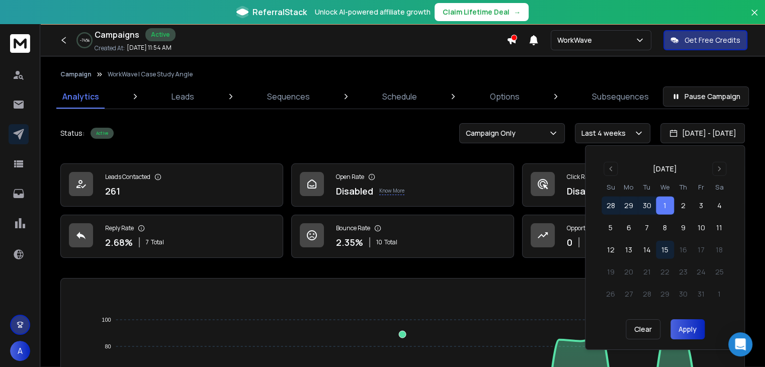
click at [665, 206] on button "1" at bounding box center [665, 206] width 18 height 18
click at [663, 254] on button "15" at bounding box center [665, 250] width 18 height 18
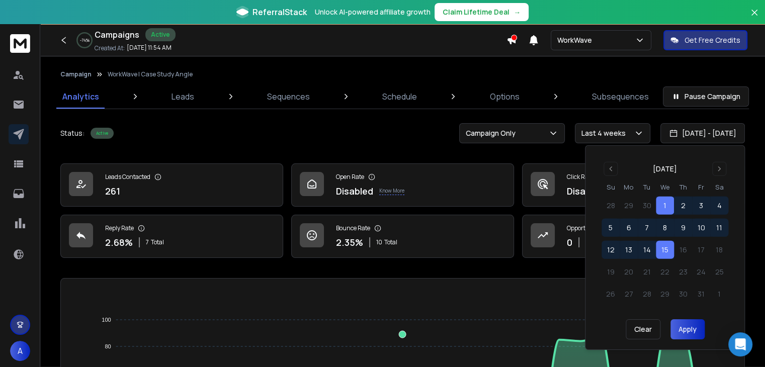
click at [684, 329] on button "Apply" at bounding box center [688, 329] width 34 height 20
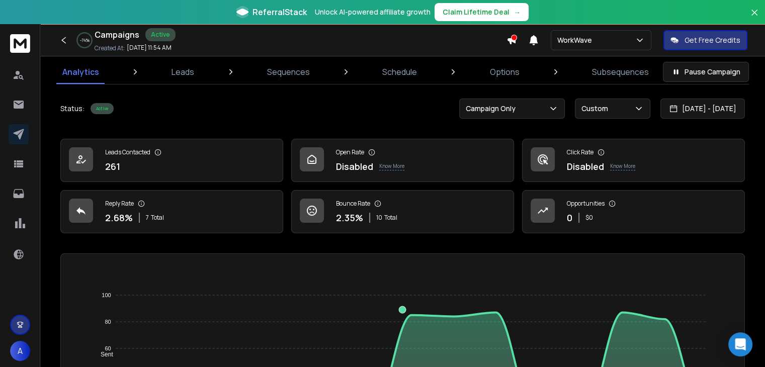
scroll to position [19, 0]
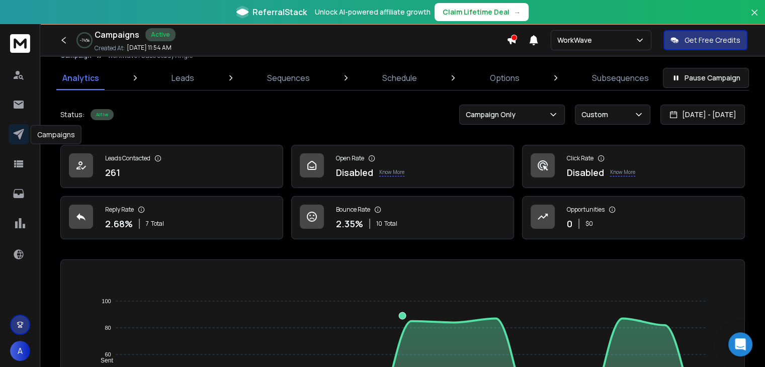
click at [15, 130] on icon at bounding box center [19, 134] width 12 height 12
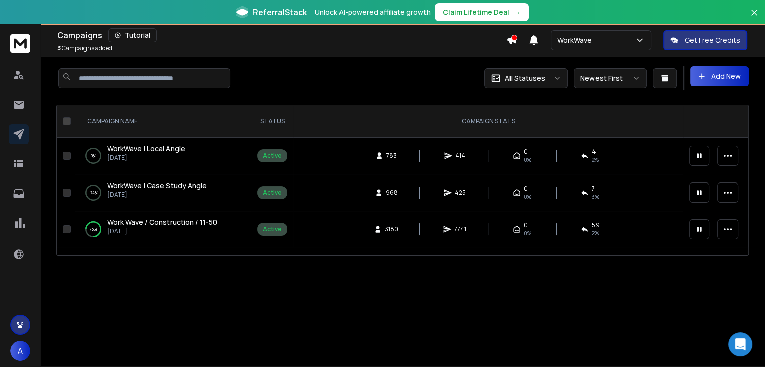
click at [211, 149] on div "0 % WorkWave | Local Angle 7 days ago" at bounding box center [163, 156] width 156 height 24
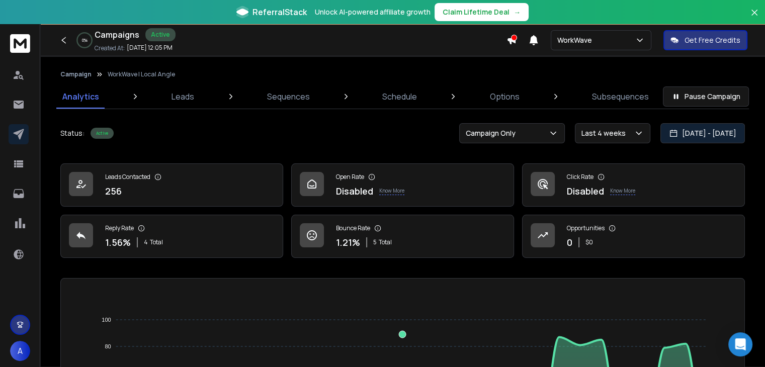
click at [674, 139] on button "[DATE] - [DATE]" at bounding box center [703, 133] width 85 height 20
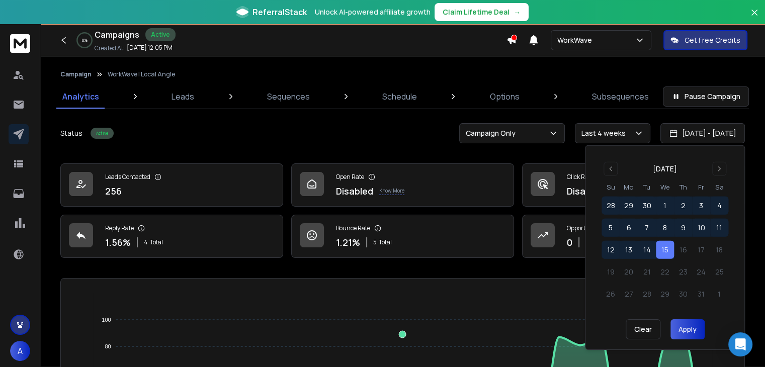
click at [661, 203] on button "1" at bounding box center [665, 206] width 18 height 18
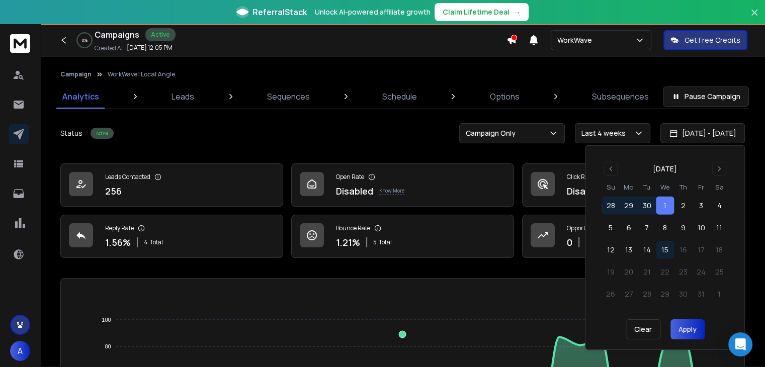
click at [663, 203] on button "1" at bounding box center [665, 206] width 18 height 18
click at [668, 249] on button "15" at bounding box center [665, 250] width 18 height 18
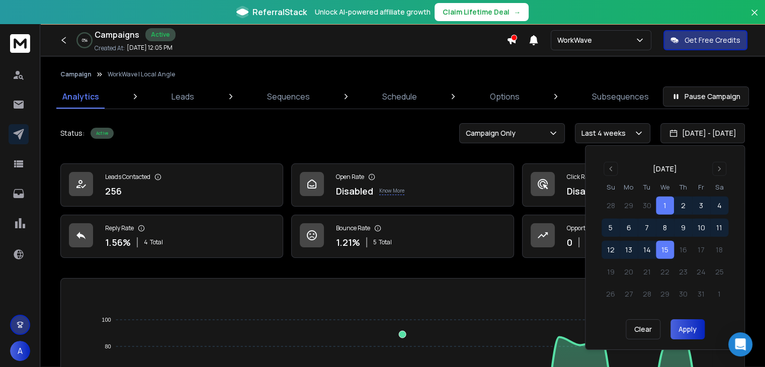
click at [689, 328] on button "Apply" at bounding box center [688, 329] width 34 height 20
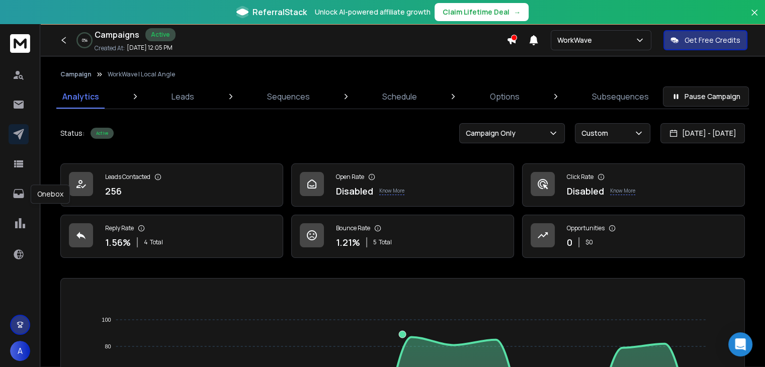
click at [19, 204] on div at bounding box center [20, 196] width 23 height 24
click at [18, 201] on link at bounding box center [19, 194] width 20 height 20
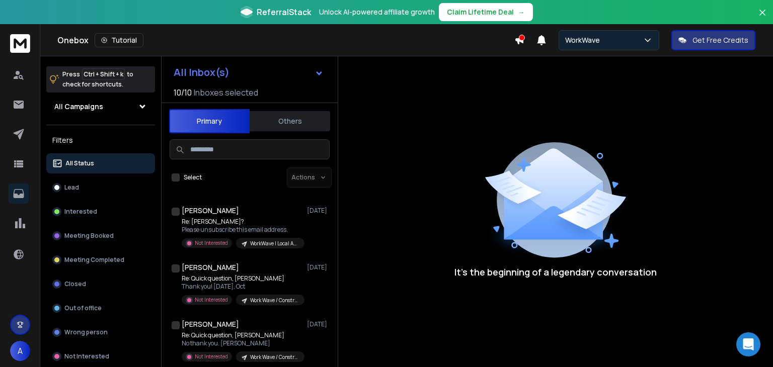
click at [608, 42] on div "WorkWave" at bounding box center [609, 40] width 88 height 10
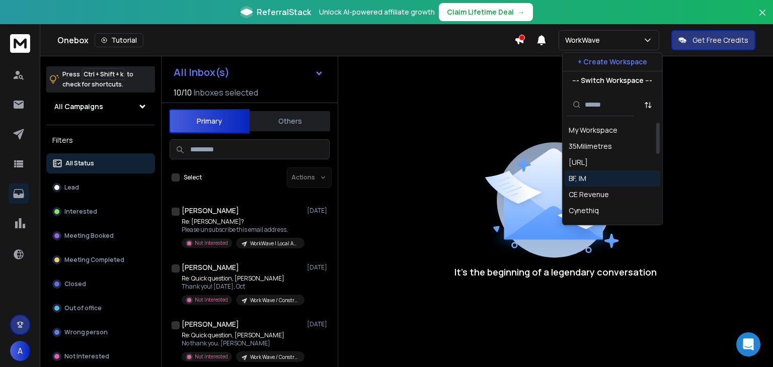
click at [602, 172] on div "BF, IM" at bounding box center [612, 179] width 96 height 16
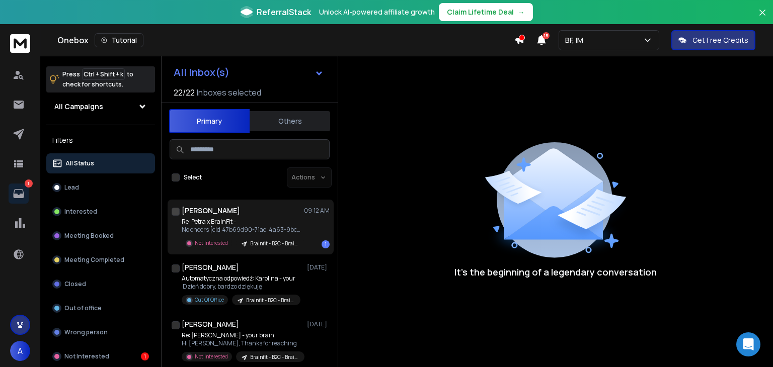
click at [296, 222] on p "Re: Petra x BrainFit -" at bounding box center [242, 222] width 121 height 8
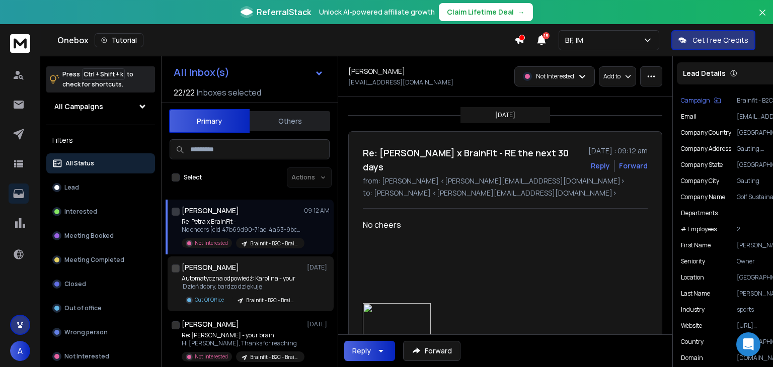
click at [290, 275] on p "Automatyczna odpowiedź: Karolina - your" at bounding box center [241, 279] width 119 height 8
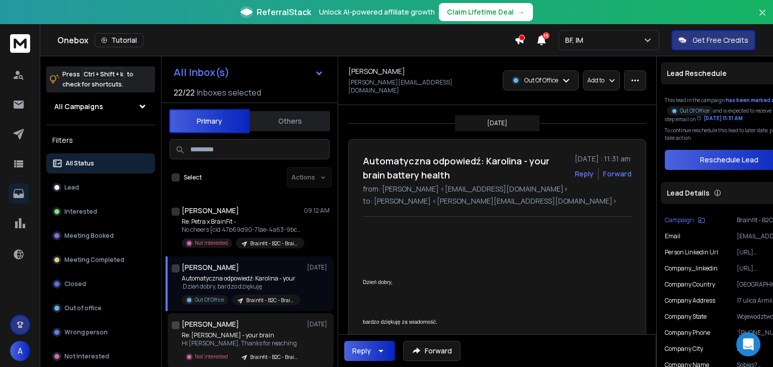
click at [280, 323] on div "[PERSON_NAME] [DATE]" at bounding box center [256, 324] width 148 height 10
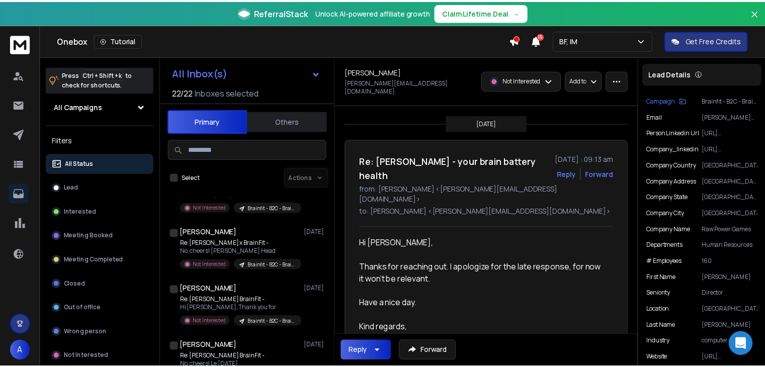
scroll to position [210, 0]
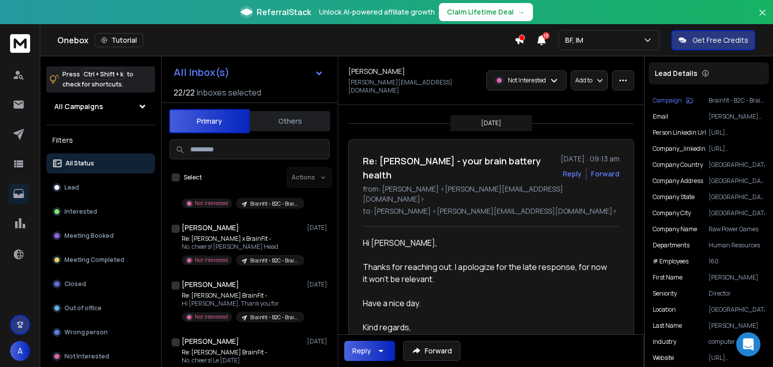
click at [10, 144] on div at bounding box center [20, 136] width 23 height 24
click at [19, 139] on icon at bounding box center [18, 134] width 11 height 11
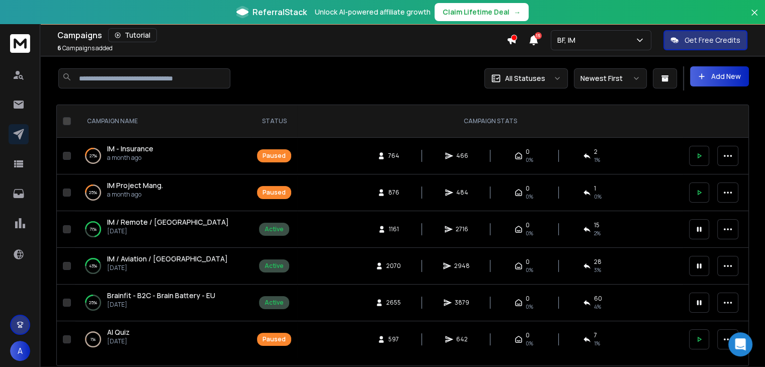
click at [326, 101] on div "Campaigns 6 Campaigns Added All Statuses Newest First Add New CAMPAIGN NAME STA…" at bounding box center [402, 249] width 693 height 367
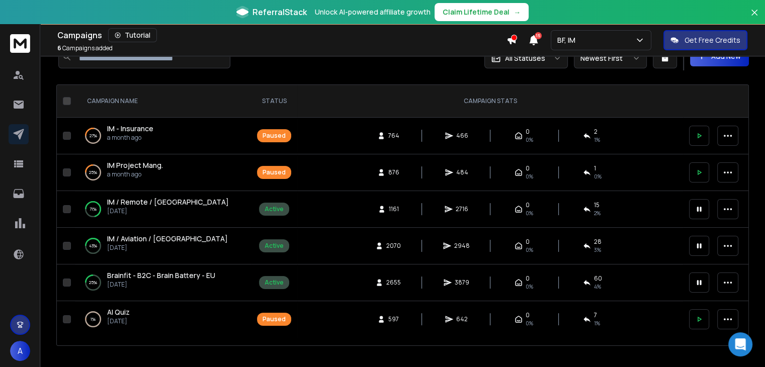
scroll to position [76, 0]
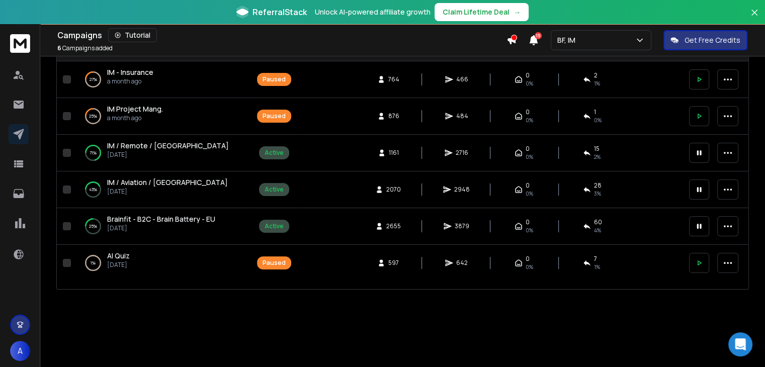
click at [176, 153] on div "71 % IM / Remote / [GEOGRAPHIC_DATA] [DATE]" at bounding box center [163, 153] width 156 height 24
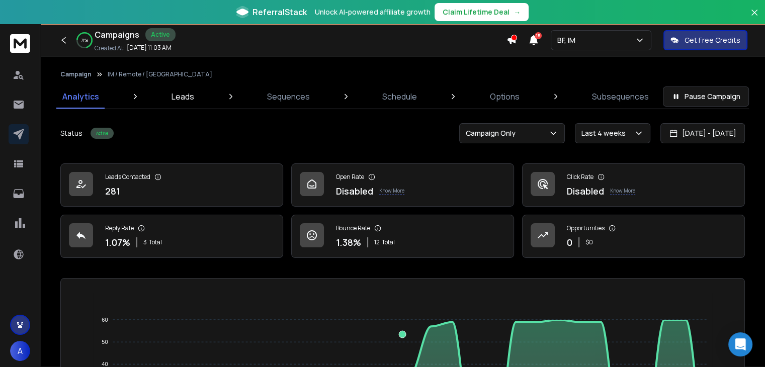
click at [189, 106] on link "Leads" at bounding box center [183, 97] width 35 height 24
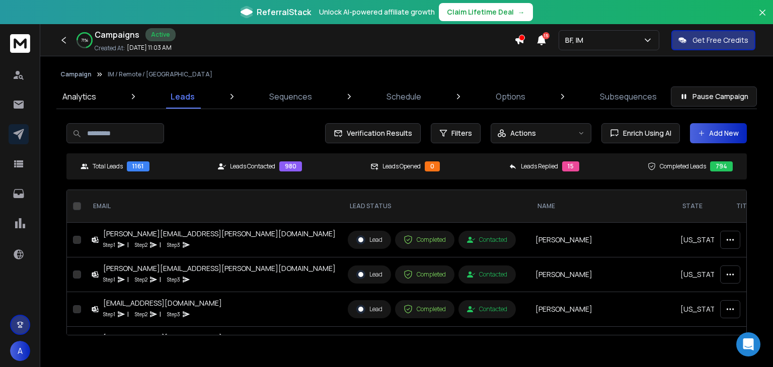
click at [94, 99] on p "Analytics" at bounding box center [79, 97] width 34 height 12
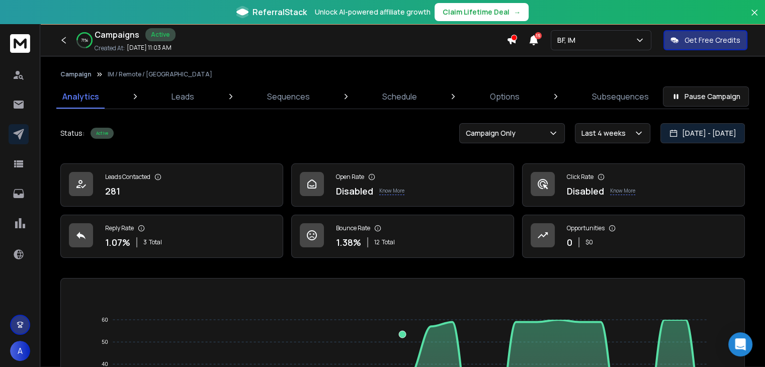
click at [685, 133] on button "[DATE] - [DATE]" at bounding box center [703, 133] width 85 height 20
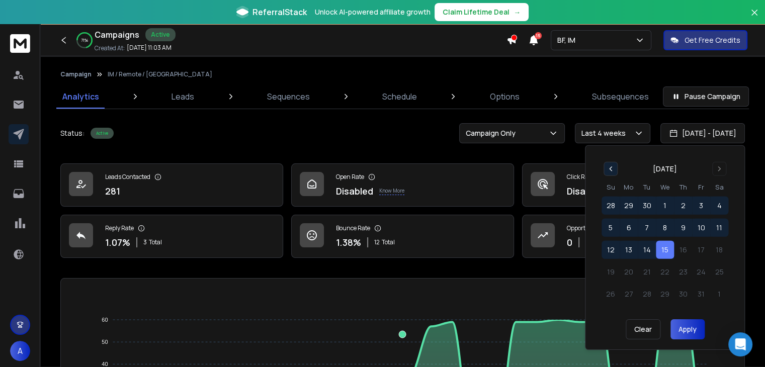
click at [605, 168] on button "Go to previous month" at bounding box center [611, 169] width 14 height 14
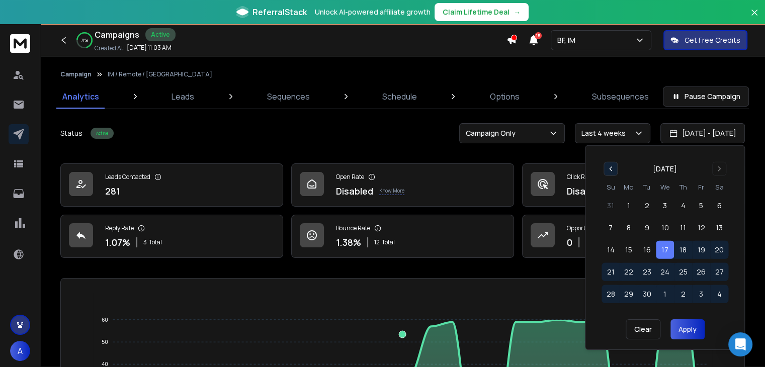
click at [605, 168] on button "Go to previous month" at bounding box center [611, 169] width 14 height 14
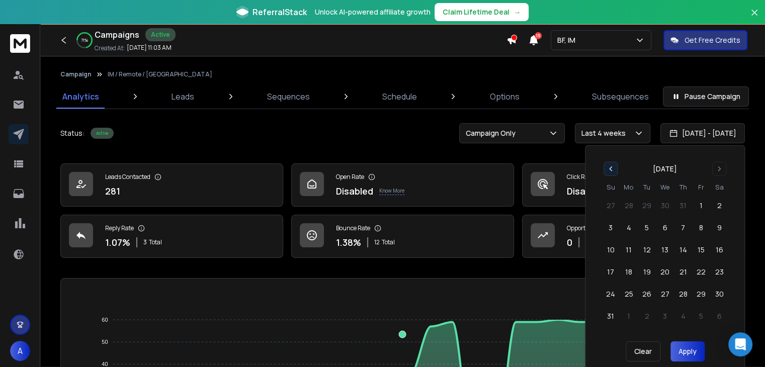
click at [605, 168] on button "Go to previous month" at bounding box center [611, 169] width 14 height 14
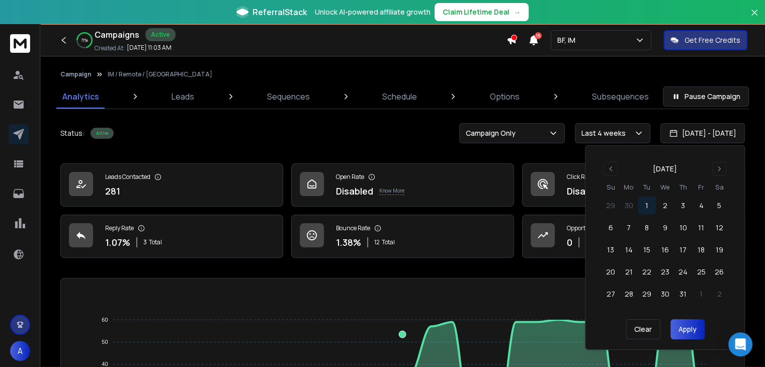
click at [648, 206] on button "1" at bounding box center [647, 206] width 18 height 18
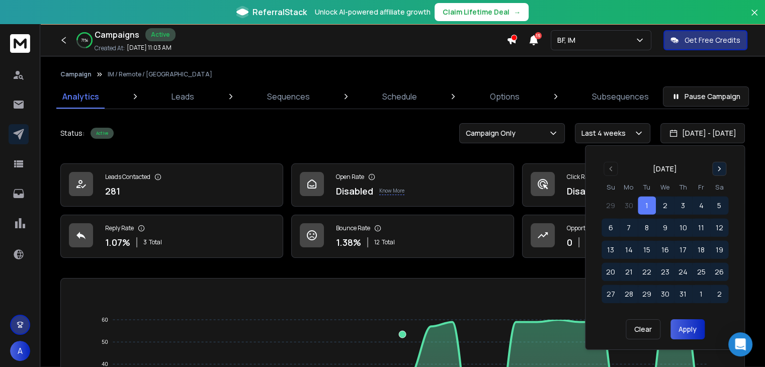
click at [720, 170] on icon "Go to next month" at bounding box center [719, 169] width 8 height 8
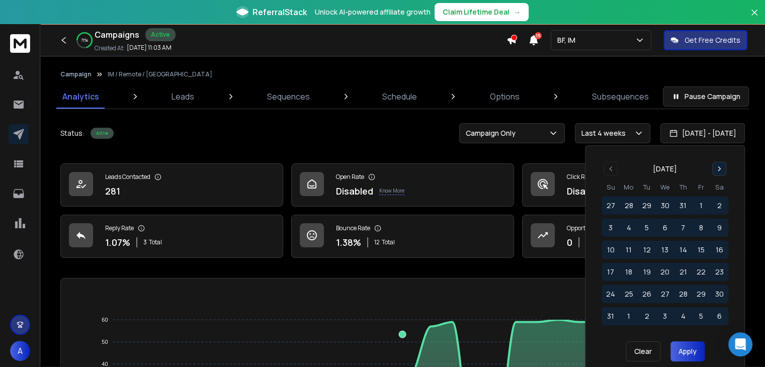
click at [720, 170] on icon "Go to next month" at bounding box center [719, 169] width 8 height 8
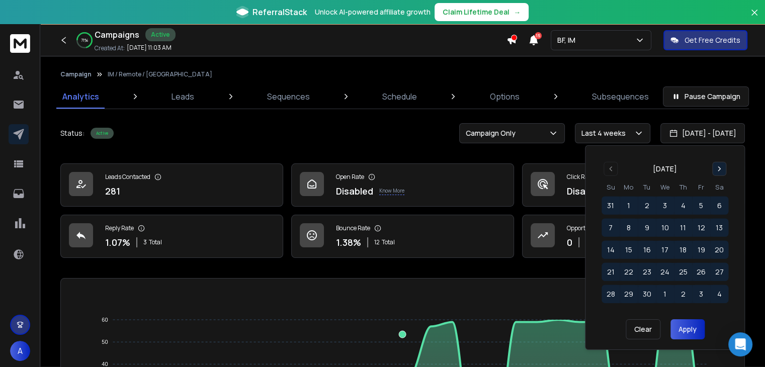
click at [720, 170] on icon "Go to next month" at bounding box center [719, 169] width 8 height 8
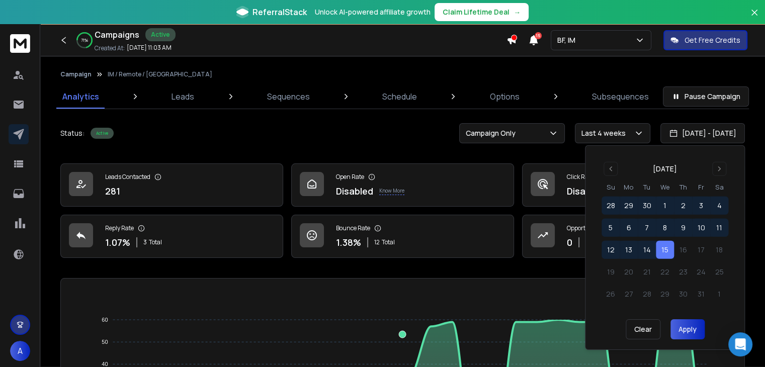
click at [666, 250] on button "15" at bounding box center [665, 250] width 18 height 18
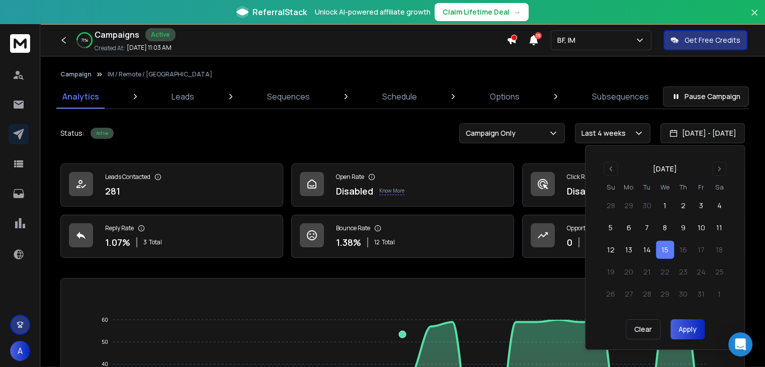
click at [684, 324] on button "Apply" at bounding box center [688, 329] width 34 height 20
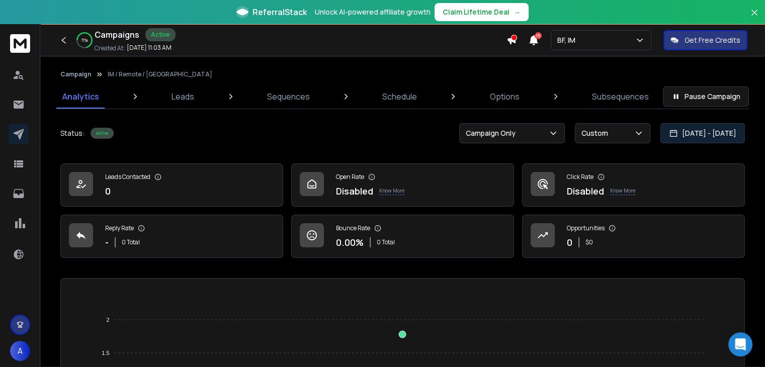
click at [687, 138] on button "[DATE] - [DATE]" at bounding box center [703, 133] width 85 height 20
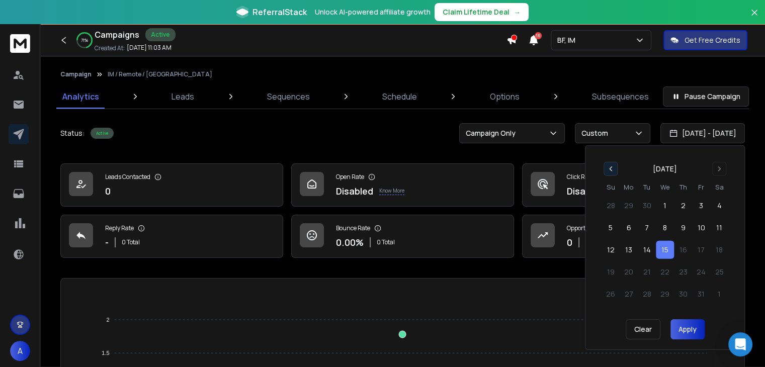
drag, startPoint x: 620, startPoint y: 175, endPoint x: 614, endPoint y: 172, distance: 6.6
click at [618, 174] on div "[DATE] Su Mo Tu We Th Fr Sa 28 29 30 1 2 3 4 5 6 7 8 9 10 11 12 13 14 15 16 17 …" at bounding box center [665, 232] width 127 height 141
click at [614, 172] on icon "Go to previous month" at bounding box center [611, 169] width 8 height 8
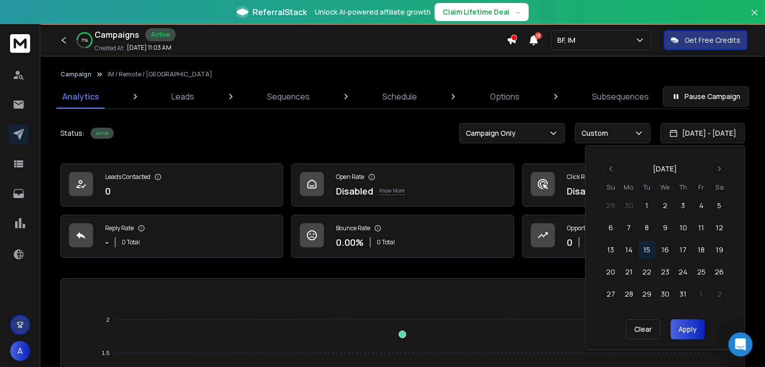
click at [648, 250] on button "15" at bounding box center [647, 250] width 18 height 18
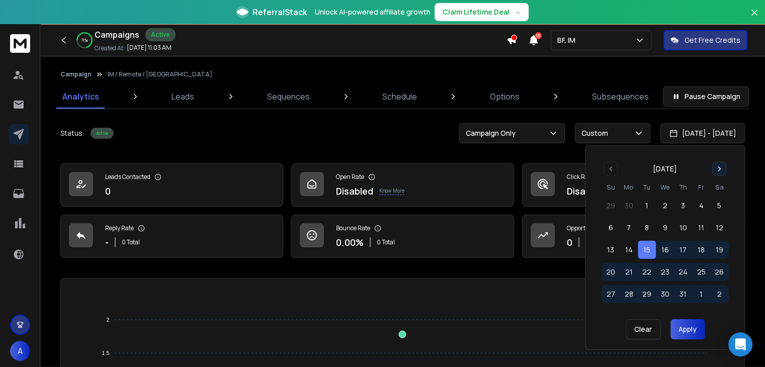
click at [719, 167] on icon "Go to next month" at bounding box center [719, 169] width 8 height 8
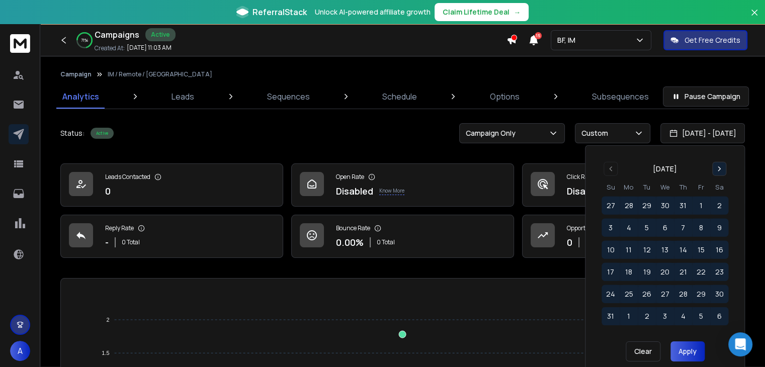
click at [719, 167] on icon "Go to next month" at bounding box center [719, 169] width 8 height 8
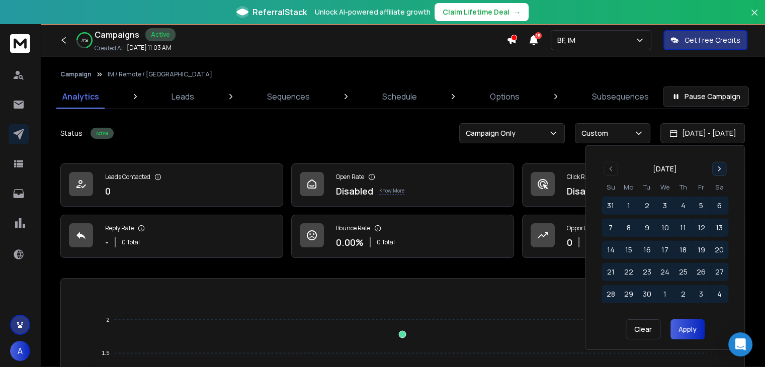
click at [719, 167] on icon "Go to next month" at bounding box center [719, 169] width 8 height 8
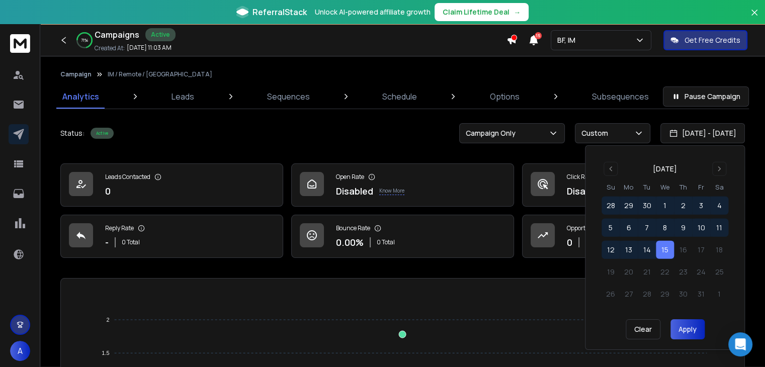
click at [664, 248] on button "15" at bounding box center [665, 250] width 18 height 18
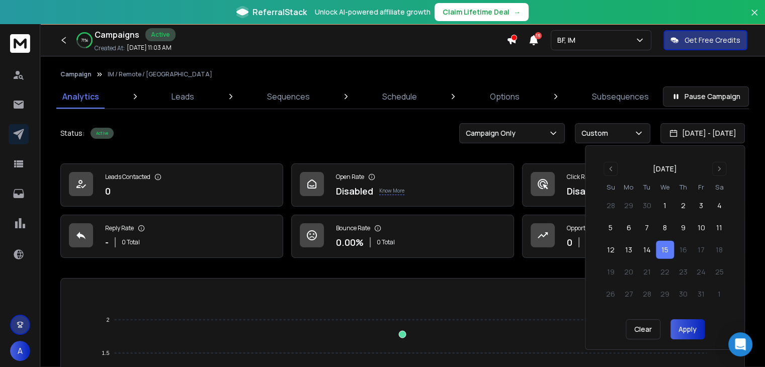
click at [682, 331] on button "Apply" at bounding box center [688, 329] width 34 height 20
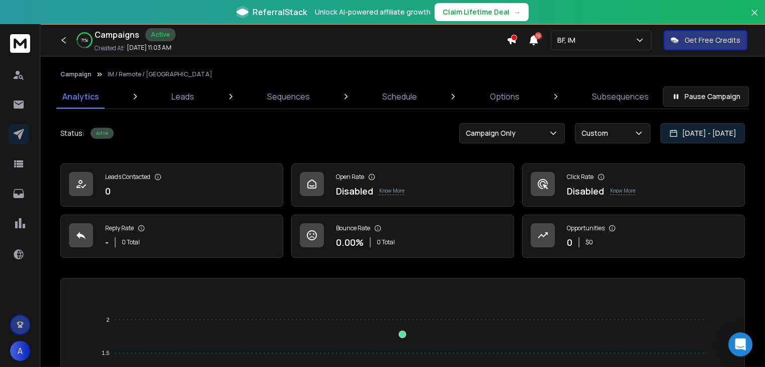
click at [707, 138] on button "[DATE] - [DATE]" at bounding box center [703, 133] width 85 height 20
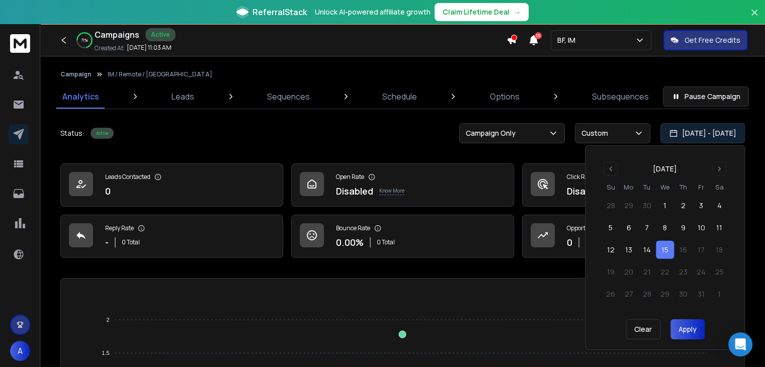
click at [661, 130] on button "[DATE] - [DATE]" at bounding box center [703, 133] width 85 height 20
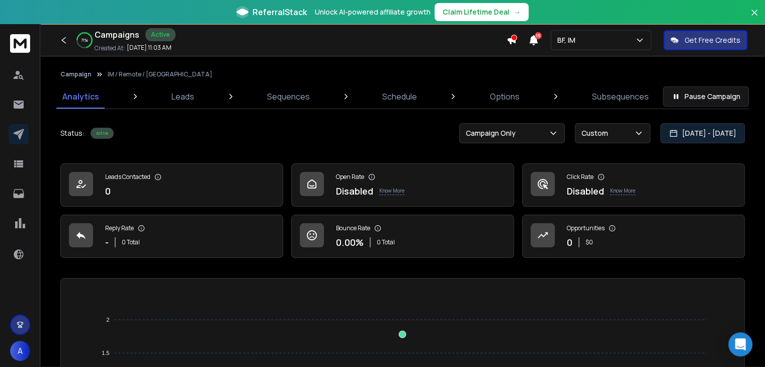
click at [661, 130] on button "[DATE] - [DATE]" at bounding box center [703, 133] width 85 height 20
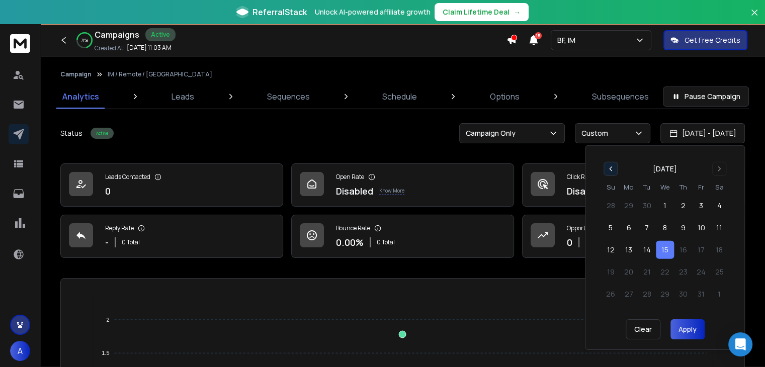
click at [605, 170] on button "Go to previous month" at bounding box center [611, 169] width 14 height 14
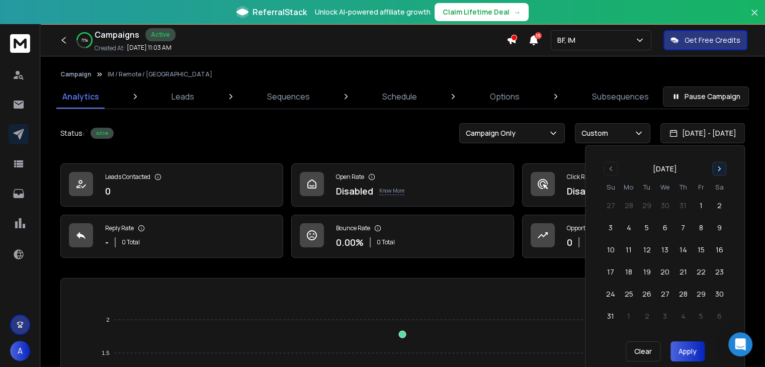
click at [719, 168] on icon "Go to next month" at bounding box center [719, 169] width 8 height 8
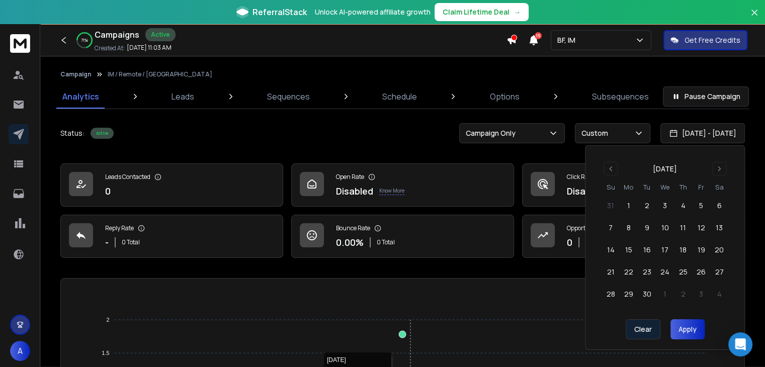
click at [642, 329] on button "Clear" at bounding box center [643, 329] width 35 height 20
click at [638, 322] on button "Clear" at bounding box center [643, 329] width 35 height 20
click at [607, 168] on icon "Go to previous month" at bounding box center [611, 169] width 8 height 8
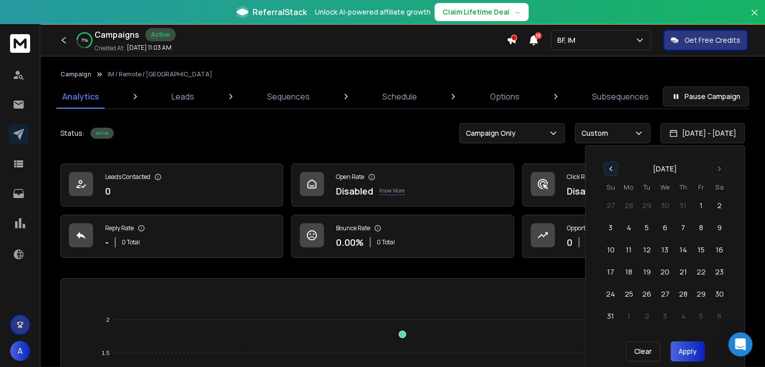
click at [607, 168] on icon "Go to previous month" at bounding box center [611, 169] width 8 height 8
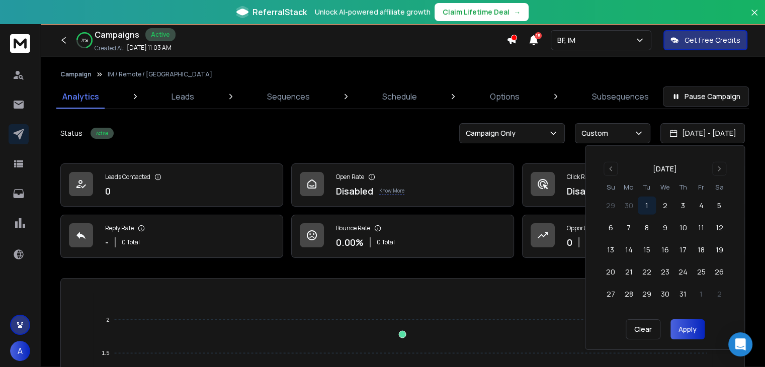
click at [647, 211] on button "1" at bounding box center [647, 206] width 18 height 18
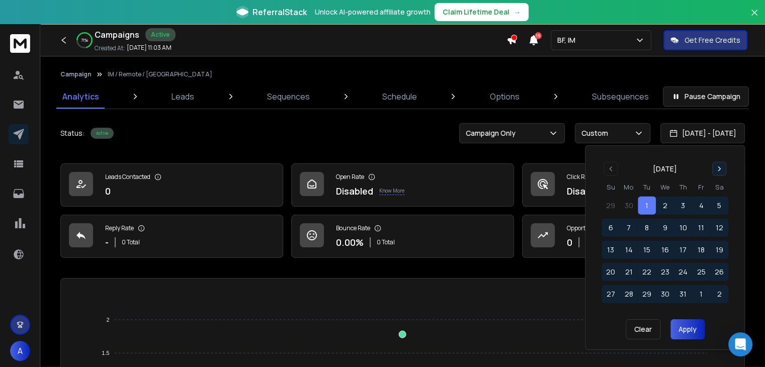
click at [721, 173] on button "Go to next month" at bounding box center [719, 169] width 14 height 14
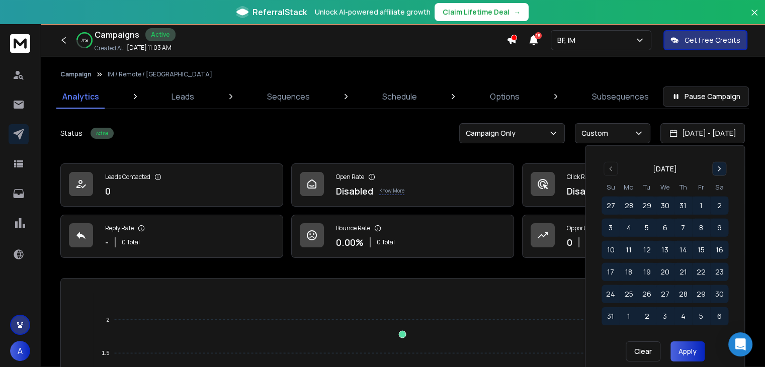
click at [721, 173] on icon "Go to next month" at bounding box center [719, 169] width 8 height 8
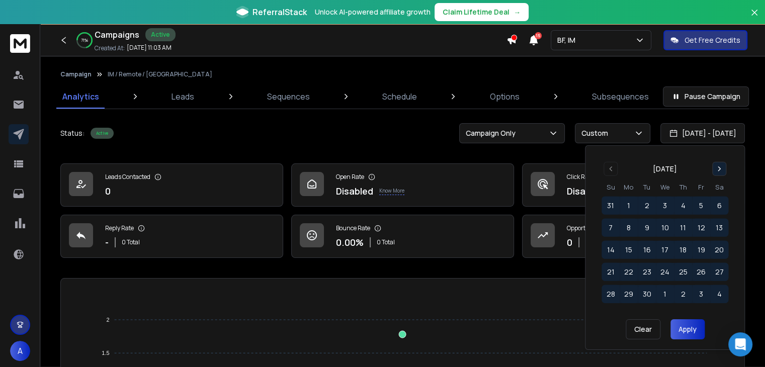
click at [721, 173] on icon "Go to next month" at bounding box center [719, 169] width 8 height 8
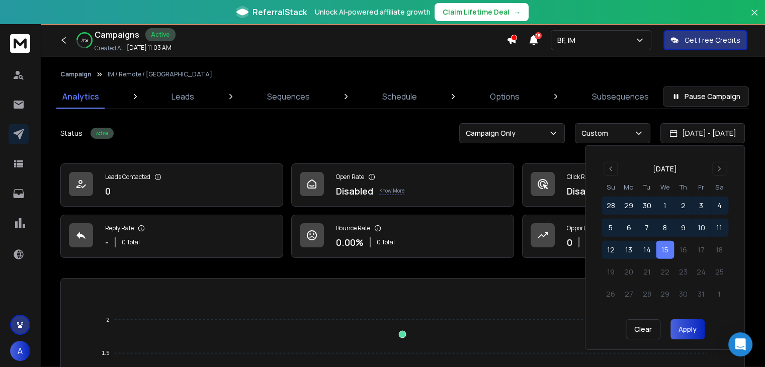
click at [647, 248] on button "14" at bounding box center [647, 250] width 18 height 18
click at [686, 328] on button "Apply" at bounding box center [688, 329] width 34 height 20
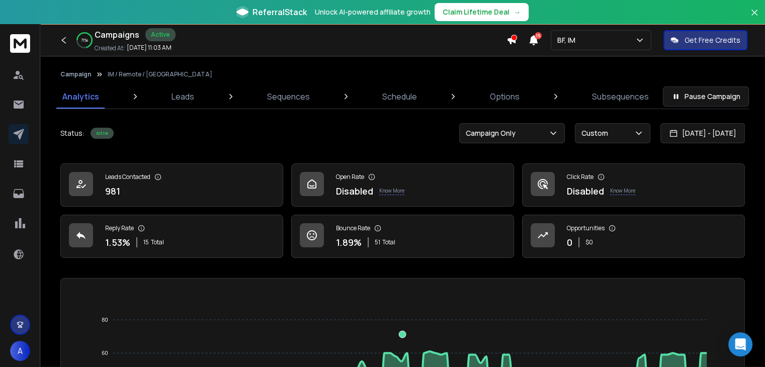
click at [296, 95] on p "Sequences" at bounding box center [288, 97] width 43 height 12
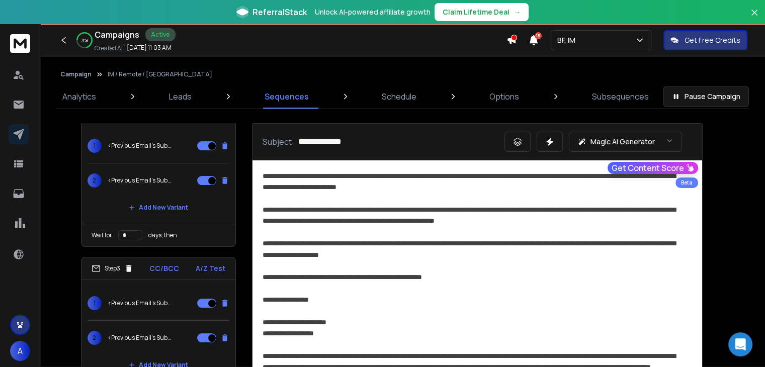
scroll to position [150, 0]
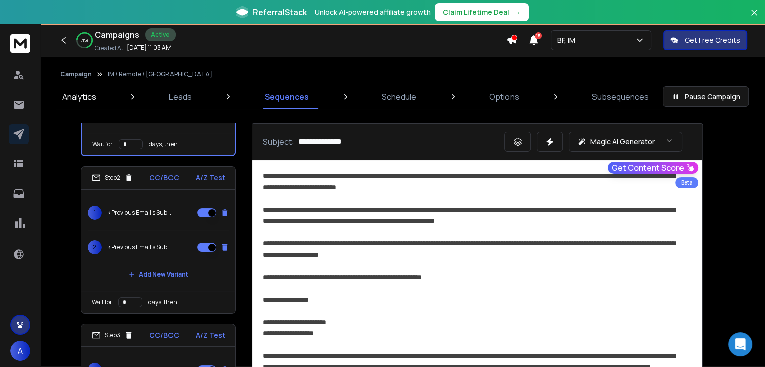
click at [85, 103] on link "Analytics" at bounding box center [79, 97] width 46 height 24
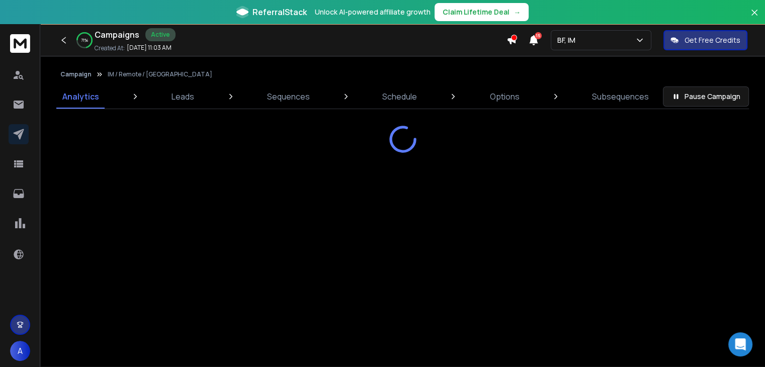
click at [745, 173] on div at bounding box center [402, 306] width 685 height 367
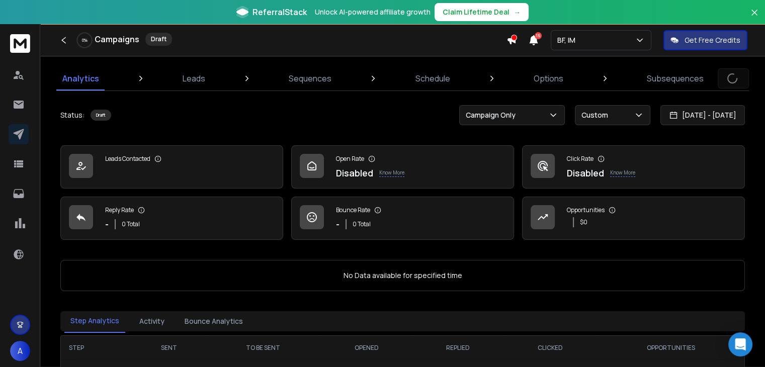
click at [316, 122] on div "Status: Draft Campaign Only Custom [DATE] - [DATE] Leads Contacted Open Rate Di…" at bounding box center [402, 288] width 685 height 367
click at [208, 81] on link "Leads" at bounding box center [194, 78] width 35 height 24
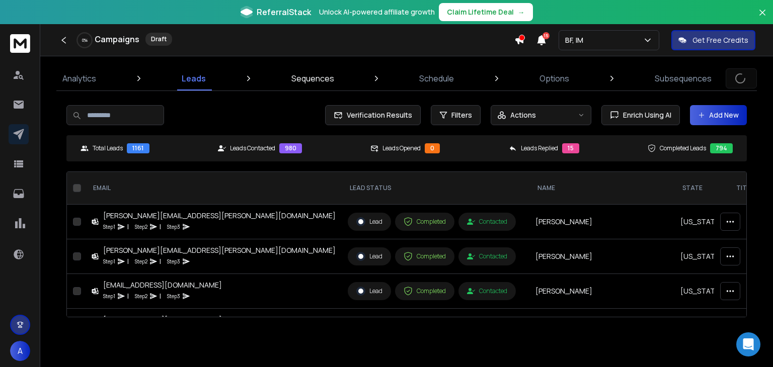
click at [316, 89] on link "Sequences" at bounding box center [312, 78] width 55 height 24
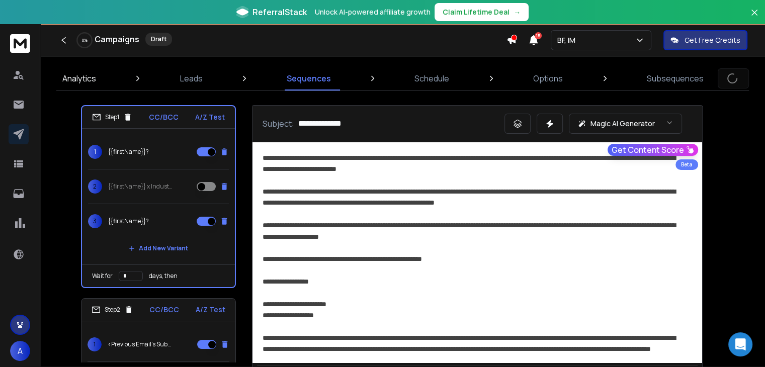
click at [87, 83] on p "Analytics" at bounding box center [79, 78] width 34 height 12
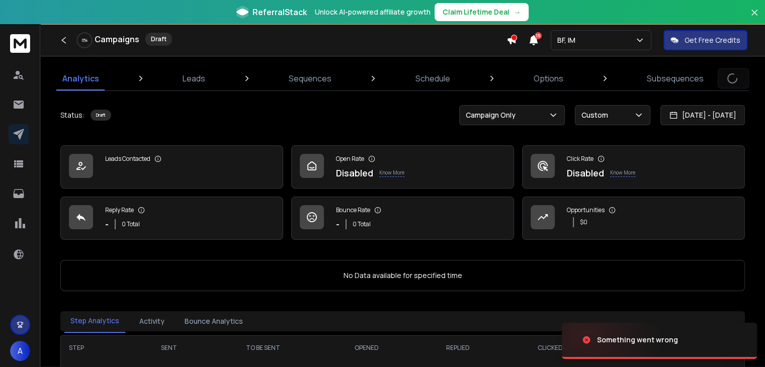
click at [354, 118] on div "Status: Draft Campaign Only Custom [DATE] - [DATE]" at bounding box center [402, 115] width 685 height 20
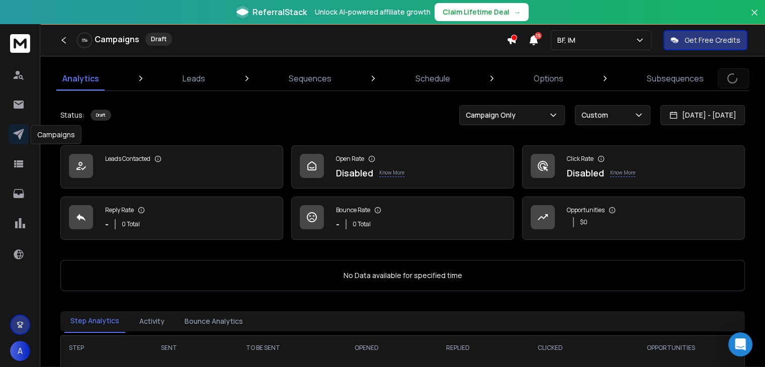
click at [24, 139] on icon at bounding box center [19, 134] width 12 height 12
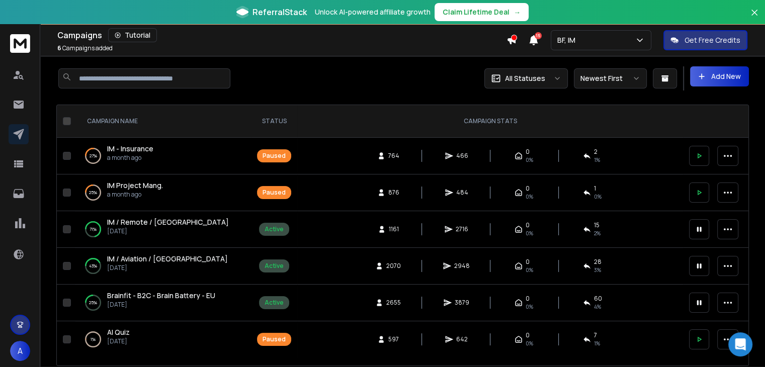
scroll to position [20, 0]
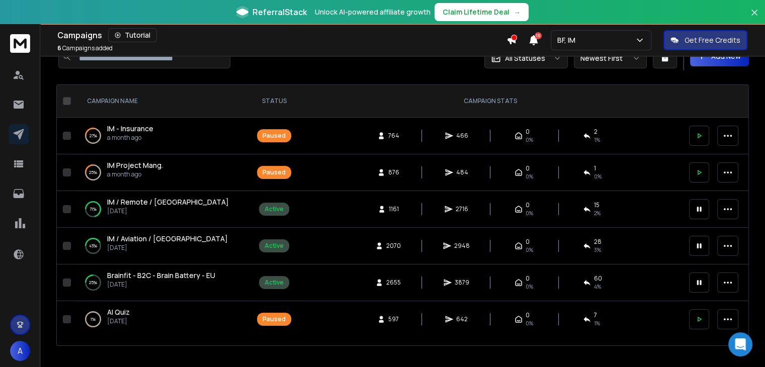
click at [158, 239] on span "IM / Aviation / [GEOGRAPHIC_DATA]" at bounding box center [167, 239] width 121 height 10
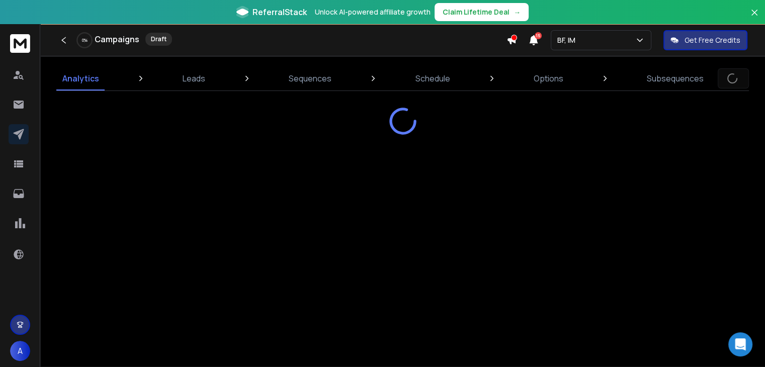
click at [757, 11] on icon "Close banner" at bounding box center [754, 12] width 9 height 9
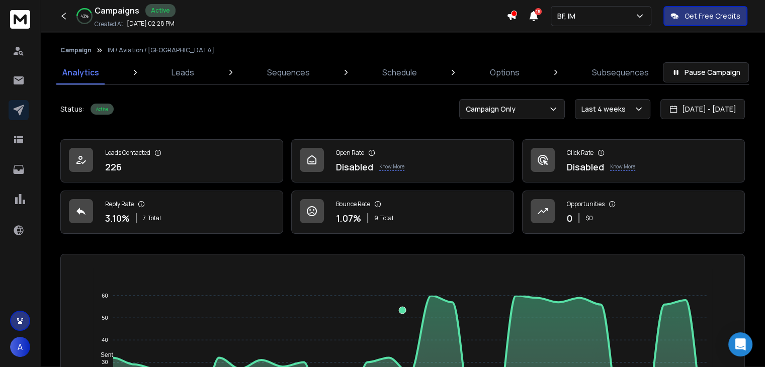
click at [676, 107] on button "[DATE] - [DATE]" at bounding box center [703, 109] width 85 height 20
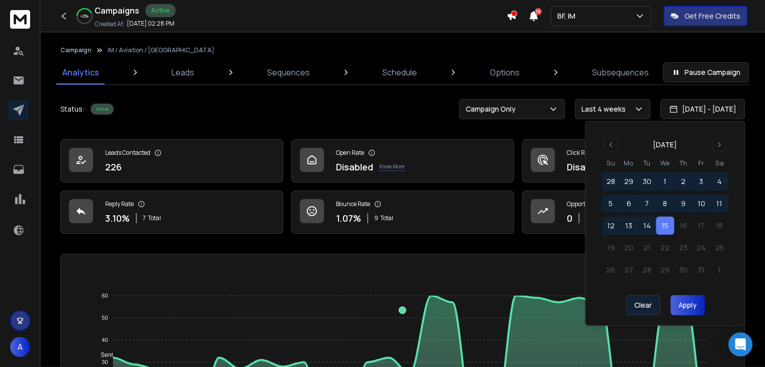
click at [646, 303] on button "Clear" at bounding box center [643, 305] width 35 height 20
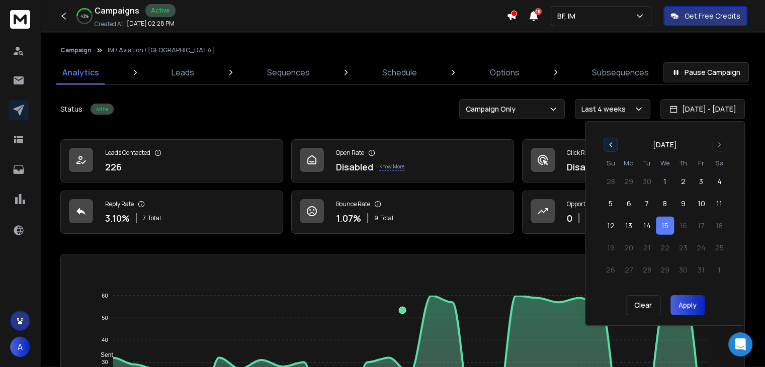
click at [614, 145] on icon "Go to previous month" at bounding box center [611, 145] width 8 height 8
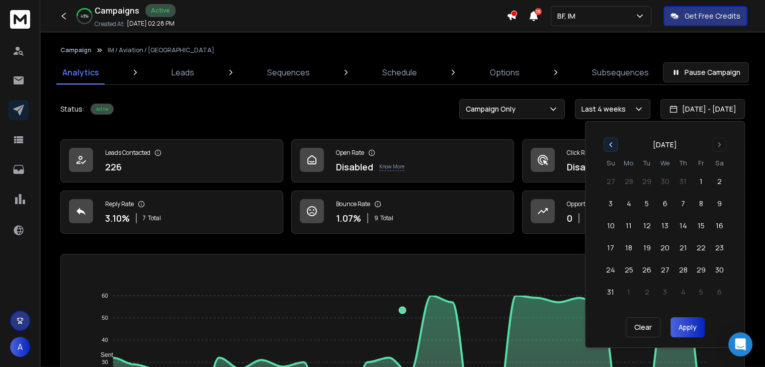
click at [614, 145] on icon "Go to previous month" at bounding box center [611, 145] width 8 height 8
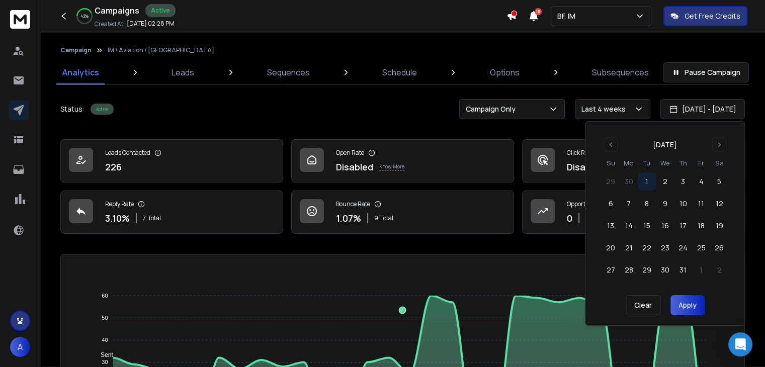
click at [648, 183] on button "1" at bounding box center [647, 182] width 18 height 18
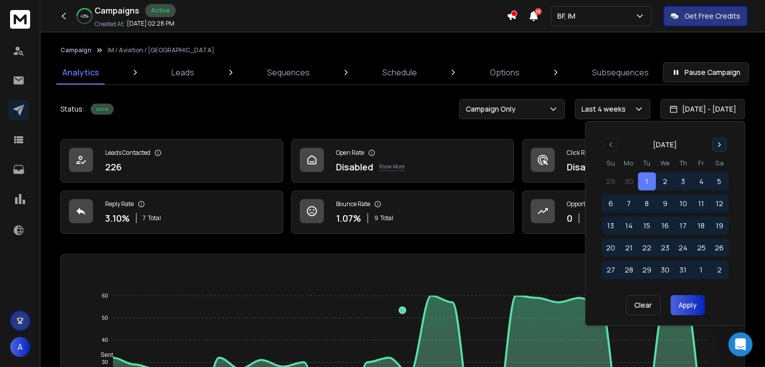
click at [719, 146] on icon "Go to next month" at bounding box center [719, 145] width 8 height 8
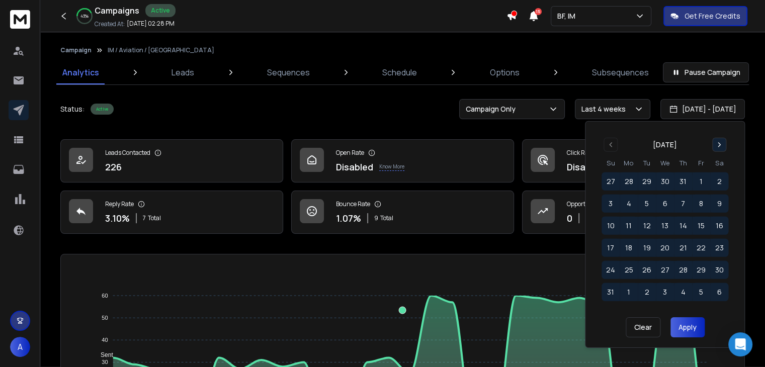
click at [719, 146] on icon "Go to next month" at bounding box center [719, 145] width 8 height 8
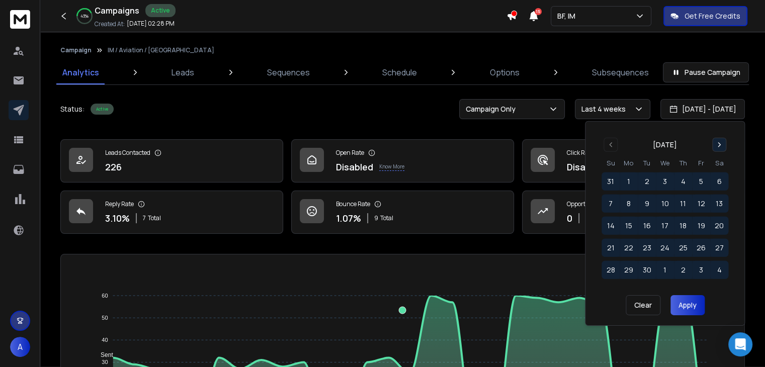
click at [719, 146] on icon "Go to next month" at bounding box center [719, 145] width 8 height 8
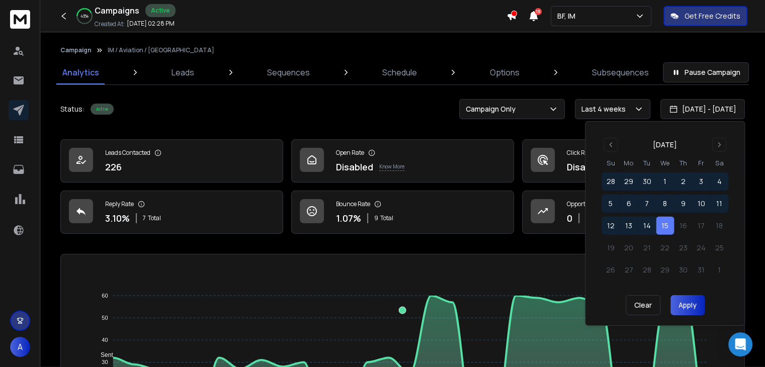
click at [641, 224] on button "14" at bounding box center [647, 226] width 18 height 18
click at [688, 303] on button "Apply" at bounding box center [688, 305] width 34 height 20
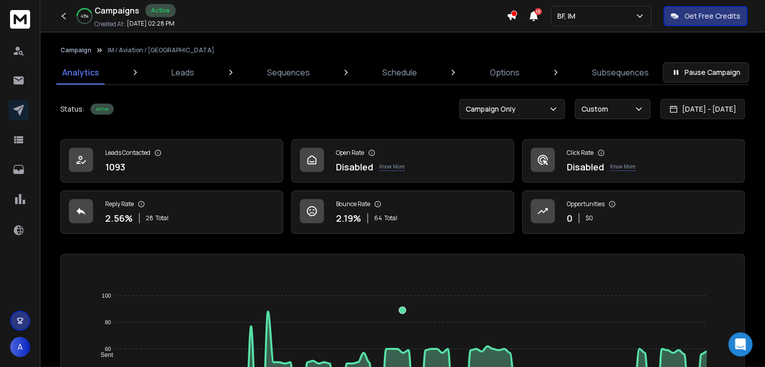
click at [353, 110] on div "Status: Active Pause Campaign Campaign Only Custom [DATE] - [DATE]" at bounding box center [402, 109] width 685 height 20
click at [21, 113] on icon at bounding box center [18, 110] width 11 height 11
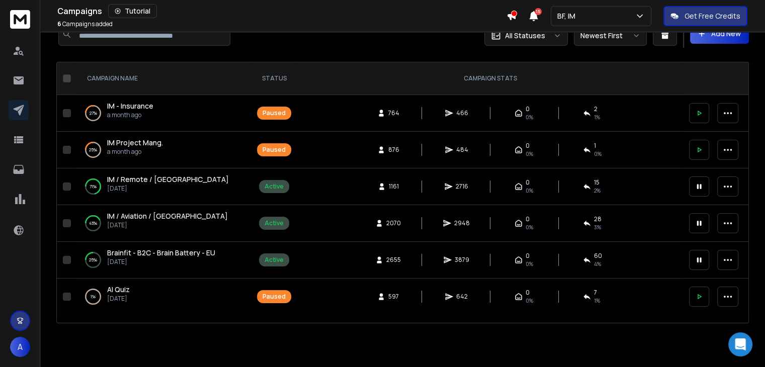
scroll to position [20, 0]
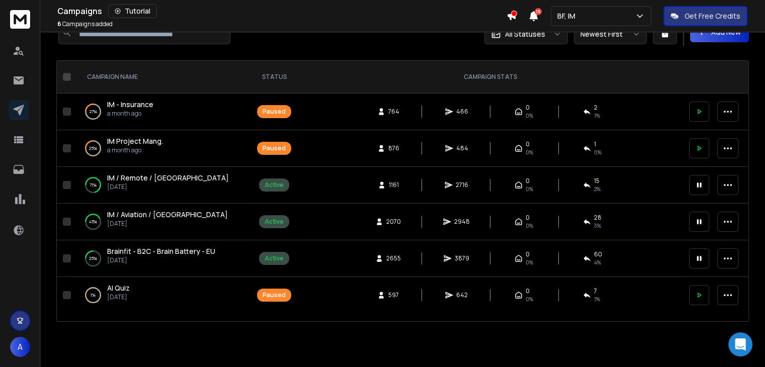
click at [177, 228] on div "43 % IM / Aviation / [GEOGRAPHIC_DATA] [DATE]" at bounding box center [163, 222] width 156 height 24
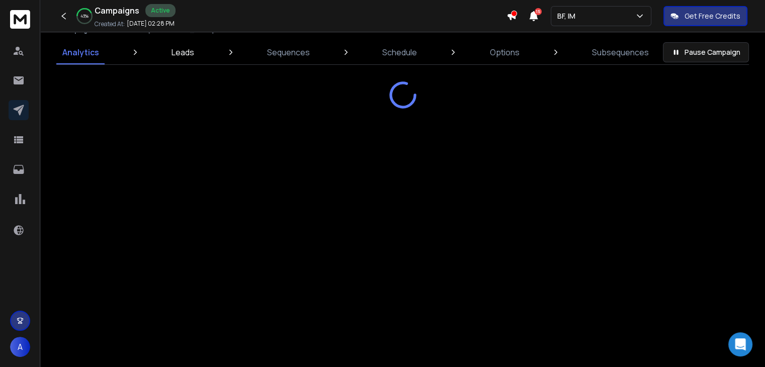
click at [180, 55] on p "Leads" at bounding box center [183, 52] width 23 height 12
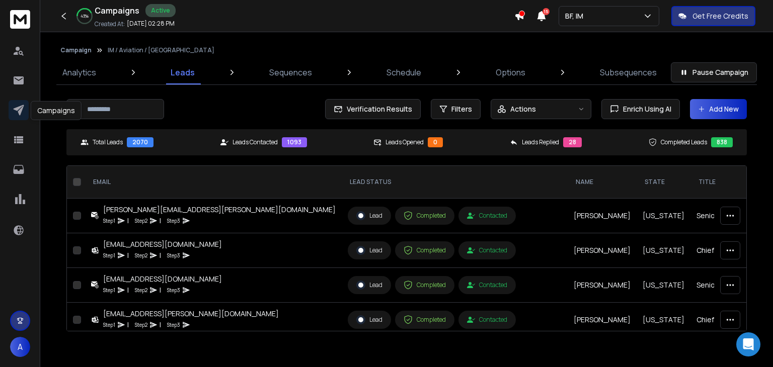
click at [14, 118] on link at bounding box center [19, 110] width 20 height 20
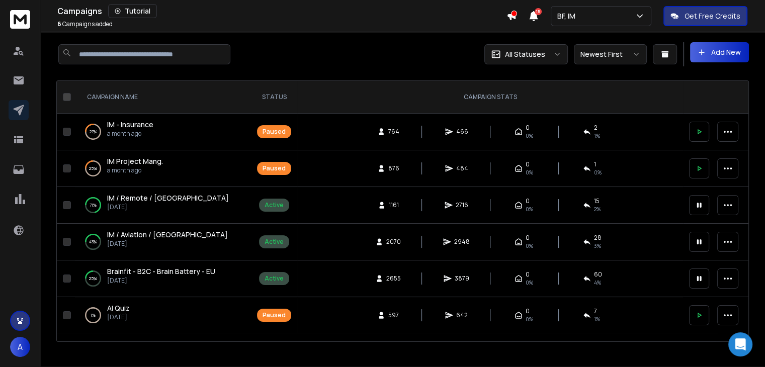
click at [174, 231] on div "43 % IM / Aviation / [GEOGRAPHIC_DATA] [DATE]" at bounding box center [163, 242] width 156 height 24
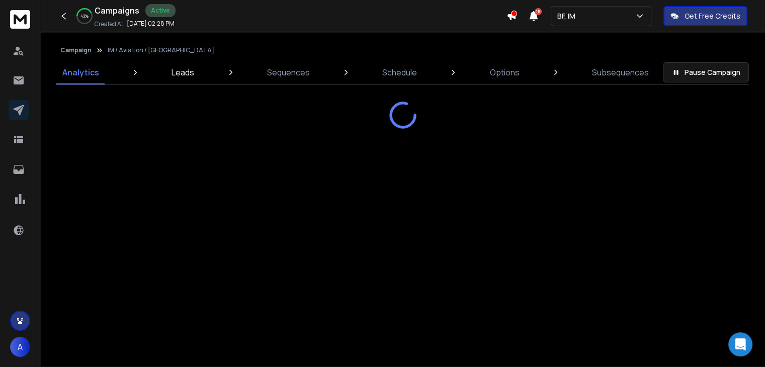
click at [191, 76] on p "Leads" at bounding box center [183, 72] width 23 height 12
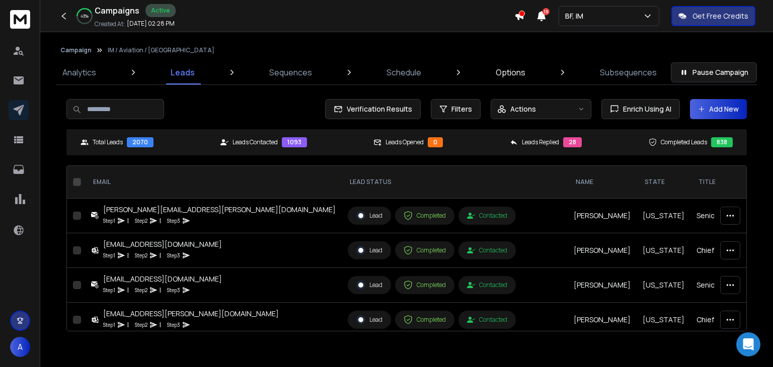
click at [531, 75] on link "Options" at bounding box center [510, 72] width 42 height 24
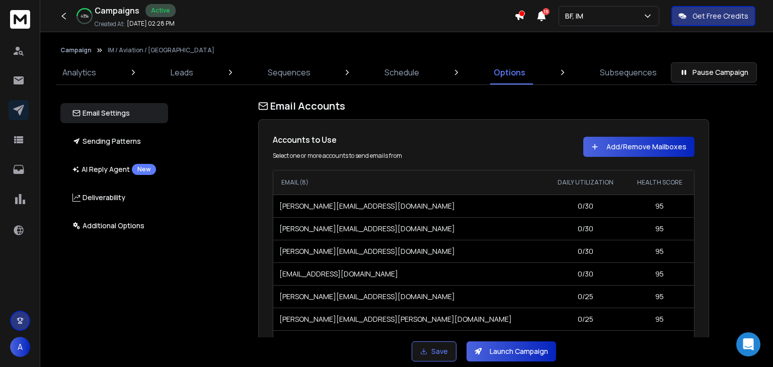
click at [746, 164] on div "Email Accounts Accounts to Use Select one or more accounts to send emails from …" at bounding box center [489, 218] width 610 height 238
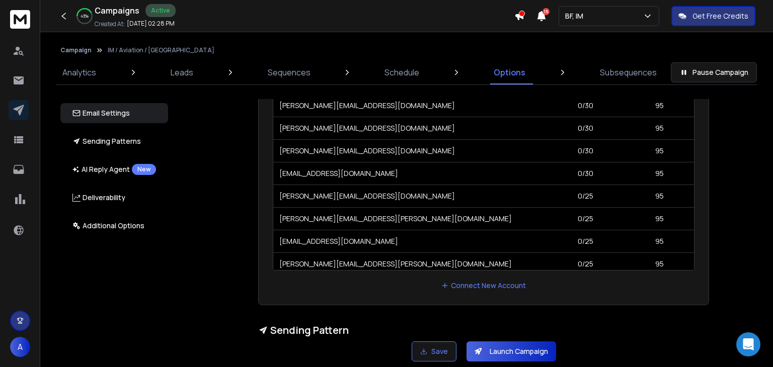
scroll to position [80, 0]
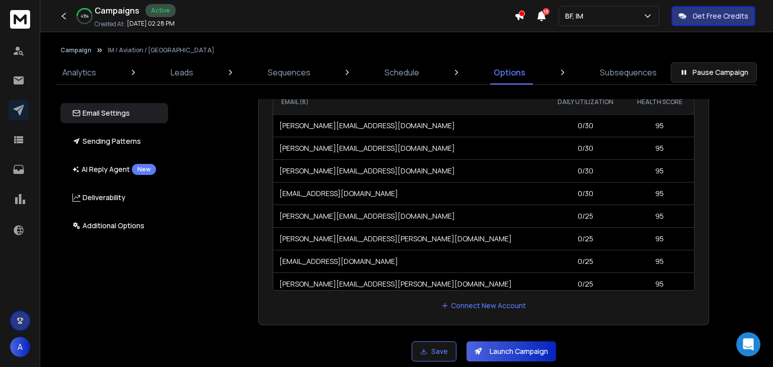
click at [737, 190] on div "Email Accounts Accounts to Use Select one or more accounts to send emails from …" at bounding box center [489, 218] width 610 height 238
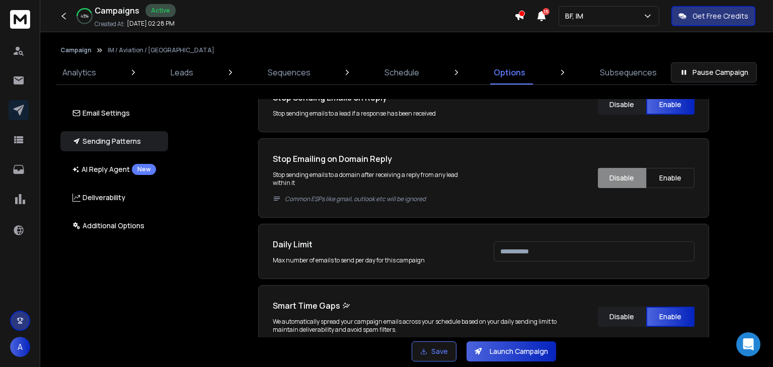
scroll to position [402, 0]
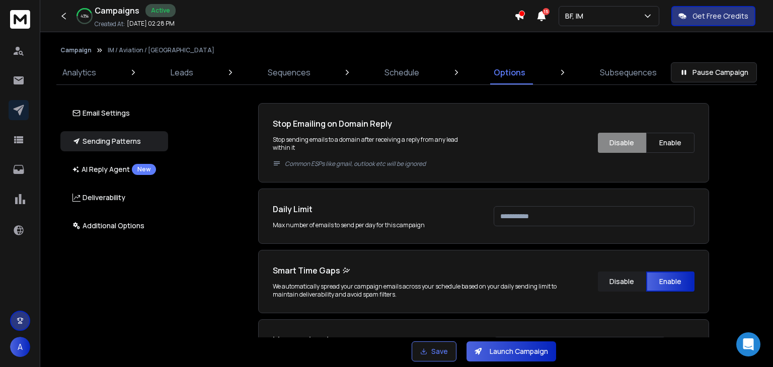
click at [742, 191] on div "Email Accounts Accounts to Use Select one or more accounts to send emails from …" at bounding box center [489, 218] width 610 height 238
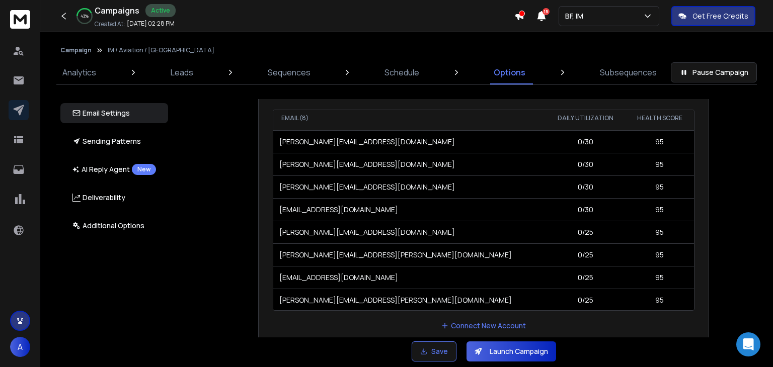
scroll to position [0, 0]
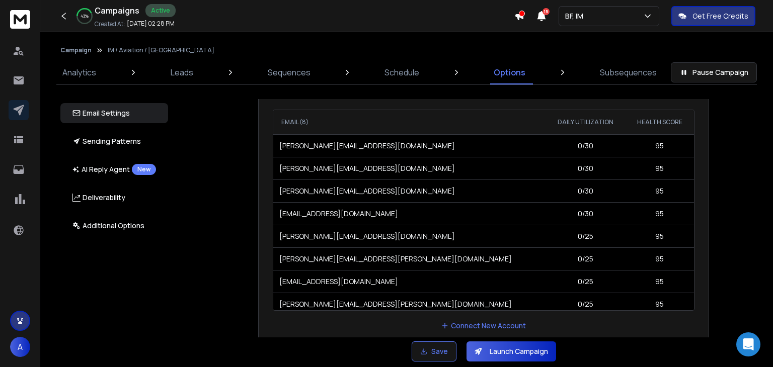
click at [745, 256] on div "Email Accounts Accounts to Use Select one or more accounts to send emails from …" at bounding box center [489, 218] width 610 height 238
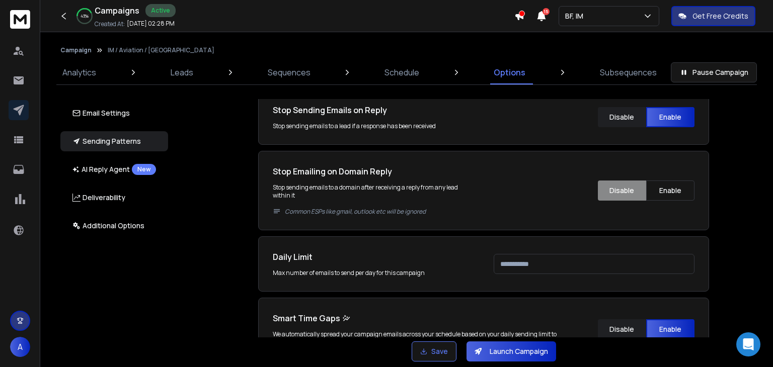
scroll to position [402, 0]
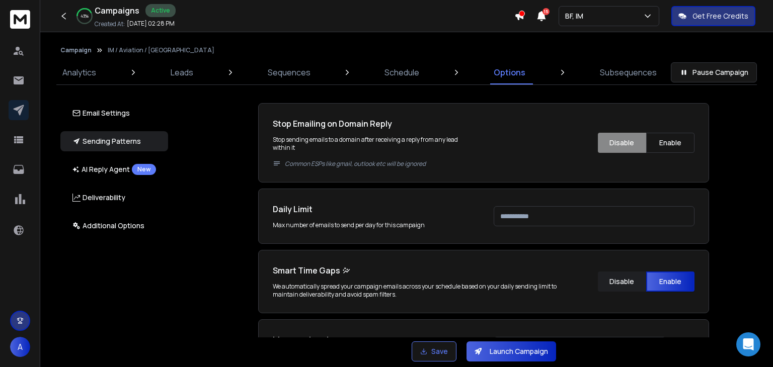
drag, startPoint x: 535, startPoint y: 215, endPoint x: 450, endPoint y: 213, distance: 84.5
click at [450, 213] on div "Daily Limit Max number of emails to send per day for this campaign **" at bounding box center [484, 216] width 422 height 26
type input "***"
click at [722, 243] on div "Email Accounts Accounts to Use Select one or more accounts to send emails from …" at bounding box center [489, 218] width 610 height 238
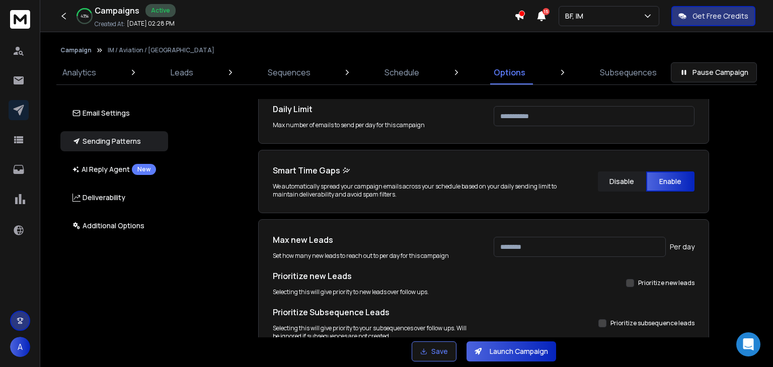
scroll to position [503, 0]
click at [716, 222] on div "Email Accounts Accounts to Use Select one or more accounts to send emails from …" at bounding box center [489, 218] width 610 height 238
click at [431, 349] on button "Save" at bounding box center [434, 352] width 45 height 20
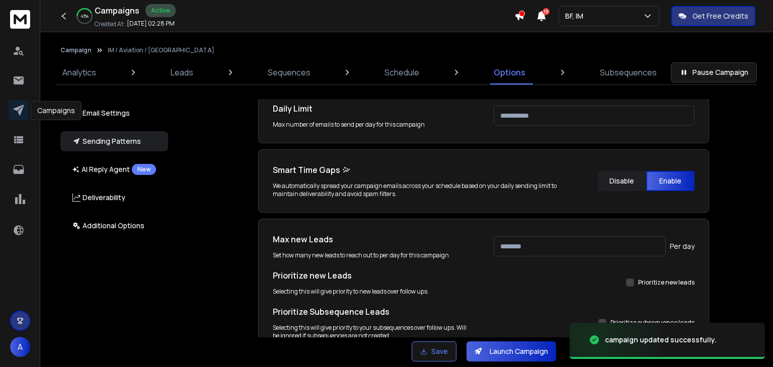
click at [22, 112] on icon at bounding box center [19, 110] width 12 height 12
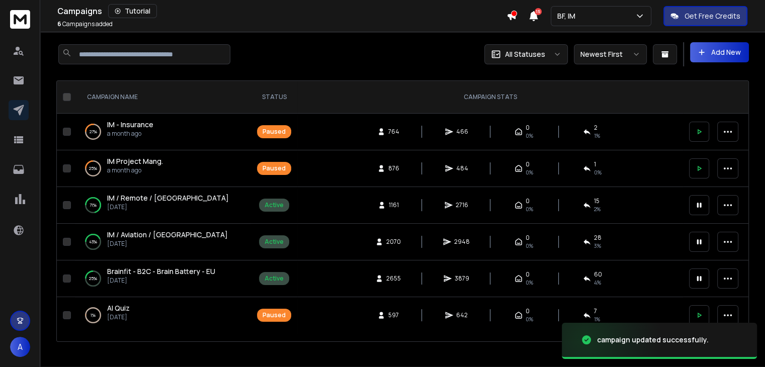
click at [164, 196] on span "IM / Remote / [GEOGRAPHIC_DATA]" at bounding box center [168, 198] width 122 height 10
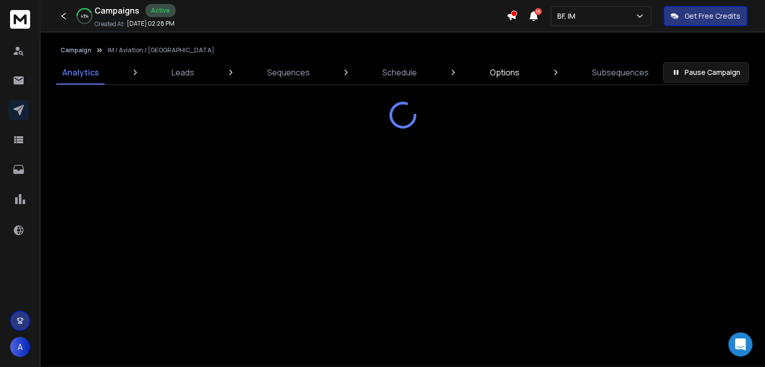
drag, startPoint x: 528, startPoint y: 62, endPoint x: 525, endPoint y: 67, distance: 5.6
click at [527, 63] on div "Analytics Leads Sequences Schedule Options Subsequences" at bounding box center [355, 72] width 599 height 24
click at [525, 67] on link "Options" at bounding box center [505, 72] width 42 height 24
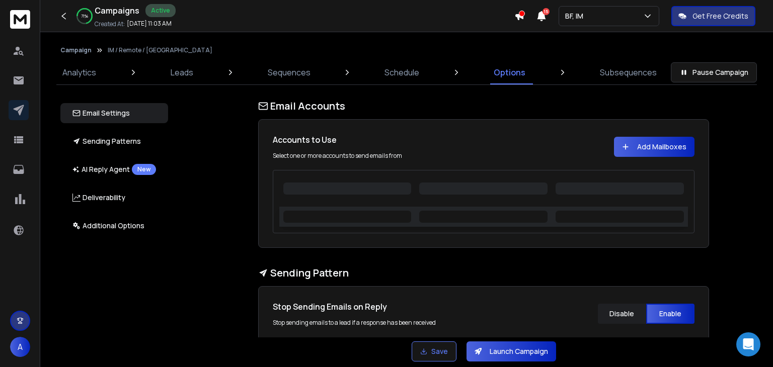
click at [728, 180] on div "Email Accounts Accounts to Use Select one or more accounts to send emails from …" at bounding box center [489, 218] width 610 height 238
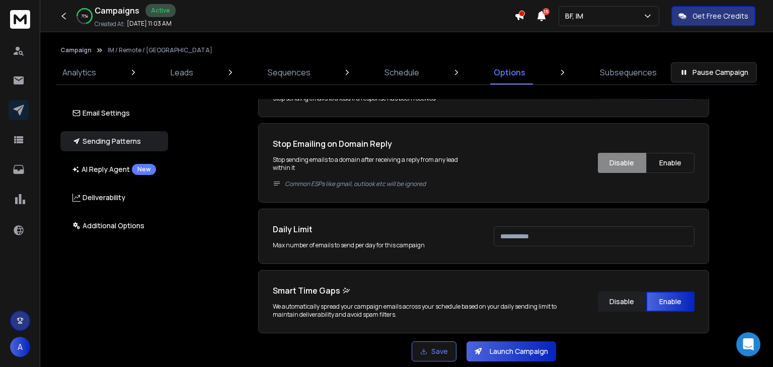
scroll to position [402, 0]
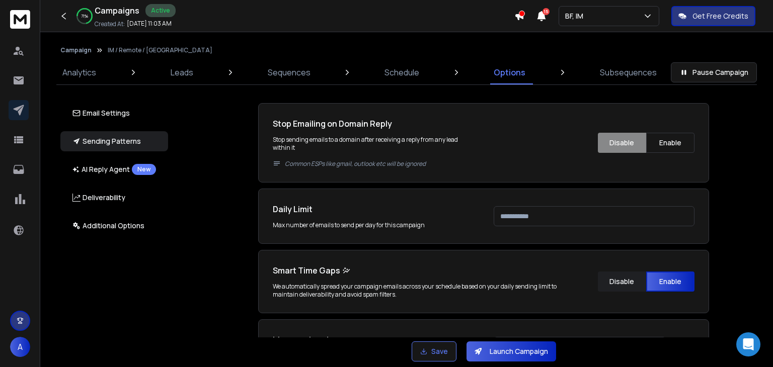
drag, startPoint x: 528, startPoint y: 215, endPoint x: 433, endPoint y: 220, distance: 94.7
click at [433, 220] on div "Daily Limit Max number of emails to send per day for this campaign **" at bounding box center [484, 216] width 422 height 26
type input "*"
type input "***"
click at [744, 228] on div "Email Accounts Accounts to Use Select one or more accounts to send emails from …" at bounding box center [489, 218] width 610 height 238
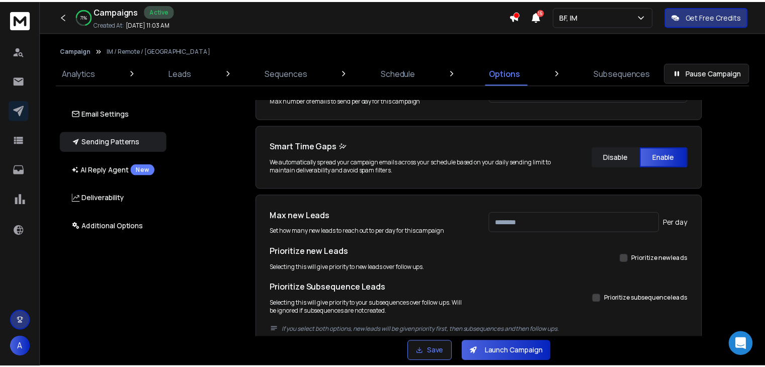
scroll to position [543, 0]
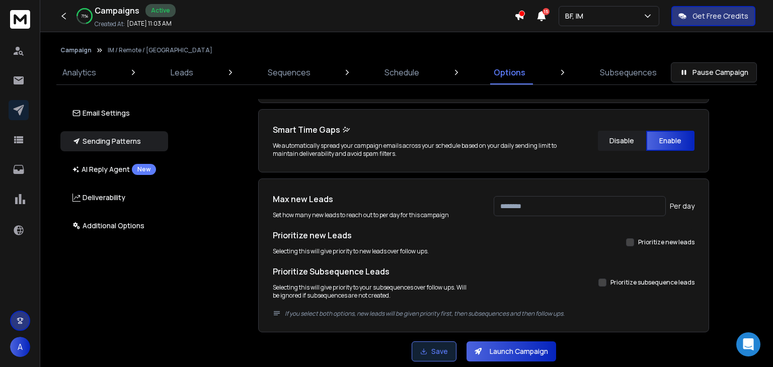
click at [429, 350] on button "Save" at bounding box center [434, 352] width 45 height 20
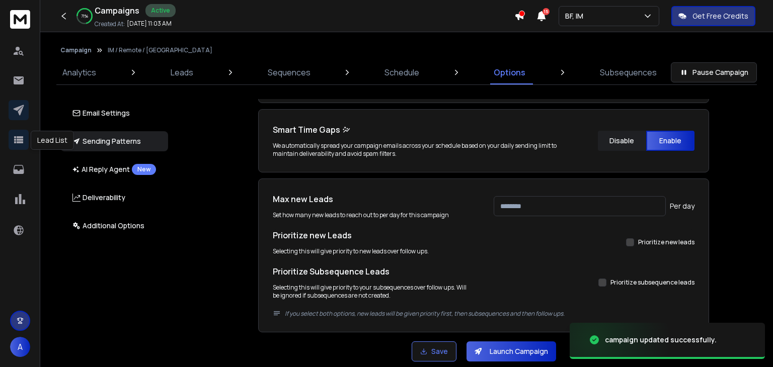
click at [16, 137] on icon at bounding box center [18, 139] width 9 height 7
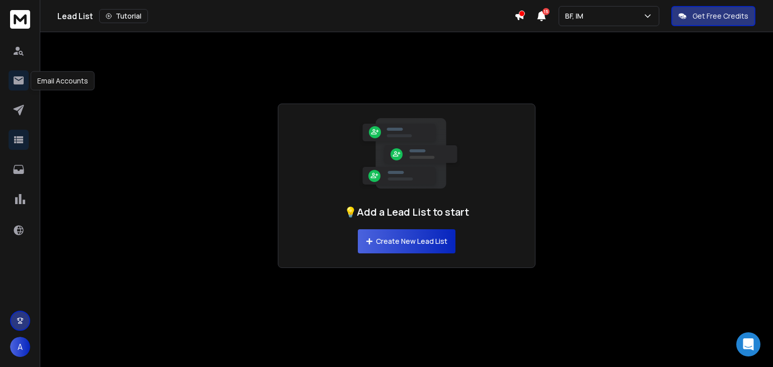
click at [14, 89] on link at bounding box center [19, 80] width 20 height 20
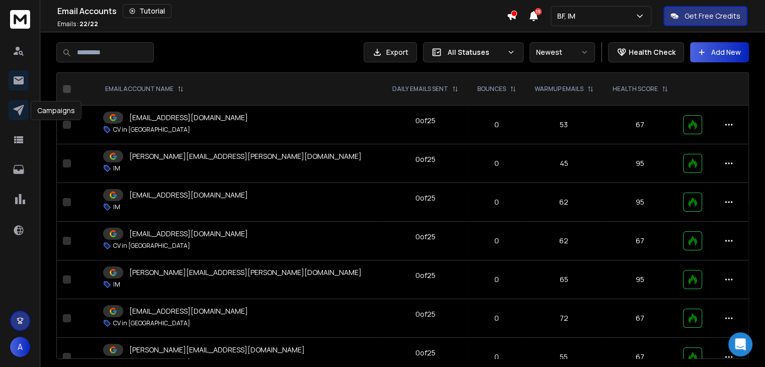
click at [16, 107] on icon at bounding box center [19, 110] width 12 height 12
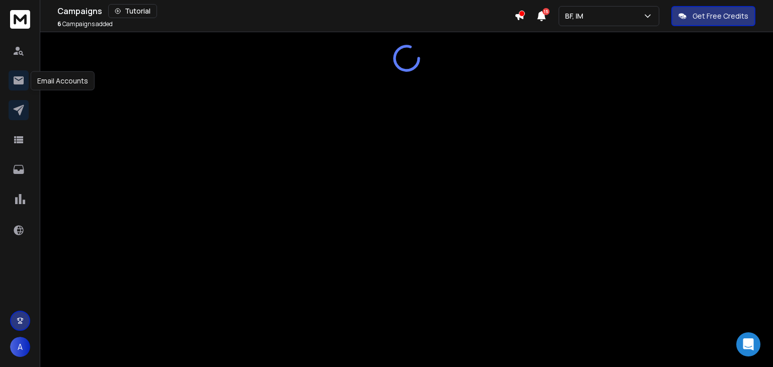
click at [14, 85] on icon at bounding box center [19, 80] width 10 height 8
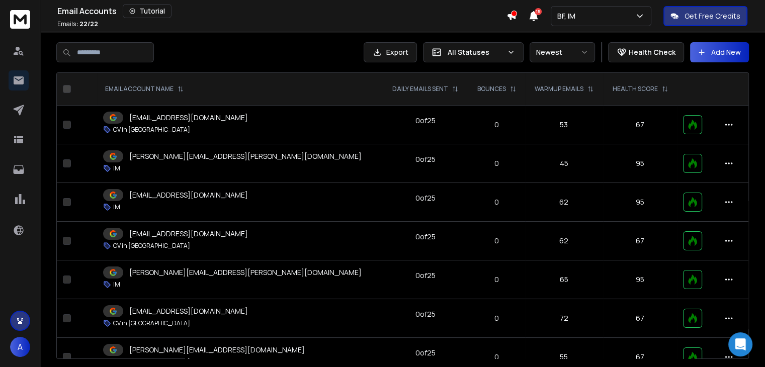
click at [133, 52] on input at bounding box center [105, 52] width 98 height 20
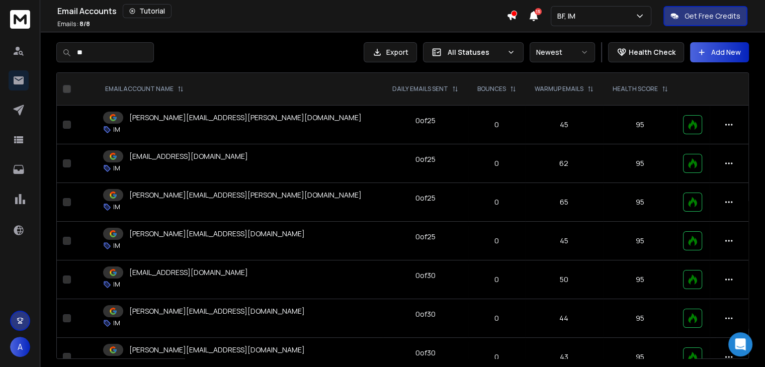
type input "*"
type input "**"
click at [266, 54] on div "**" at bounding box center [206, 52] width 301 height 20
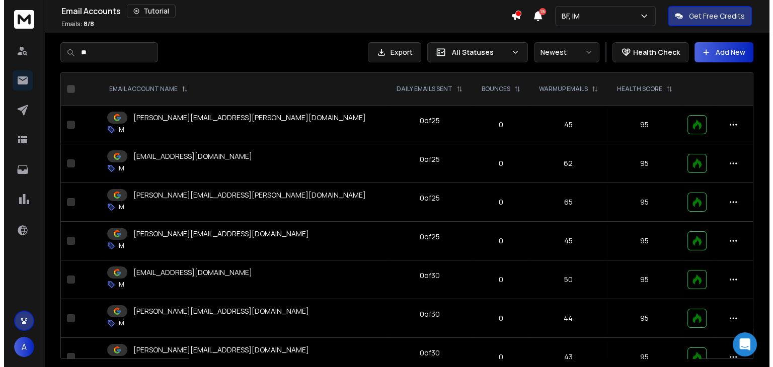
scroll to position [2, 0]
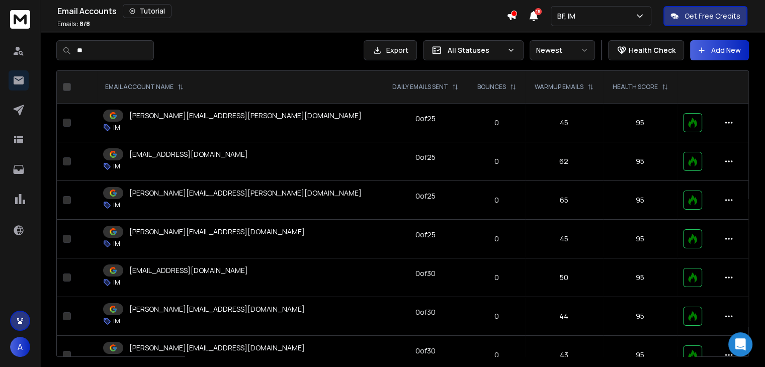
click at [183, 113] on p "[PERSON_NAME][EMAIL_ADDRESS][PERSON_NAME][DOMAIN_NAME]" at bounding box center [245, 116] width 232 height 10
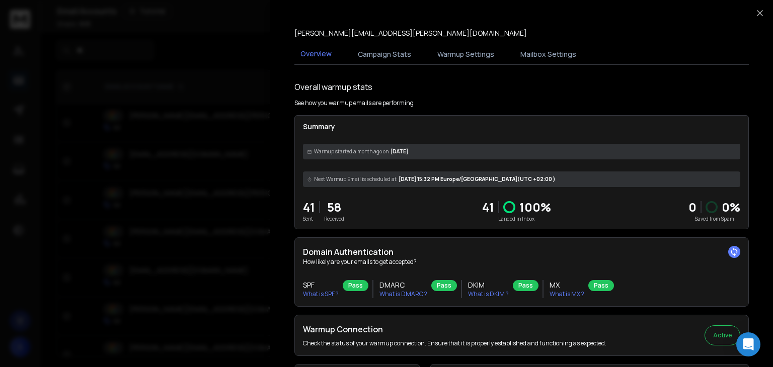
click at [539, 52] on button "Mailbox Settings" at bounding box center [548, 54] width 68 height 22
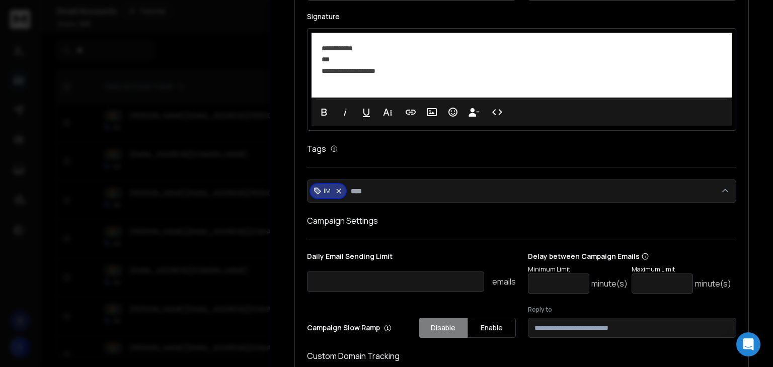
scroll to position [158, 0]
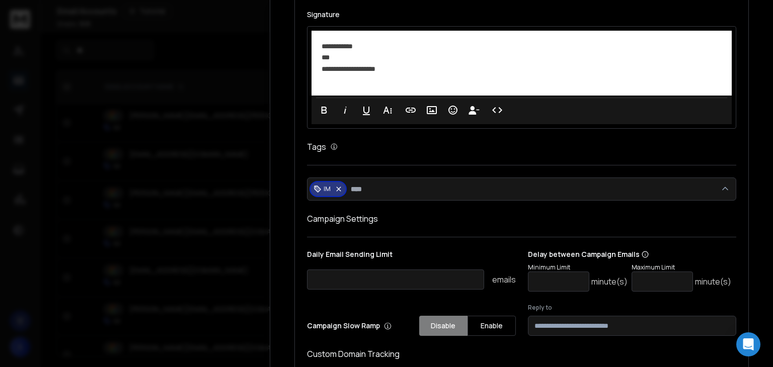
drag, startPoint x: 343, startPoint y: 281, endPoint x: 280, endPoint y: 279, distance: 62.9
click at [280, 279] on div "**********" at bounding box center [521, 183] width 503 height 367
type input "**"
click at [353, 300] on div "Daily Email Sending Limit ** emails Delay between Campaign Emails Minimum Limit…" at bounding box center [521, 293] width 429 height 87
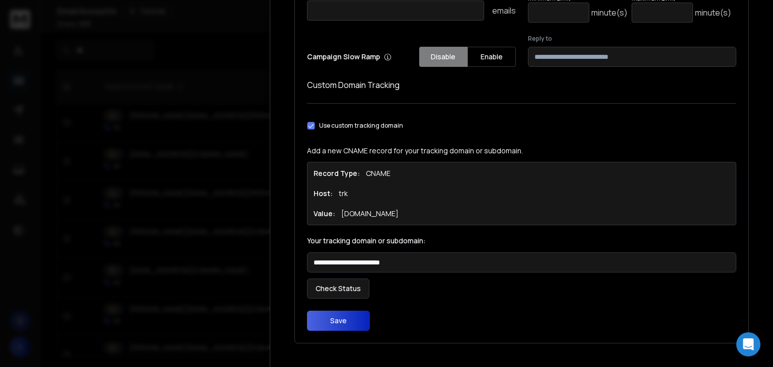
scroll to position [432, 0]
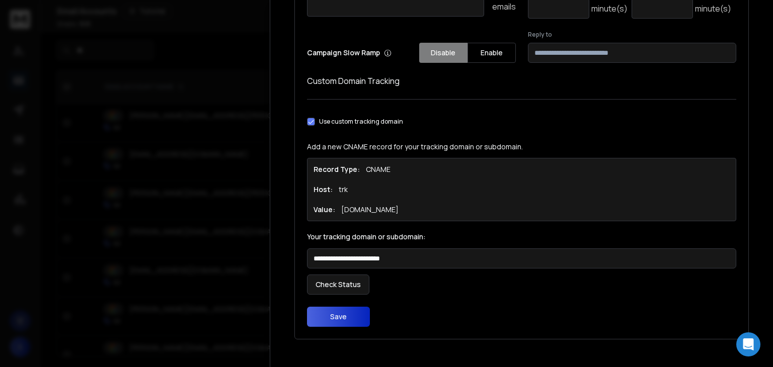
click at [350, 311] on button "Save" at bounding box center [338, 317] width 63 height 20
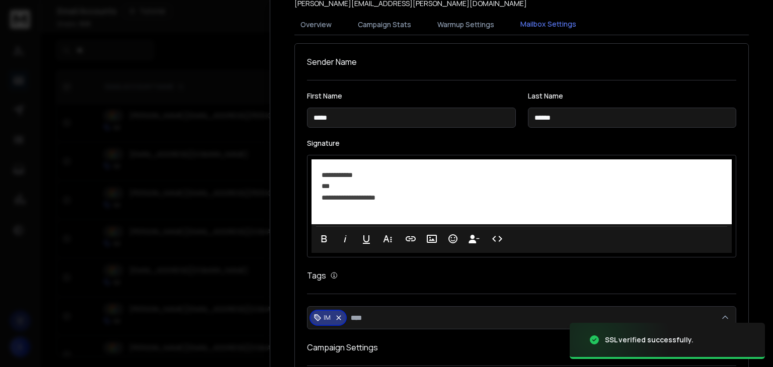
scroll to position [0, 0]
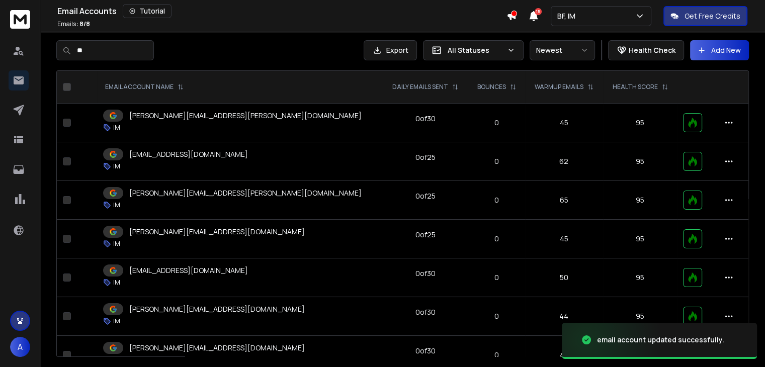
click at [260, 157] on div "[EMAIL_ADDRESS][DOMAIN_NAME]" at bounding box center [240, 154] width 274 height 12
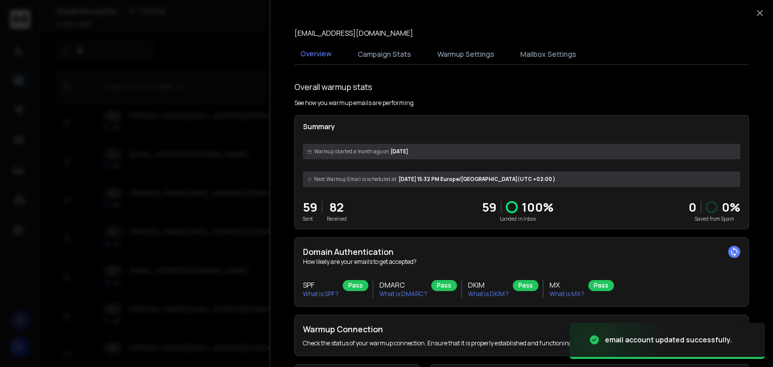
click at [558, 53] on button "Mailbox Settings" at bounding box center [548, 54] width 68 height 22
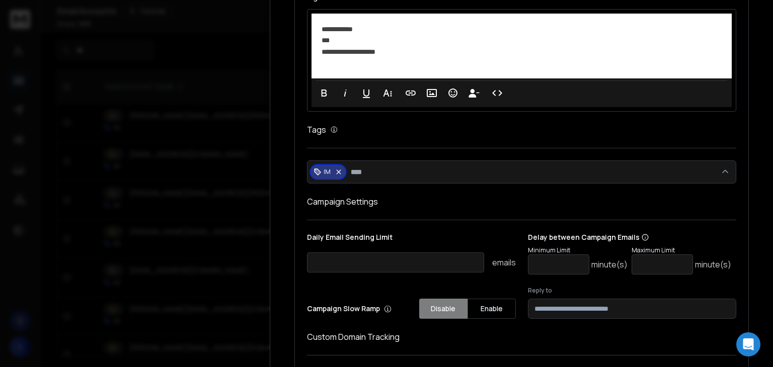
scroll to position [177, 0]
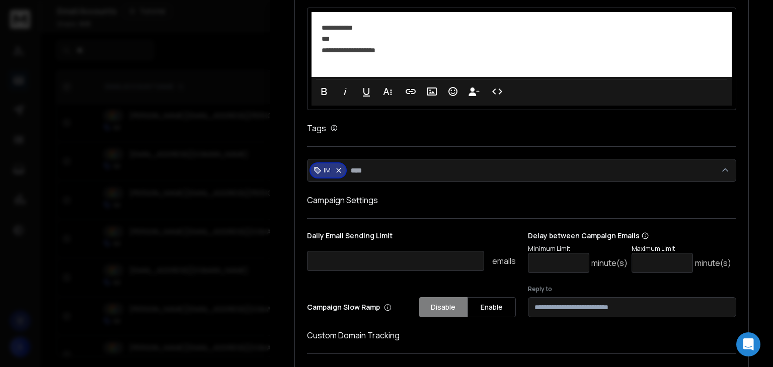
drag, startPoint x: 316, startPoint y: 260, endPoint x: 283, endPoint y: 261, distance: 33.2
click at [283, 261] on div "**********" at bounding box center [521, 222] width 478 height 775
type input "**"
click at [386, 290] on div "Campaign Slow Ramp Disable Enable" at bounding box center [411, 301] width 209 height 32
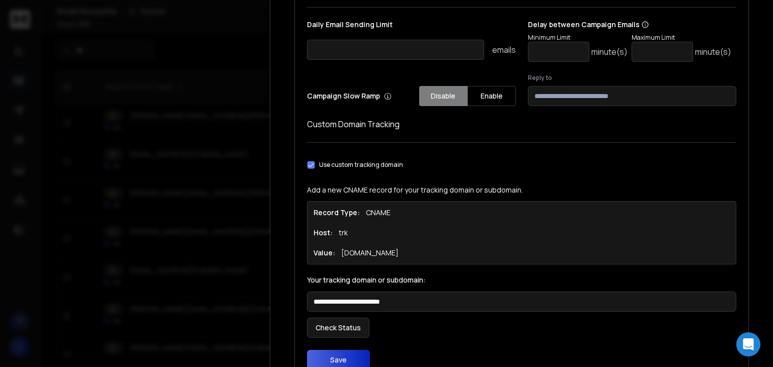
scroll to position [419, 0]
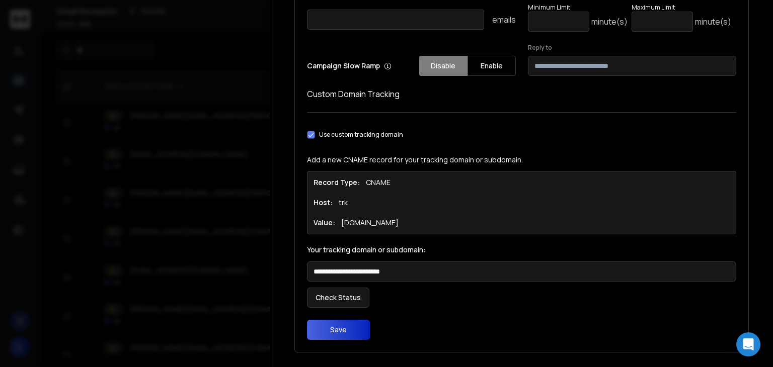
click at [352, 339] on button "Save" at bounding box center [338, 330] width 63 height 20
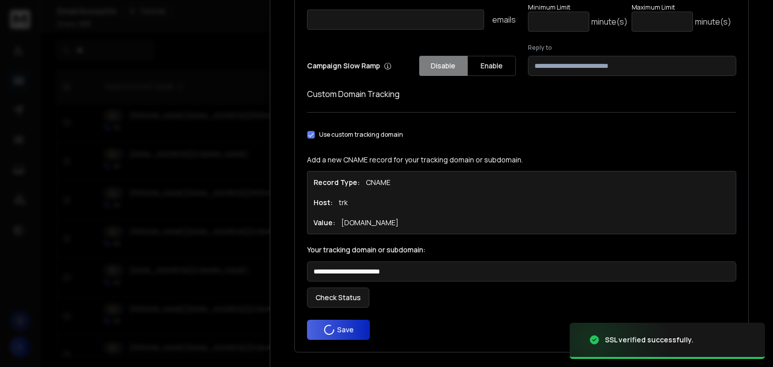
scroll to position [296, 0]
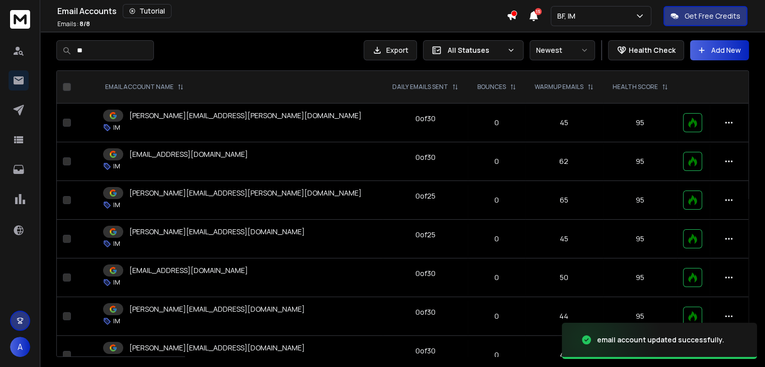
click at [274, 222] on td "[PERSON_NAME][EMAIL_ADDRESS][DOMAIN_NAME] IM" at bounding box center [240, 239] width 286 height 39
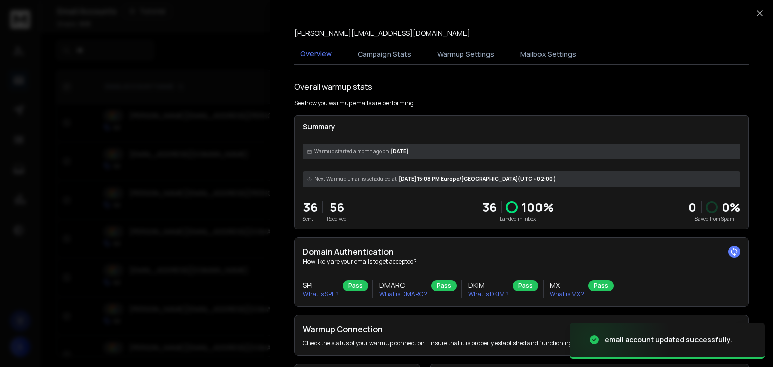
click at [540, 55] on button "Mailbox Settings" at bounding box center [548, 54] width 68 height 22
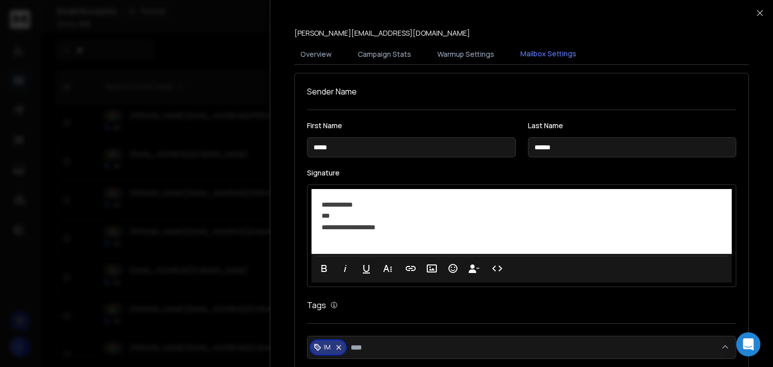
scroll to position [213, 0]
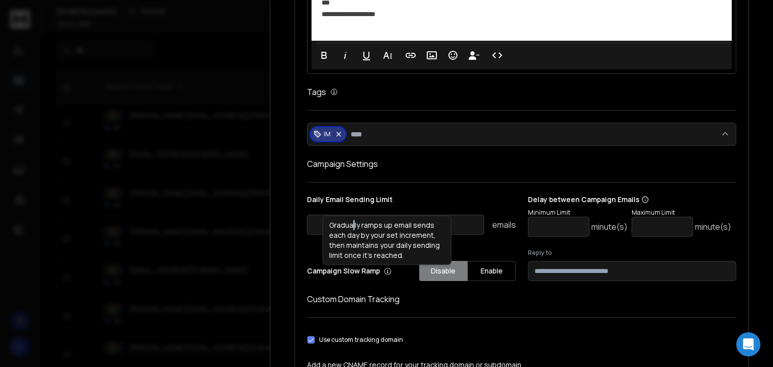
click at [352, 220] on div "Gradually ramps up email sends each day by your set increment, then maintains y…" at bounding box center [386, 240] width 129 height 49
click at [319, 223] on input "**" at bounding box center [395, 225] width 177 height 20
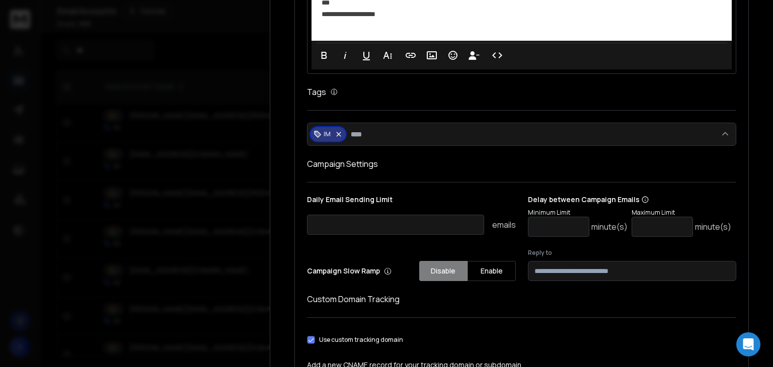
click at [340, 228] on input "**" at bounding box center [395, 225] width 177 height 20
type input "**"
click at [342, 238] on div "Daily Email Sending Limit ** emails Delay between Campaign Emails Minimum Limit…" at bounding box center [521, 238] width 429 height 87
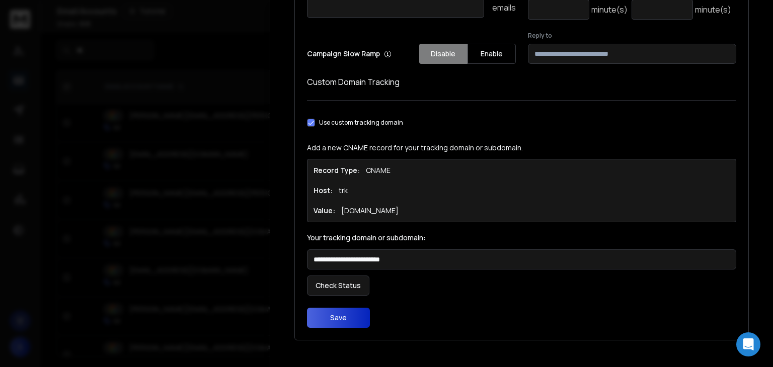
scroll to position [432, 0]
click at [338, 312] on button "Save" at bounding box center [338, 317] width 63 height 20
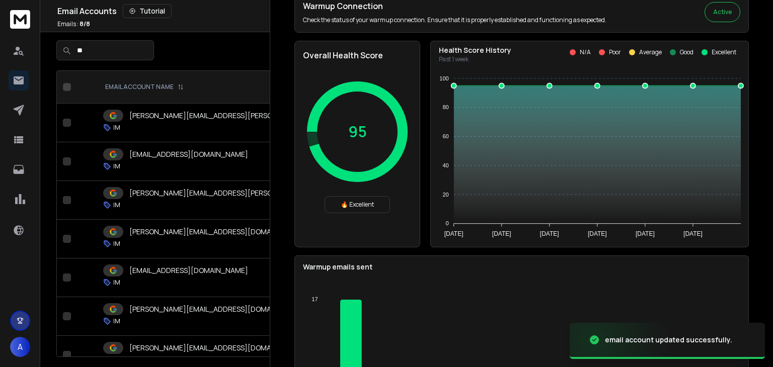
scroll to position [0, 0]
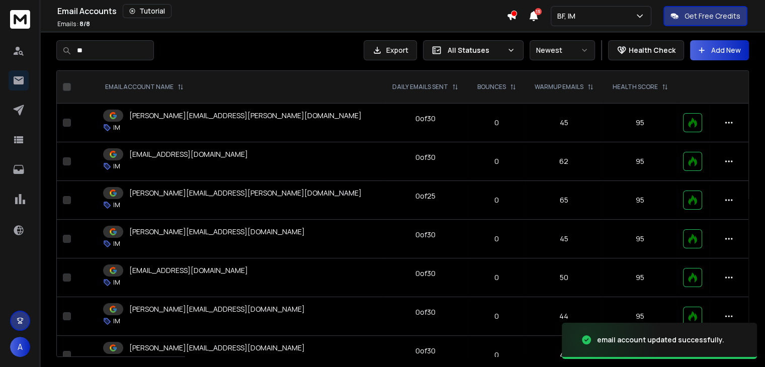
click at [257, 194] on p "[PERSON_NAME][EMAIL_ADDRESS][PERSON_NAME][DOMAIN_NAME]" at bounding box center [245, 193] width 232 height 10
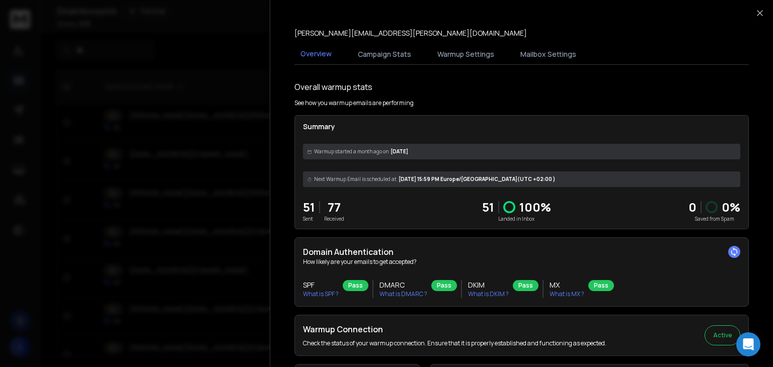
click at [552, 49] on button "Mailbox Settings" at bounding box center [548, 54] width 68 height 22
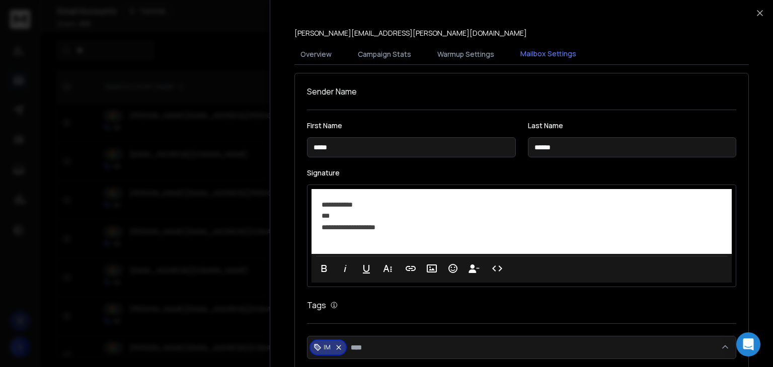
scroll to position [220, 0]
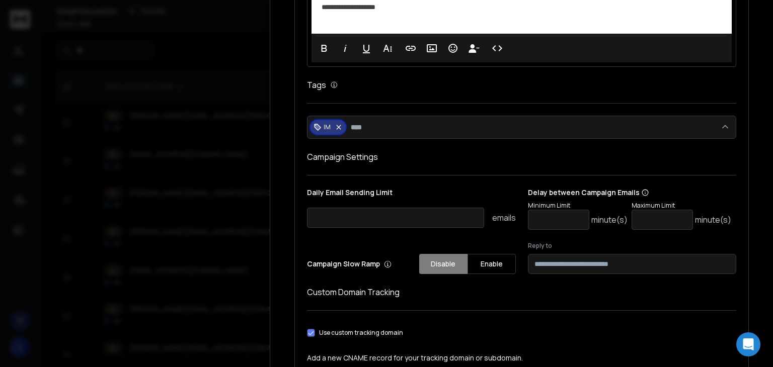
drag, startPoint x: 360, startPoint y: 220, endPoint x: 296, endPoint y: 220, distance: 64.4
click at [296, 220] on div "**********" at bounding box center [521, 202] width 454 height 698
click at [308, 224] on input "**" at bounding box center [395, 218] width 177 height 20
type input "**"
click at [346, 248] on div "Campaign Slow Ramp Disable Enable" at bounding box center [411, 258] width 209 height 32
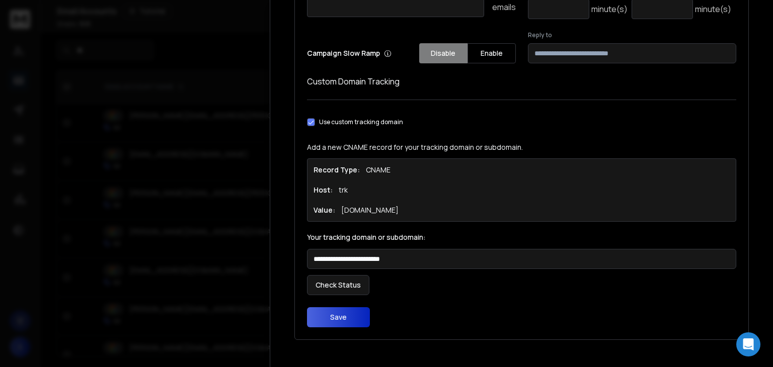
scroll to position [432, 0]
click at [345, 315] on button "Save" at bounding box center [338, 317] width 63 height 20
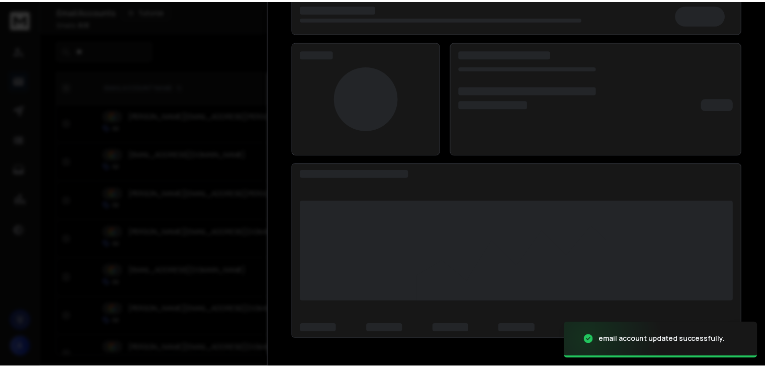
scroll to position [296, 0]
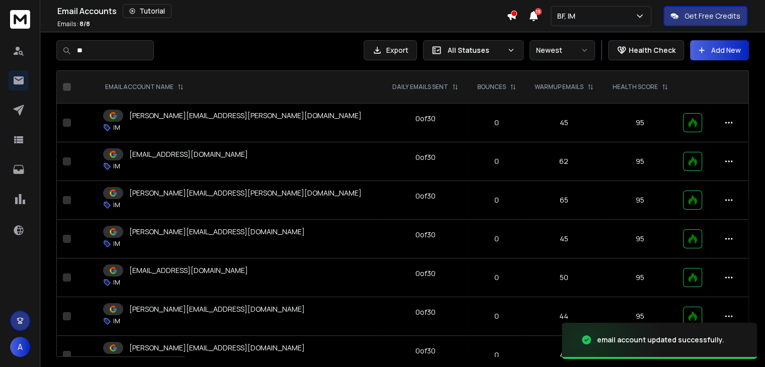
click at [295, 276] on td "[EMAIL_ADDRESS][DOMAIN_NAME] IM" at bounding box center [240, 278] width 286 height 39
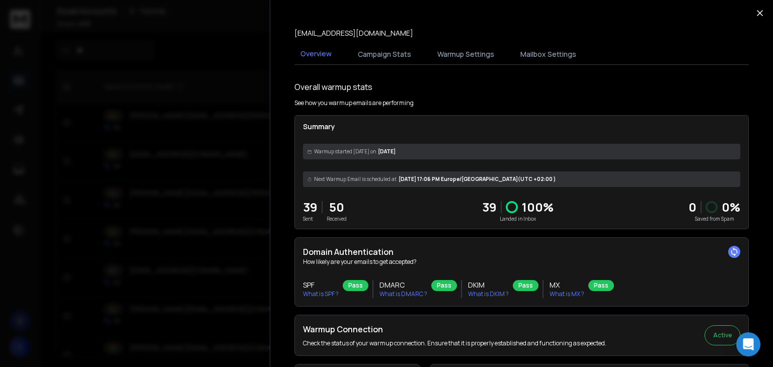
click at [755, 13] on icon "button" at bounding box center [760, 13] width 10 height 10
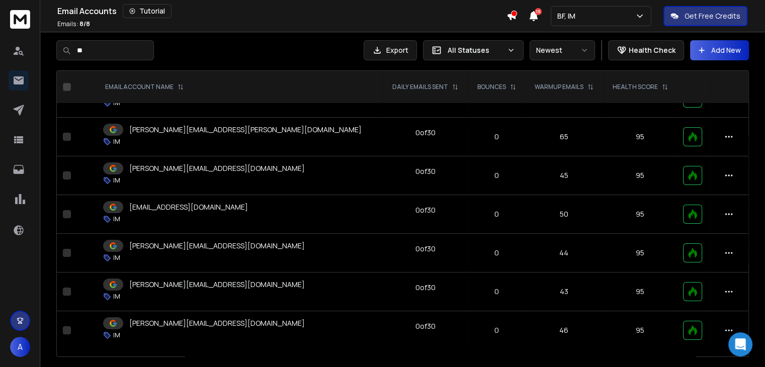
scroll to position [0, 0]
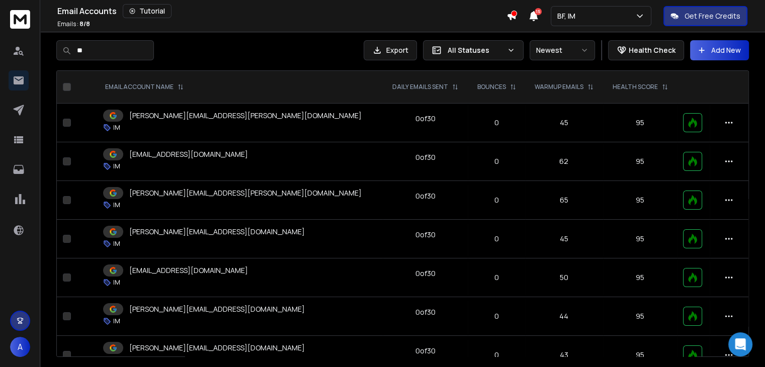
drag, startPoint x: 49, startPoint y: 48, endPoint x: 43, endPoint y: 47, distance: 6.1
click at [43, 47] on div "** Export All Statuses Newest Health Check Add New ** EMAIL ACCOUNT NAME DAILY …" at bounding box center [402, 198] width 725 height 337
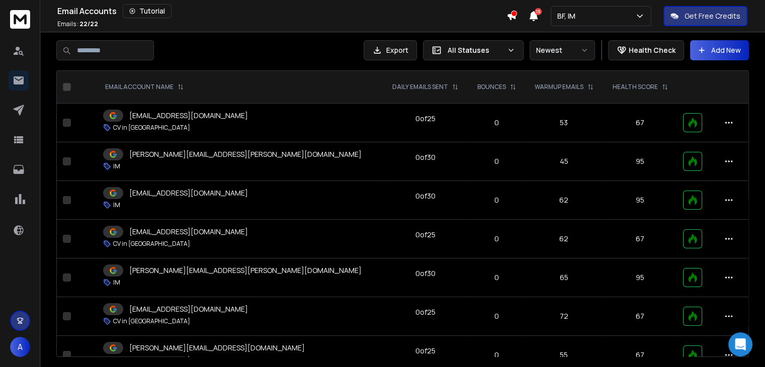
click at [205, 43] on div at bounding box center [206, 50] width 301 height 20
click at [17, 109] on icon at bounding box center [18, 110] width 11 height 11
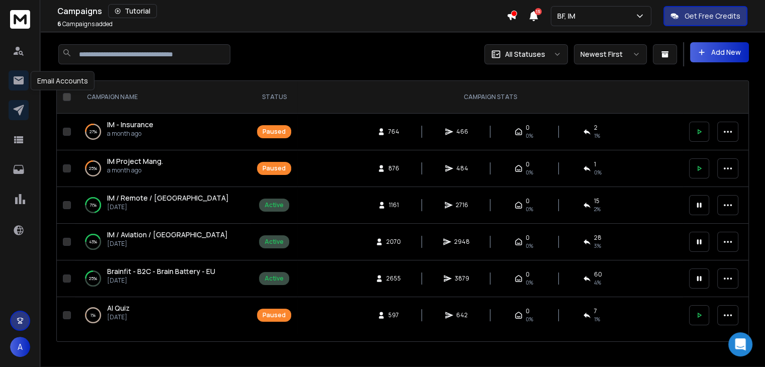
click at [16, 83] on icon at bounding box center [19, 80] width 10 height 8
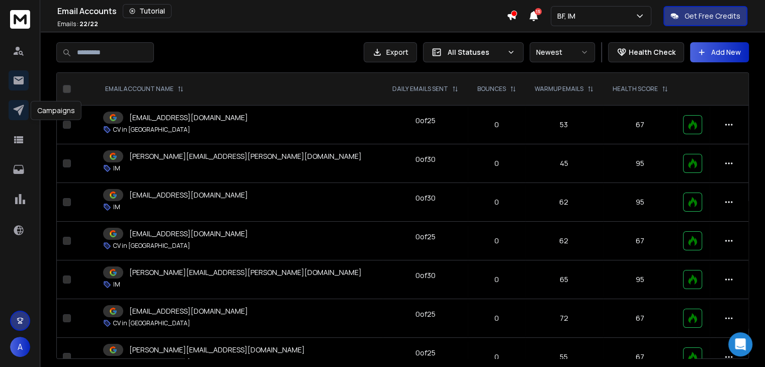
click at [22, 115] on icon at bounding box center [19, 110] width 12 height 12
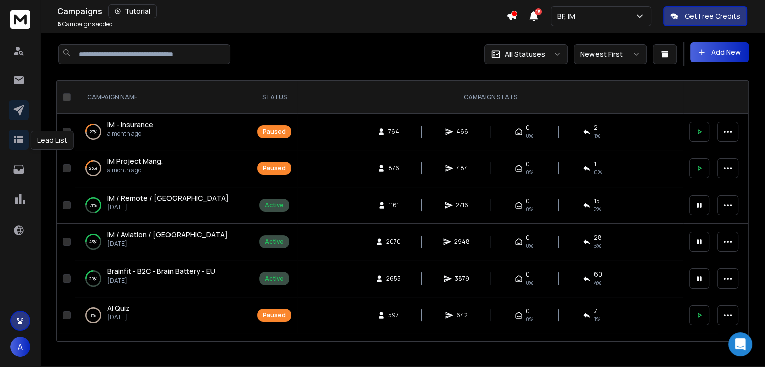
click at [21, 143] on icon at bounding box center [18, 139] width 9 height 7
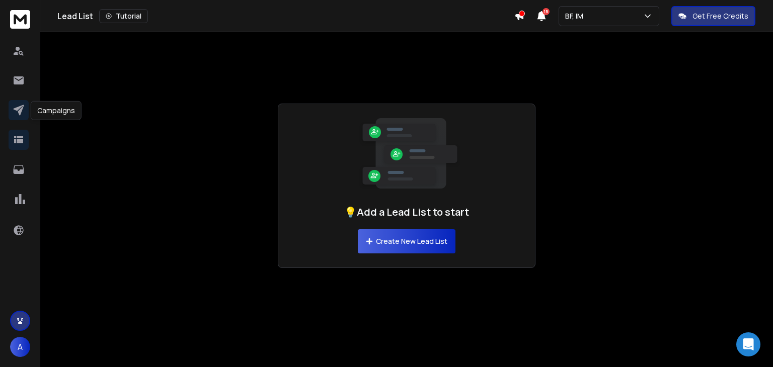
click at [23, 105] on icon at bounding box center [18, 110] width 11 height 11
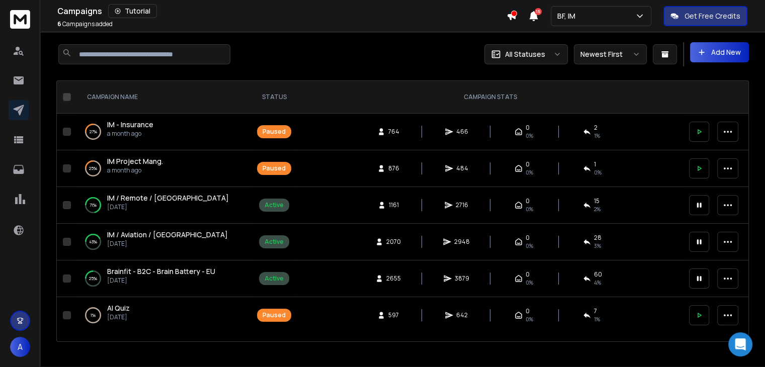
click at [165, 204] on p "[DATE]" at bounding box center [168, 207] width 122 height 8
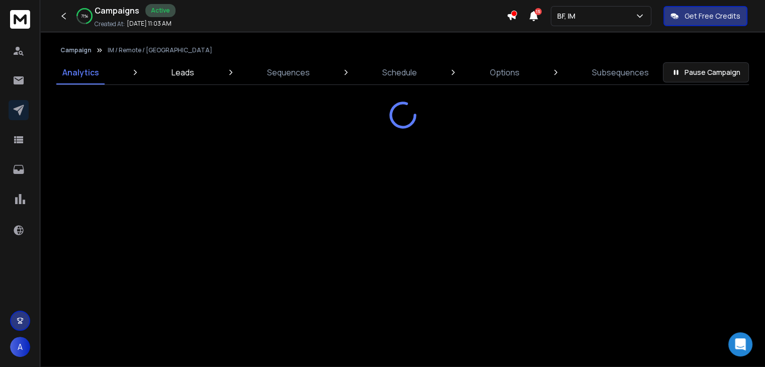
click at [177, 71] on p "Leads" at bounding box center [183, 72] width 23 height 12
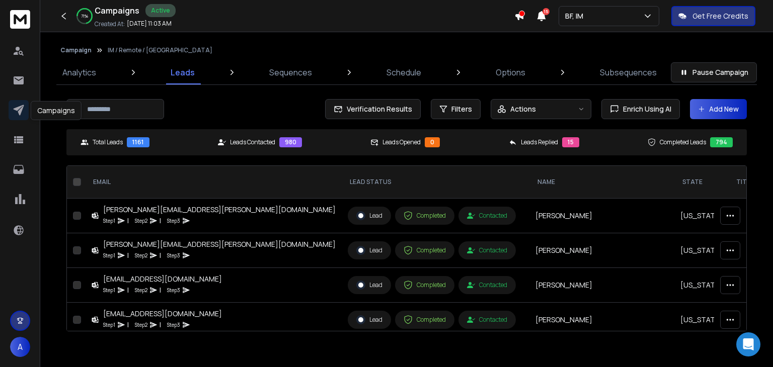
click at [13, 110] on icon at bounding box center [19, 110] width 12 height 12
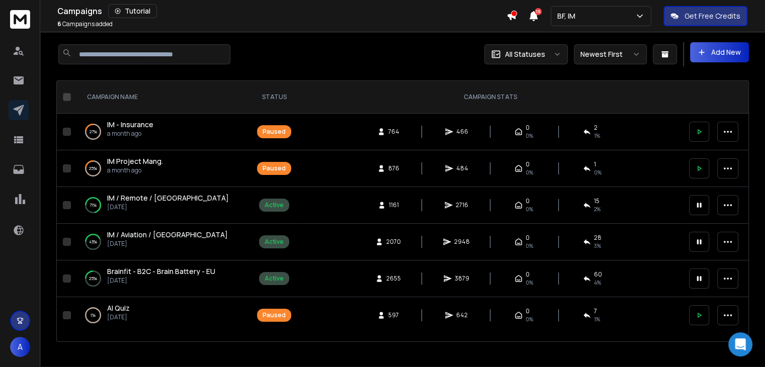
click at [154, 236] on span "IM / Aviation / [GEOGRAPHIC_DATA]" at bounding box center [167, 235] width 121 height 10
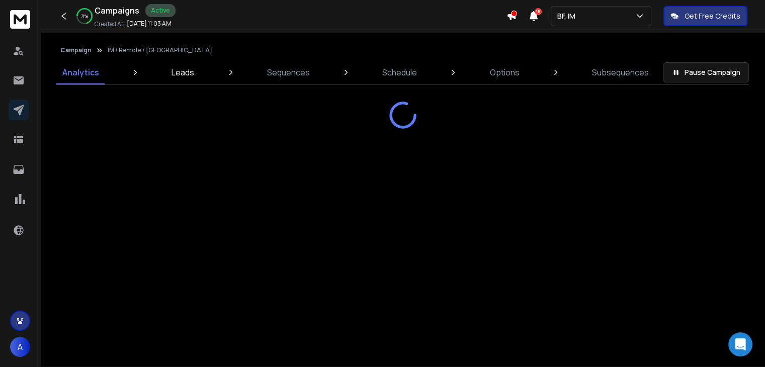
click at [181, 71] on p "Leads" at bounding box center [183, 72] width 23 height 12
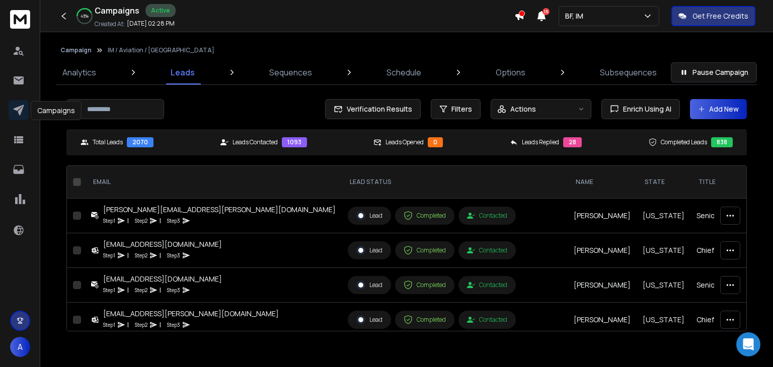
click at [18, 109] on icon at bounding box center [18, 110] width 11 height 11
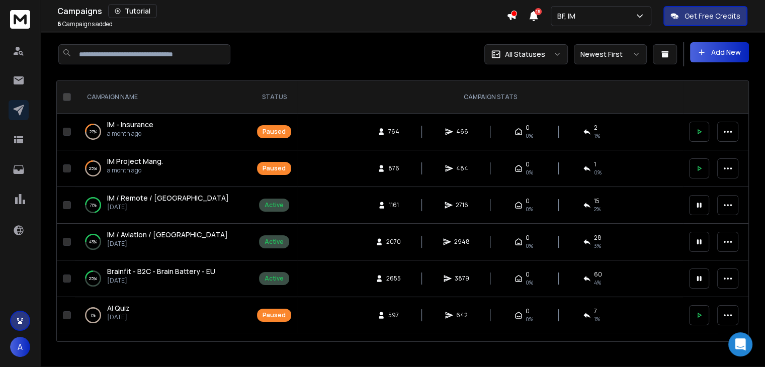
click at [211, 274] on span "Brainfit - B2C - Brain Battery - EU" at bounding box center [161, 272] width 108 height 10
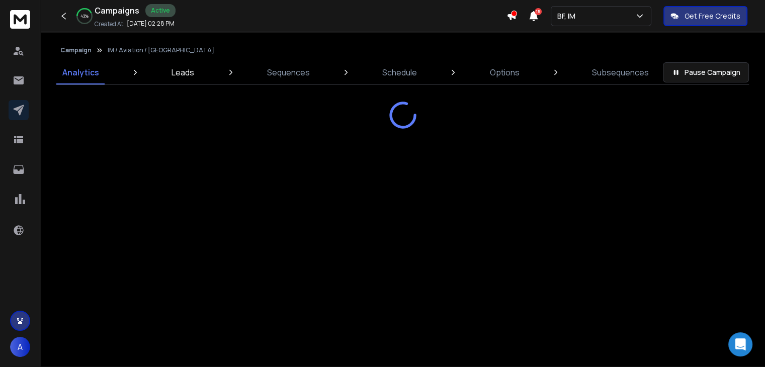
click at [183, 73] on p "Leads" at bounding box center [183, 72] width 23 height 12
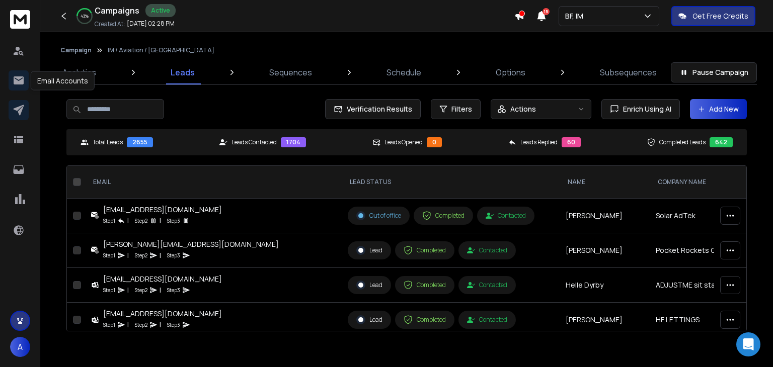
click at [16, 79] on icon at bounding box center [19, 80] width 12 height 12
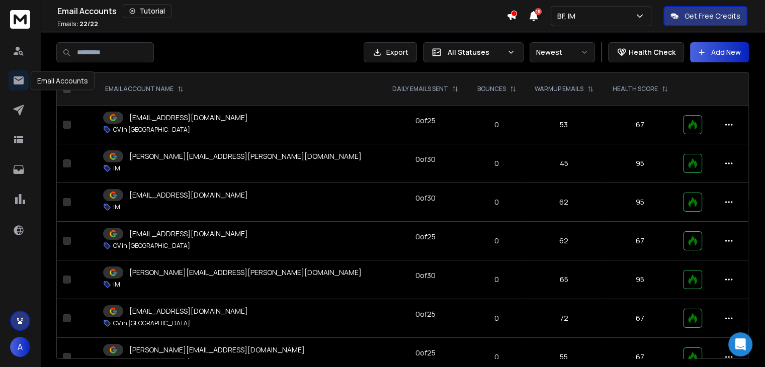
click at [61, 120] on td at bounding box center [77, 125] width 40 height 39
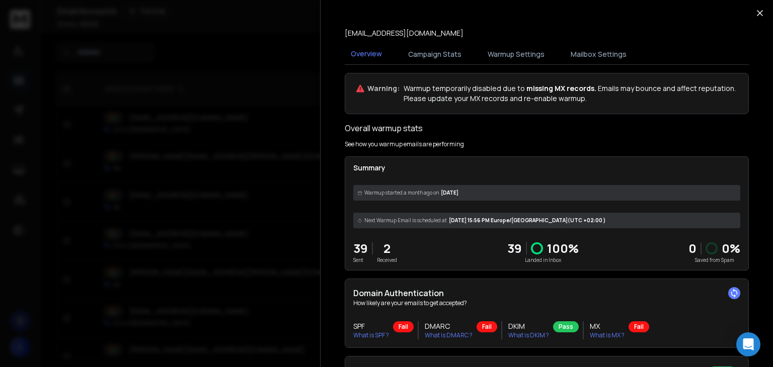
click at [757, 15] on icon "button" at bounding box center [760, 13] width 10 height 10
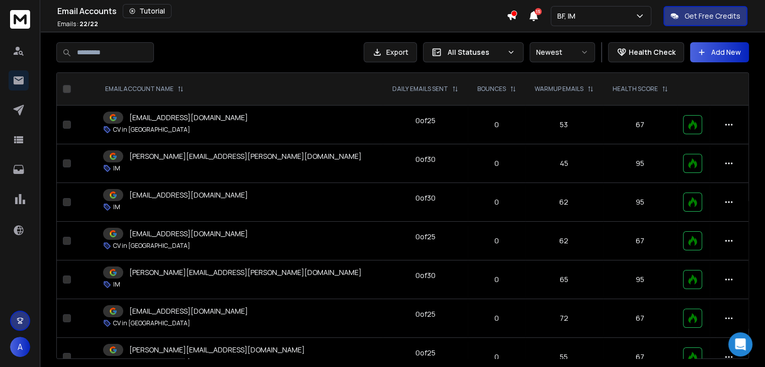
click at [68, 124] on button "button" at bounding box center [67, 125] width 8 height 8
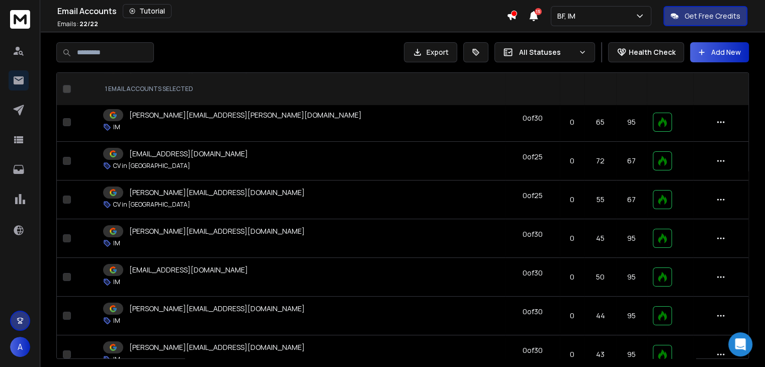
scroll to position [160, 0]
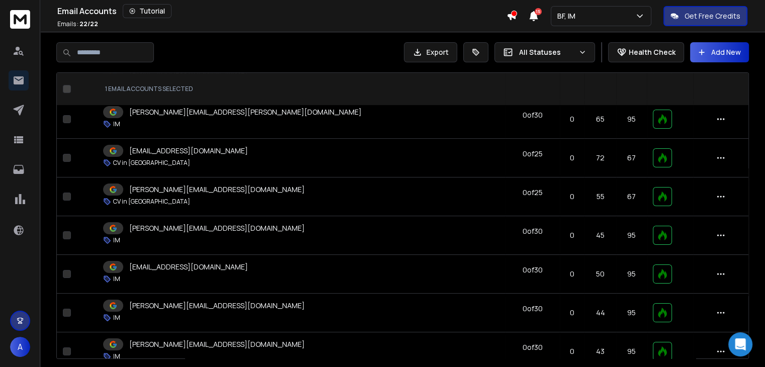
click at [66, 155] on button "button" at bounding box center [67, 158] width 8 height 8
click at [70, 197] on button "button" at bounding box center [67, 197] width 8 height 8
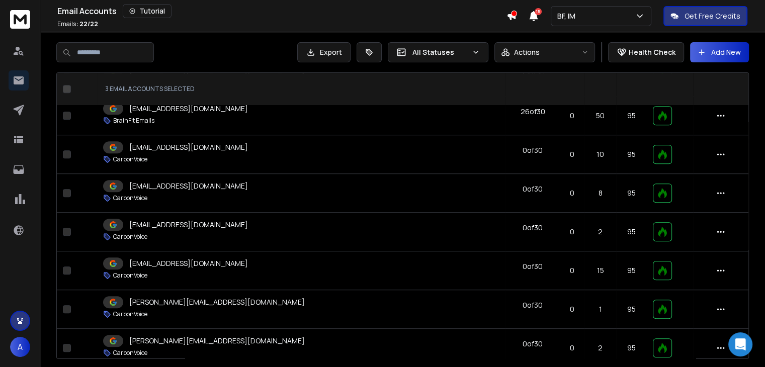
scroll to position [604, 0]
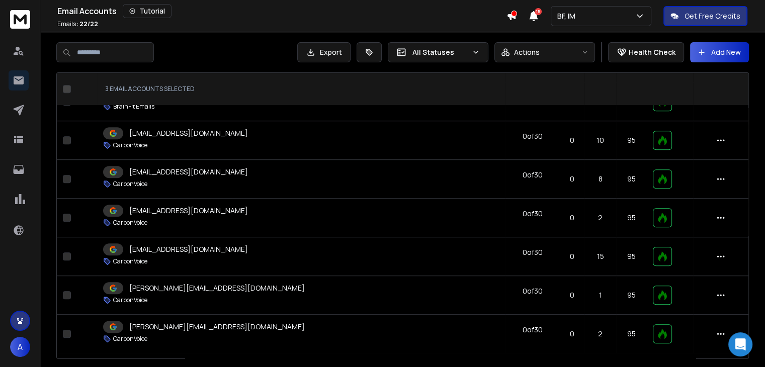
click at [66, 140] on button "button" at bounding box center [67, 140] width 8 height 8
click at [68, 177] on button "button" at bounding box center [67, 179] width 8 height 8
click at [71, 214] on div at bounding box center [80, 218] width 34 height 8
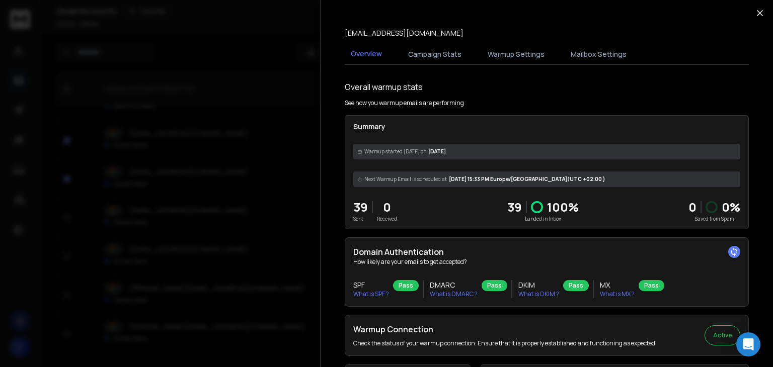
click at [757, 14] on icon "button" at bounding box center [759, 13] width 5 height 5
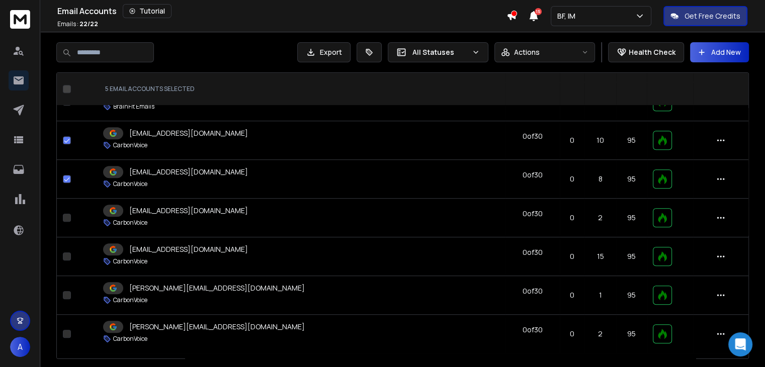
click at [67, 216] on button "button" at bounding box center [67, 218] width 8 height 8
click at [67, 253] on button "button" at bounding box center [67, 257] width 8 height 8
click at [66, 291] on button "button" at bounding box center [67, 295] width 8 height 8
click at [70, 334] on button "button" at bounding box center [67, 334] width 8 height 8
click at [508, 45] on button "Actions" at bounding box center [545, 52] width 101 height 20
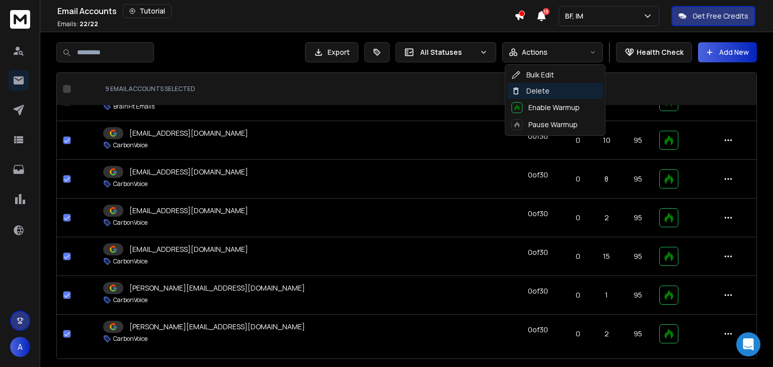
click at [549, 89] on div "Delete" at bounding box center [555, 91] width 96 height 16
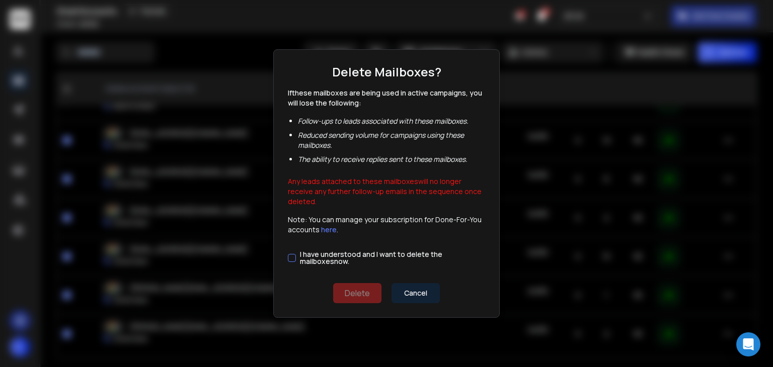
click at [318, 251] on label "I have understood and I want to delete the mailbox es now." at bounding box center [392, 258] width 185 height 14
click at [296, 254] on button "I have understood and I want to delete the mailbox es now." at bounding box center [292, 258] width 8 height 8
click at [366, 283] on button "Delete" at bounding box center [357, 293] width 48 height 20
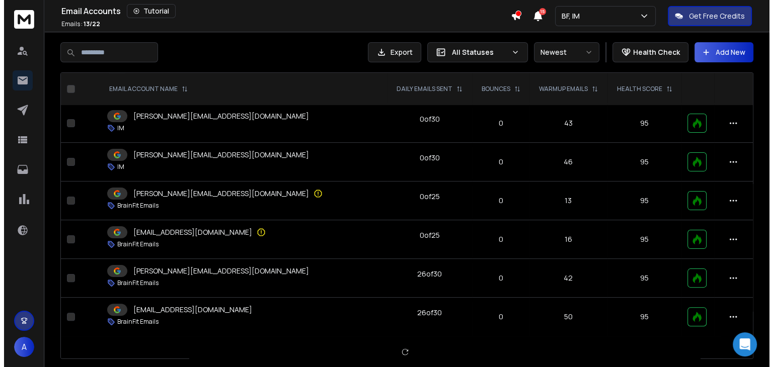
scroll to position [257, 0]
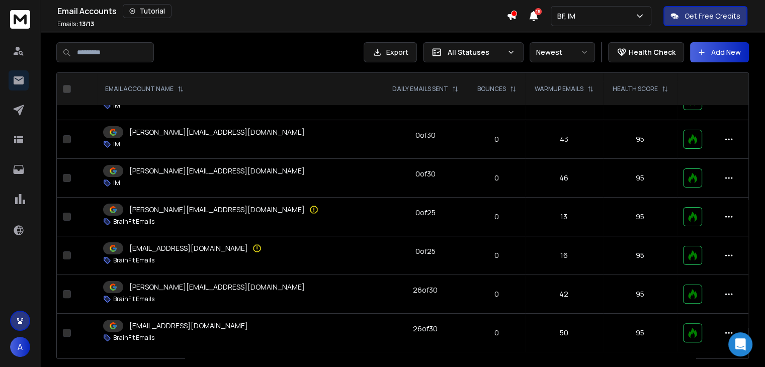
click at [186, 208] on p "[PERSON_NAME][EMAIL_ADDRESS][DOMAIN_NAME]" at bounding box center [217, 210] width 176 height 10
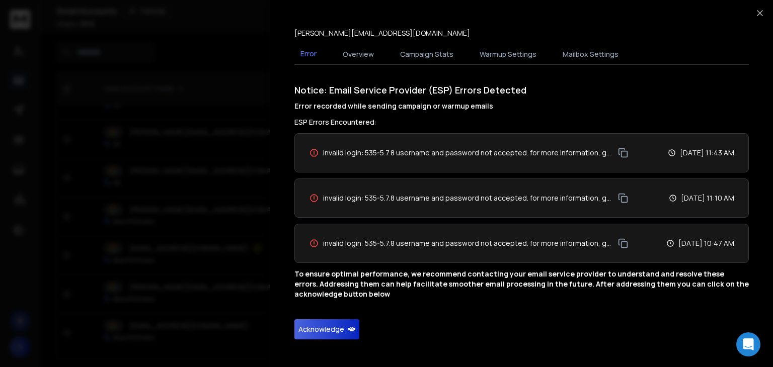
click at [587, 49] on button "Mailbox Settings" at bounding box center [590, 54] width 68 height 22
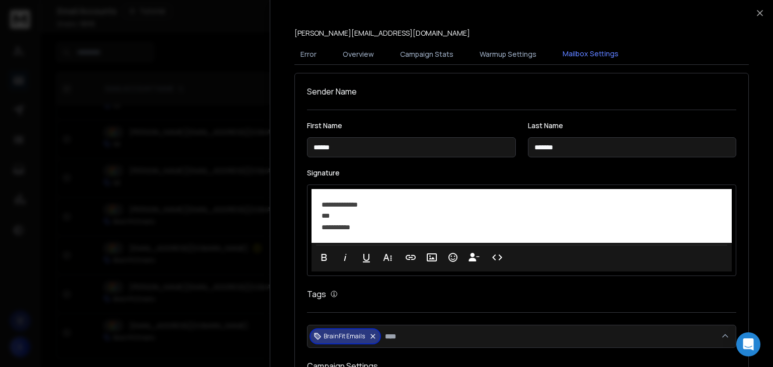
scroll to position [421, 0]
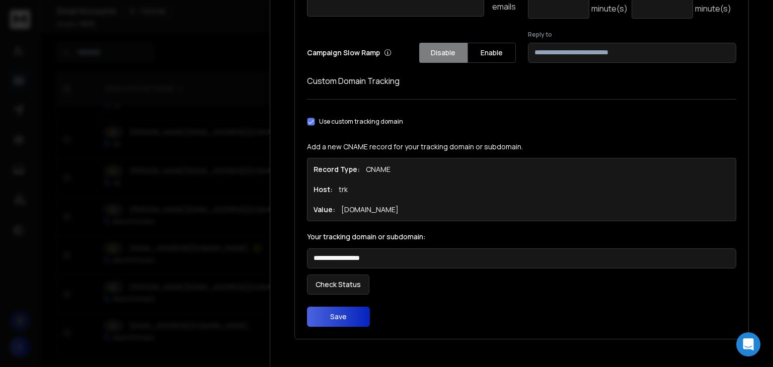
click at [350, 294] on form "**********" at bounding box center [521, 14] width 429 height 625
click at [345, 282] on button "Check Status" at bounding box center [338, 285] width 62 height 20
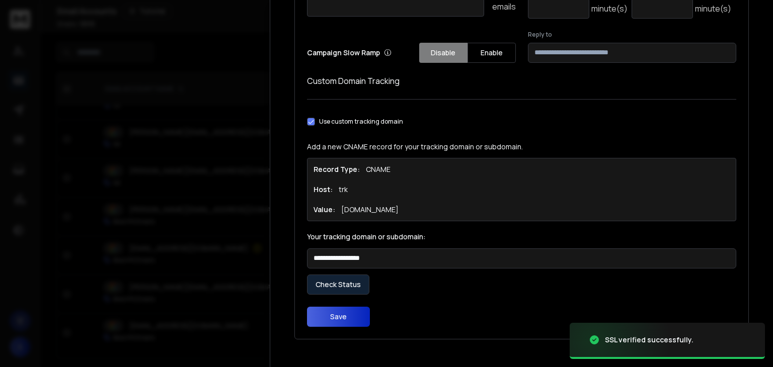
click at [345, 282] on button "Check Status" at bounding box center [338, 285] width 62 height 20
click at [347, 320] on button "Save" at bounding box center [338, 317] width 63 height 20
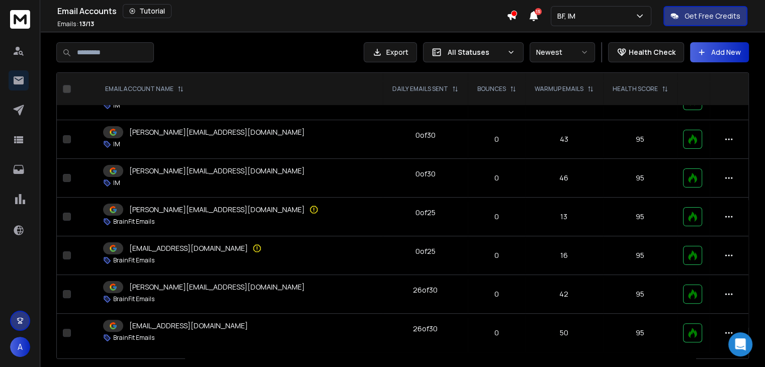
scroll to position [0, 0]
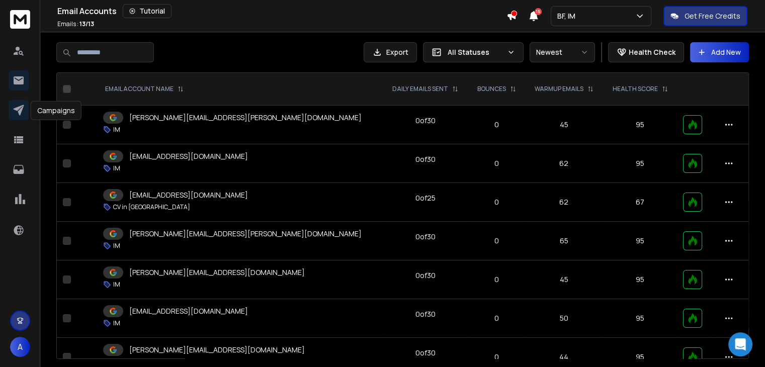
click at [20, 103] on link at bounding box center [19, 110] width 20 height 20
